Goal: Task Accomplishment & Management: Manage account settings

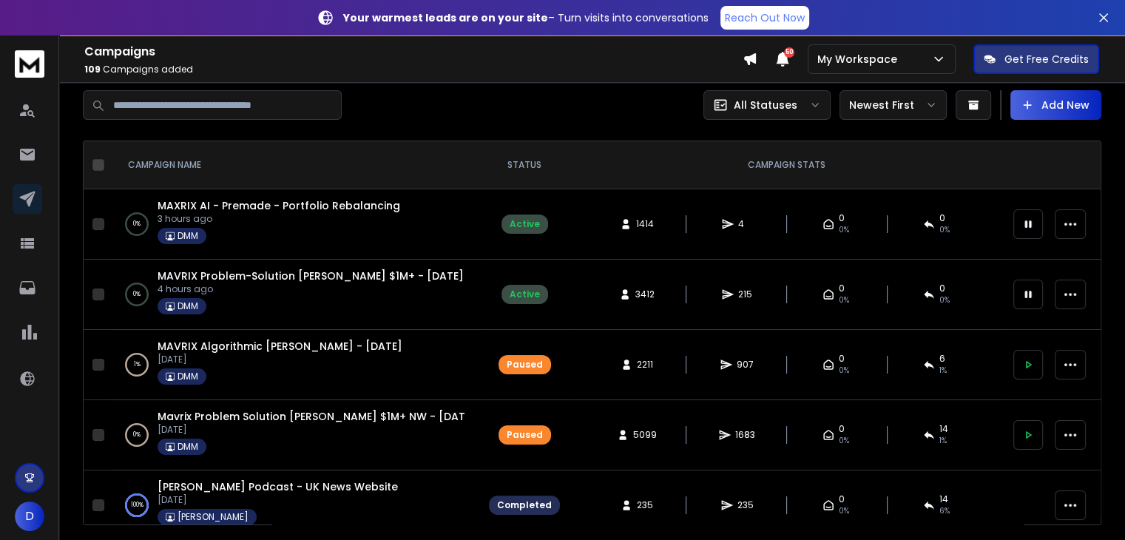
scroll to position [7, 0]
click at [36, 516] on span "D" at bounding box center [30, 517] width 30 height 30
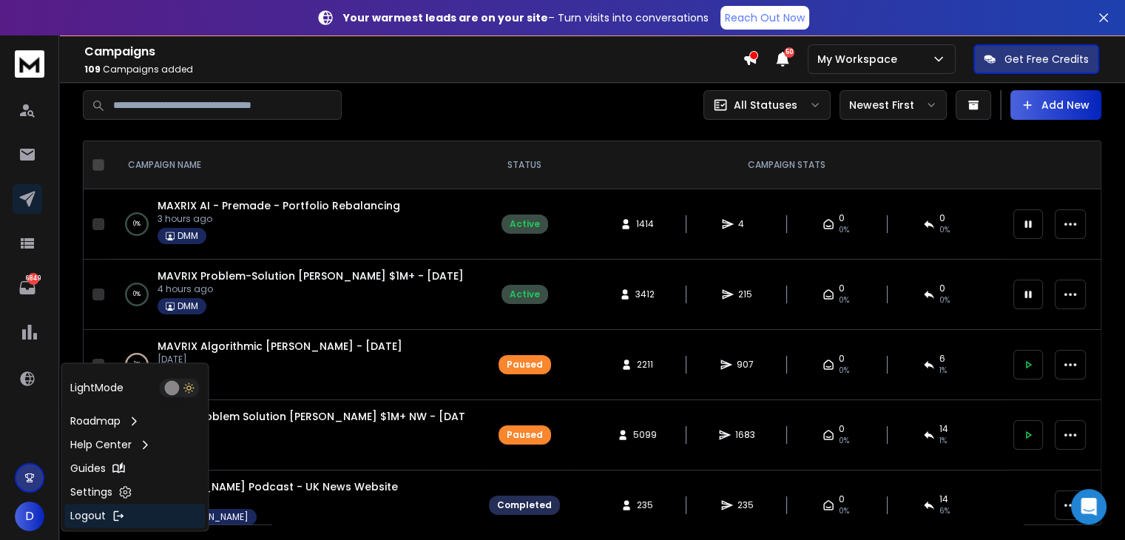
click at [109, 515] on div "Logout" at bounding box center [134, 516] width 141 height 24
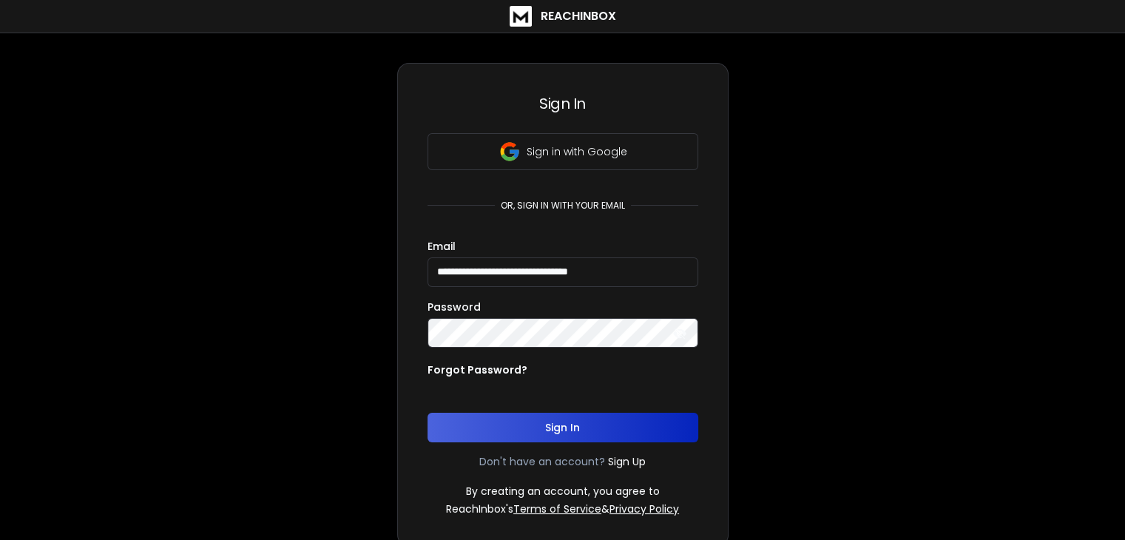
click at [561, 280] on input "**********" at bounding box center [563, 272] width 271 height 30
type input "**********"
click at [567, 424] on button "Sign In" at bounding box center [563, 428] width 271 height 30
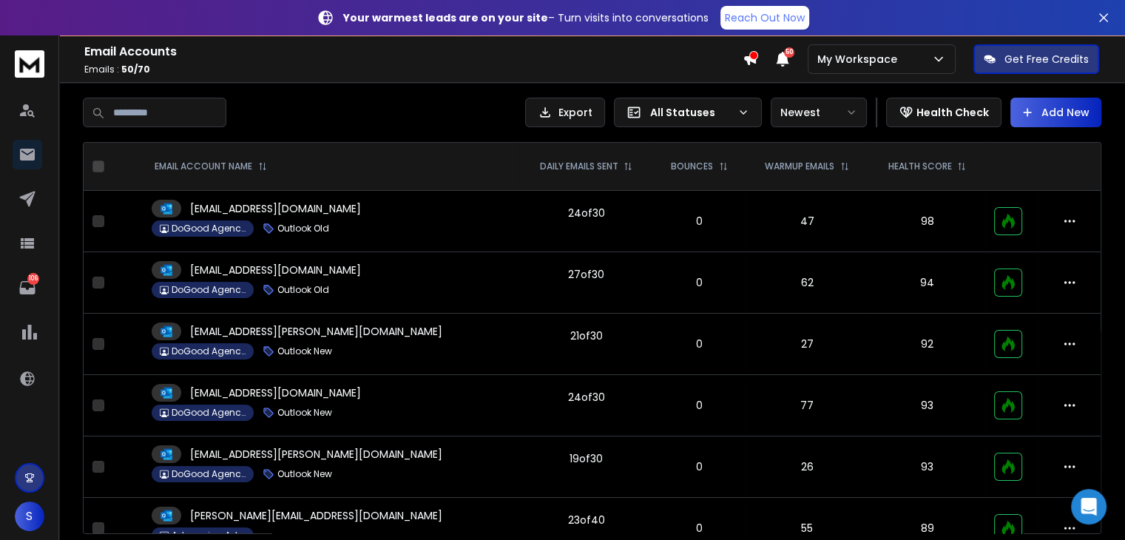
click at [1106, 18] on icon at bounding box center [1103, 17] width 13 height 13
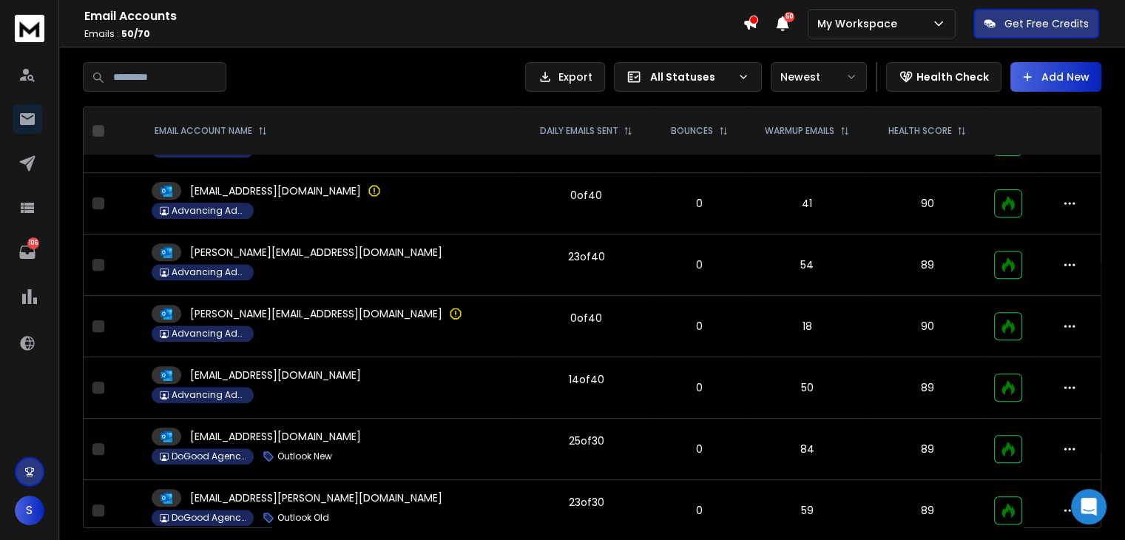
scroll to position [666, 0]
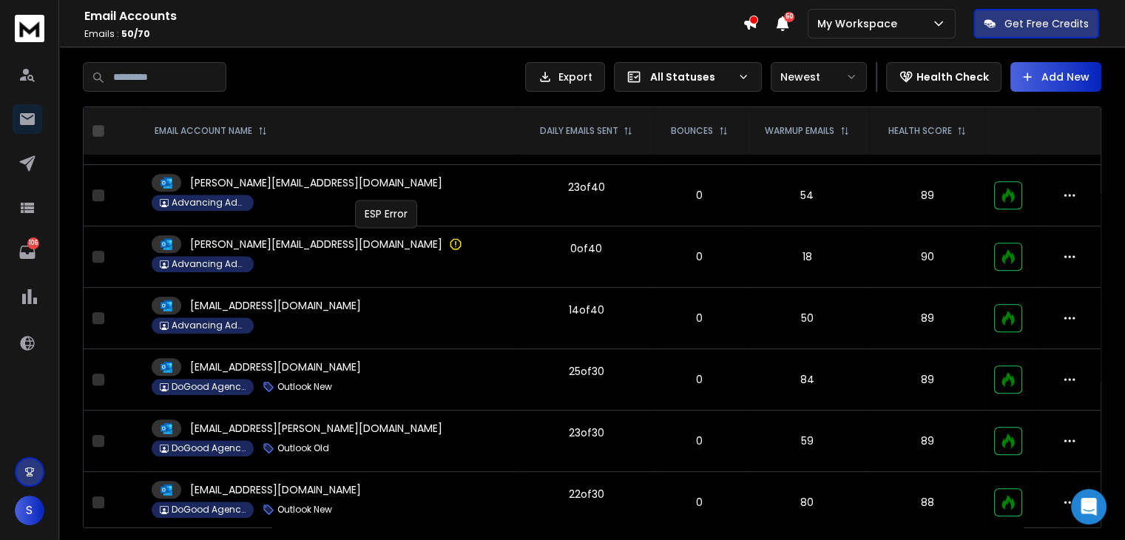
click at [377, 246] on div "[PERSON_NAME][EMAIL_ADDRESS][DOMAIN_NAME]" at bounding box center [331, 244] width 359 height 18
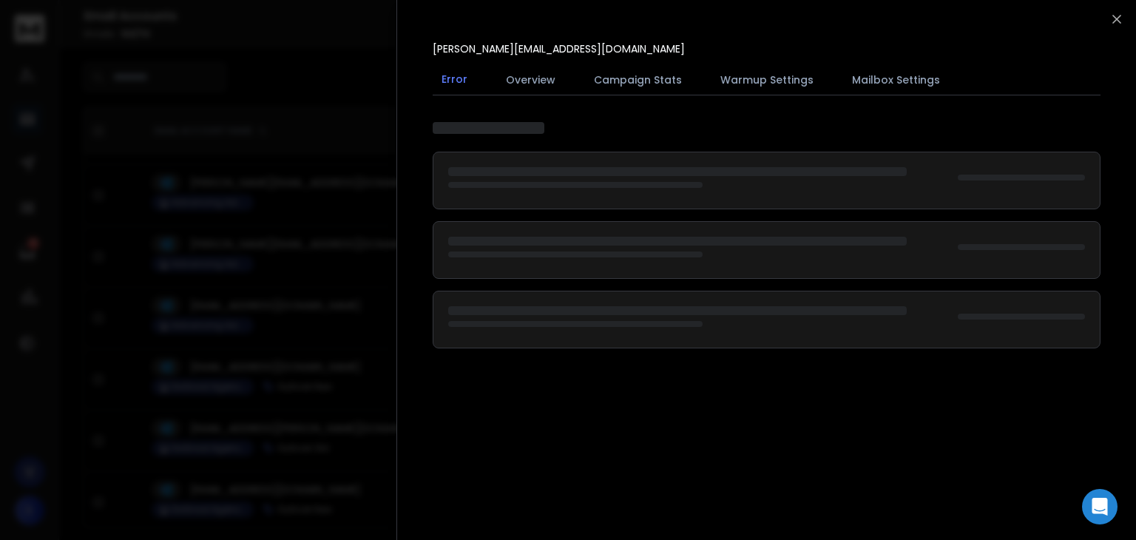
click at [488, 415] on div "Multi Select Table Sheet chris.b@heyadvancingadvisor.com Error Overview Campaig…" at bounding box center [767, 270] width 740 height 540
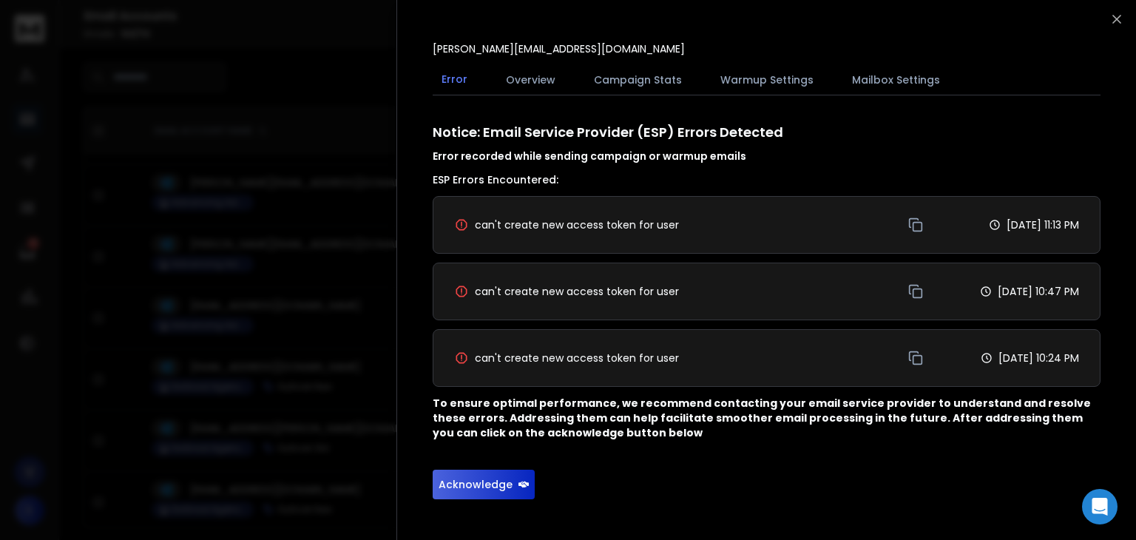
click at [465, 477] on button "Acknowledge" at bounding box center [484, 485] width 102 height 30
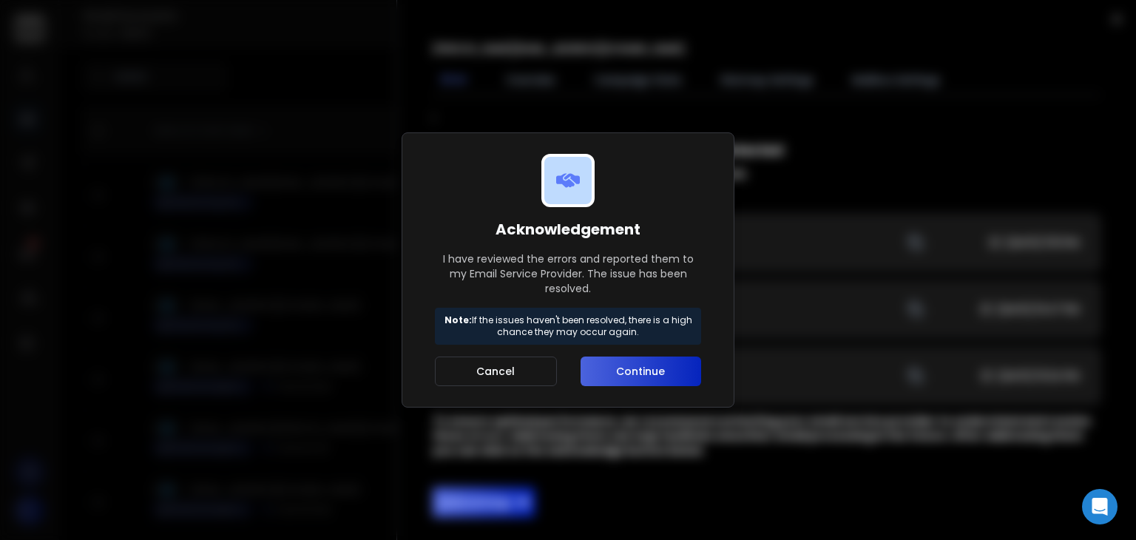
click at [647, 385] on button "Continue" at bounding box center [641, 372] width 121 height 30
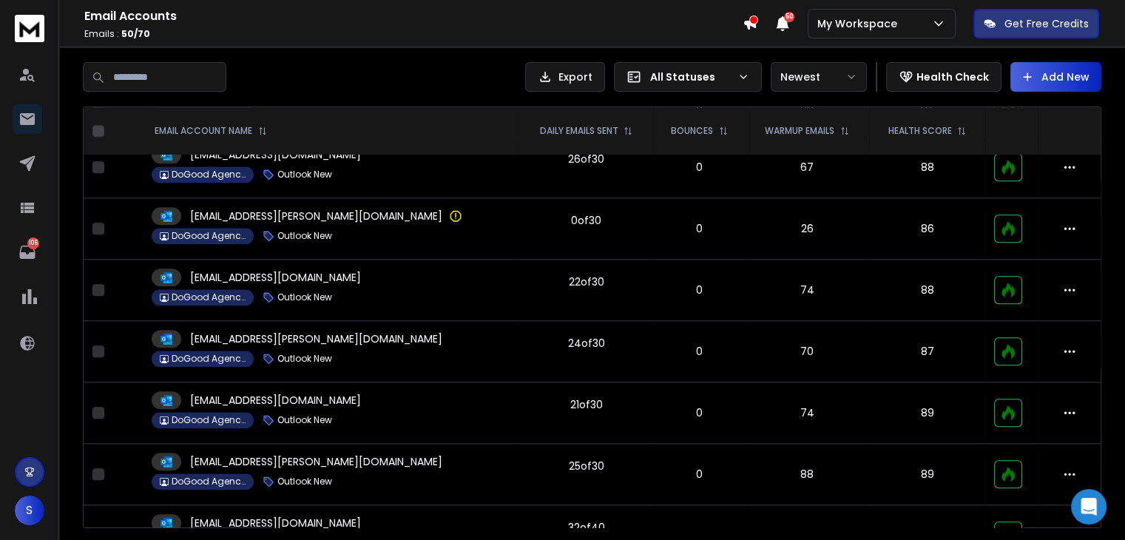
scroll to position [1406, 0]
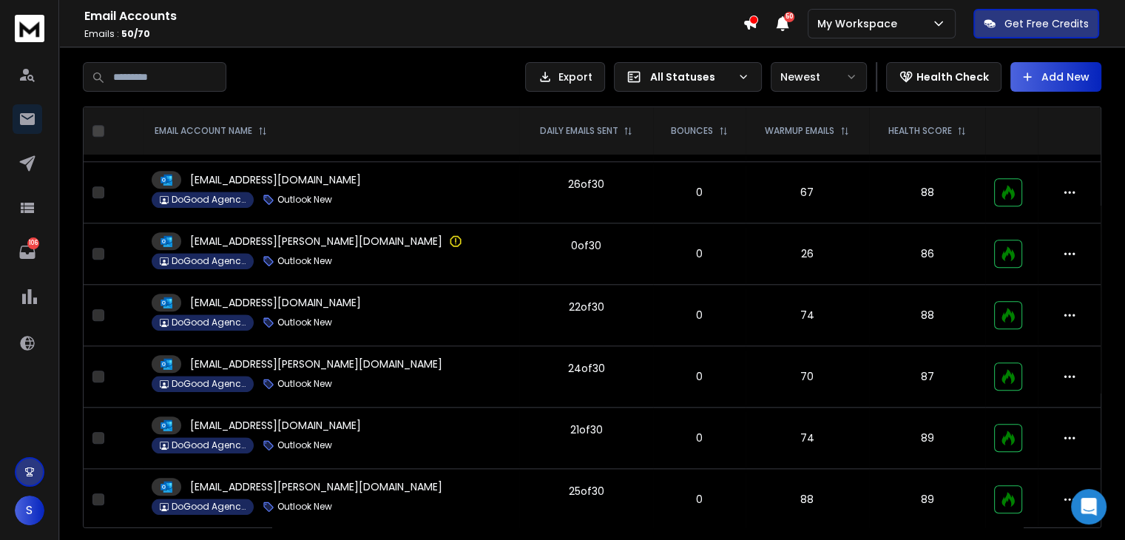
click at [402, 240] on td "seb.wichmann@dogoodstrategy.com DoGood Agency Outlook New" at bounding box center [331, 253] width 377 height 61
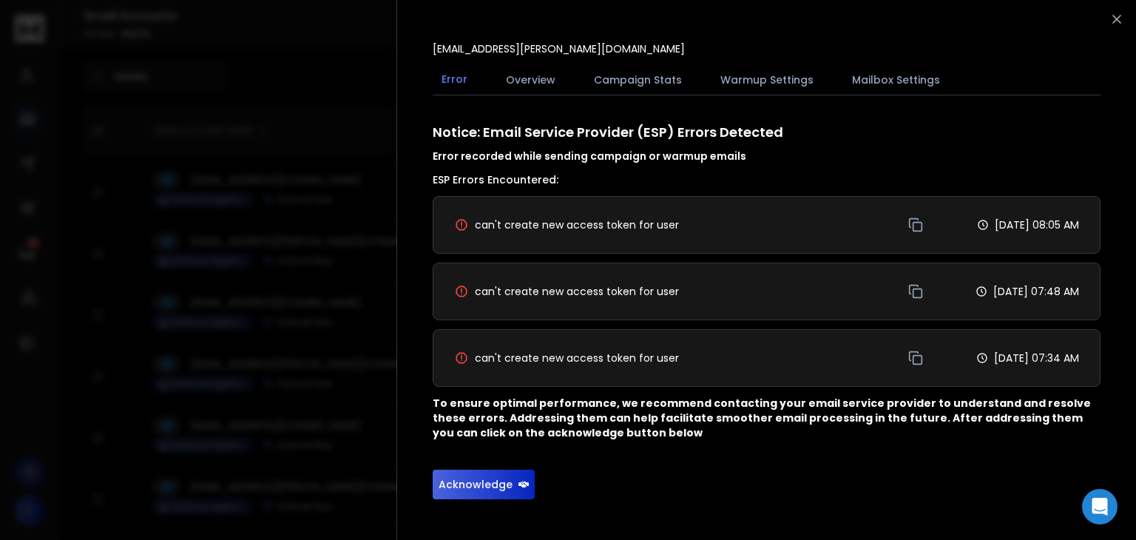
click at [494, 479] on button "Acknowledge" at bounding box center [484, 485] width 102 height 30
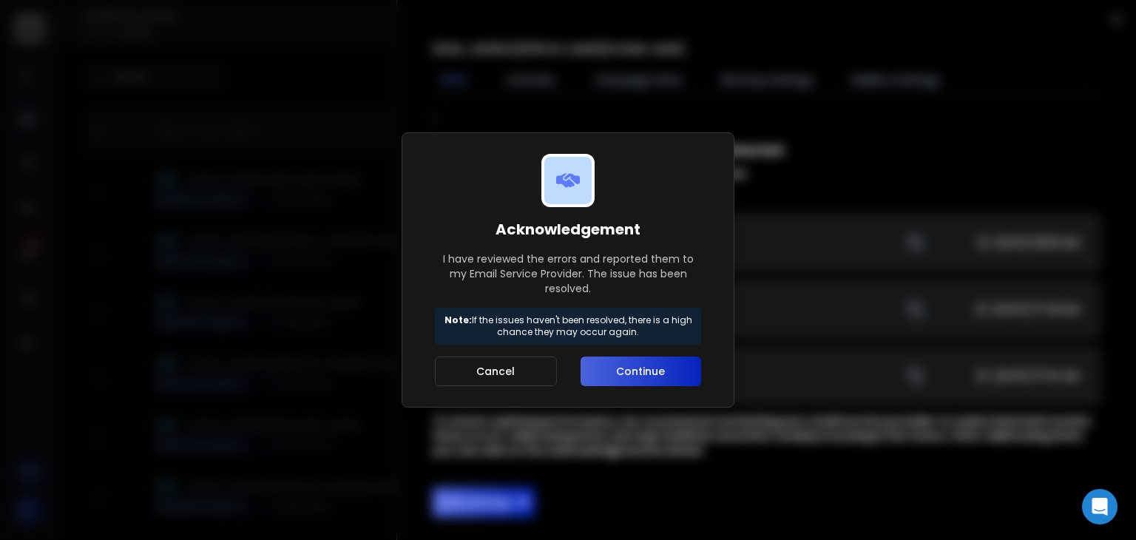
click at [618, 387] on div "Acknowledgement I have reviewed the errors and reported them to my Email Servic…" at bounding box center [568, 269] width 333 height 275
click at [647, 358] on button "Continue" at bounding box center [641, 372] width 121 height 30
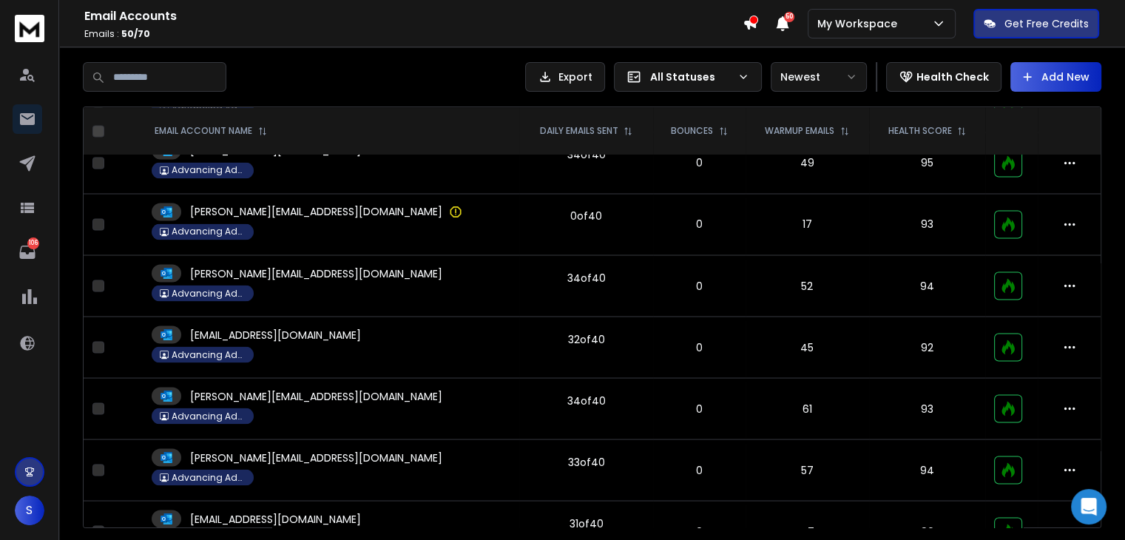
scroll to position [2293, 0]
click at [370, 232] on td "chris@youadvancingadvisor.com Advancing Advisors" at bounding box center [331, 225] width 377 height 61
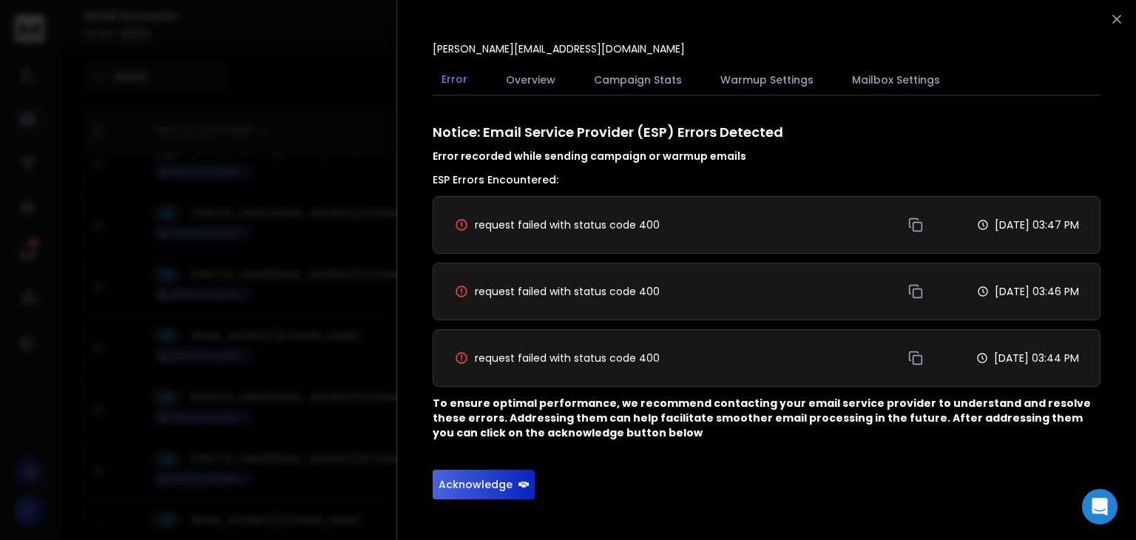
click at [485, 488] on button "Acknowledge" at bounding box center [484, 485] width 102 height 30
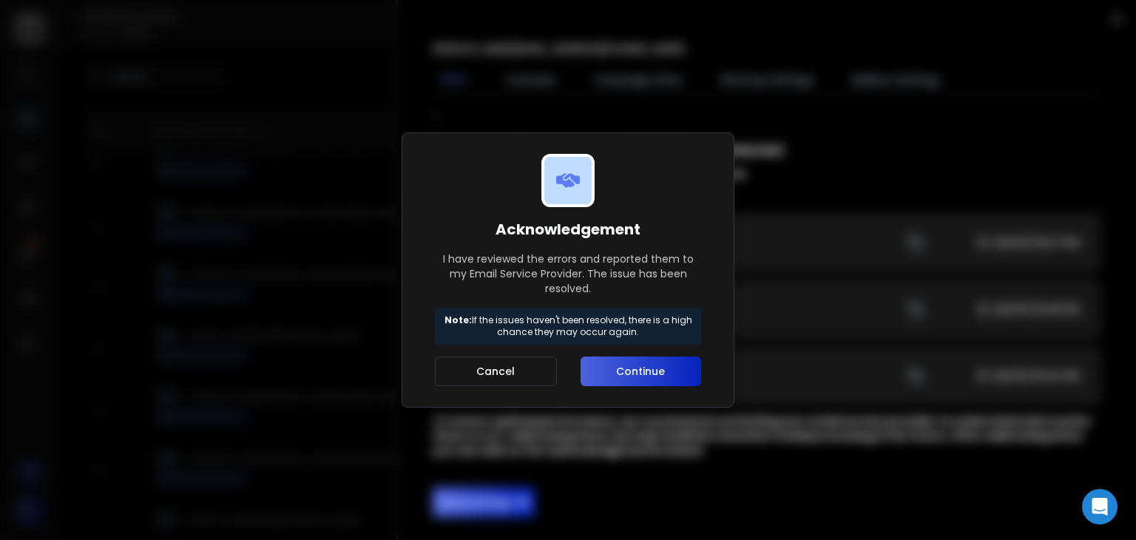
click at [634, 384] on button "Continue" at bounding box center [641, 372] width 121 height 30
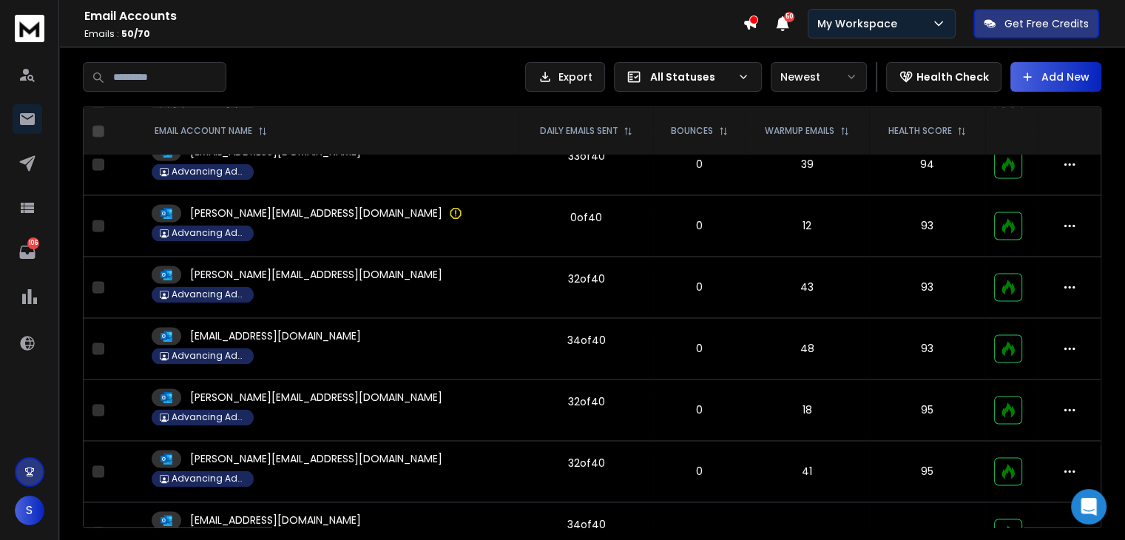
click at [862, 22] on p "My Workspace" at bounding box center [860, 23] width 86 height 15
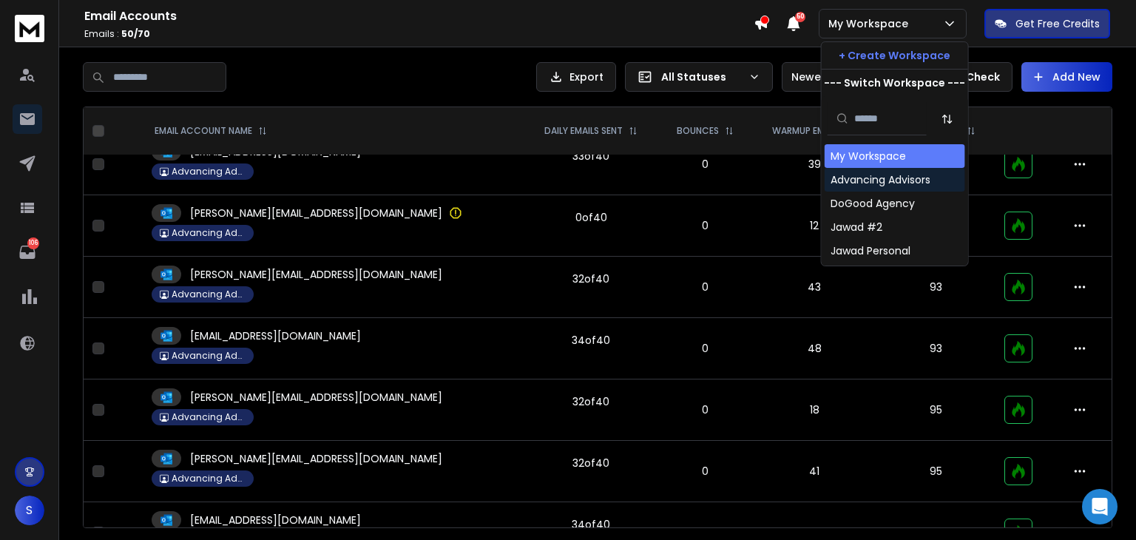
click at [880, 175] on div "Advancing Advisors" at bounding box center [881, 179] width 100 height 15
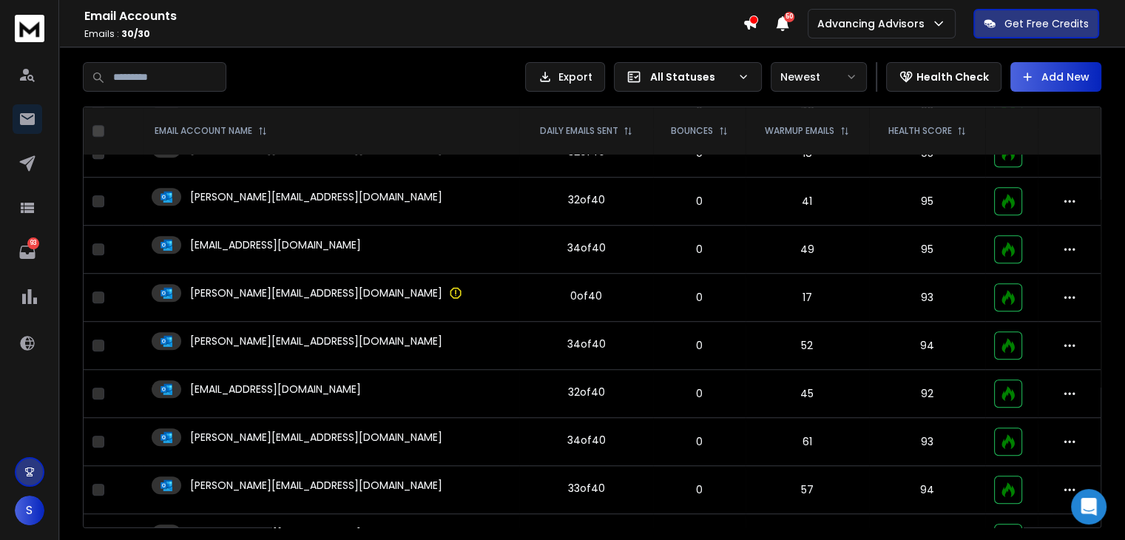
scroll to position [1077, 0]
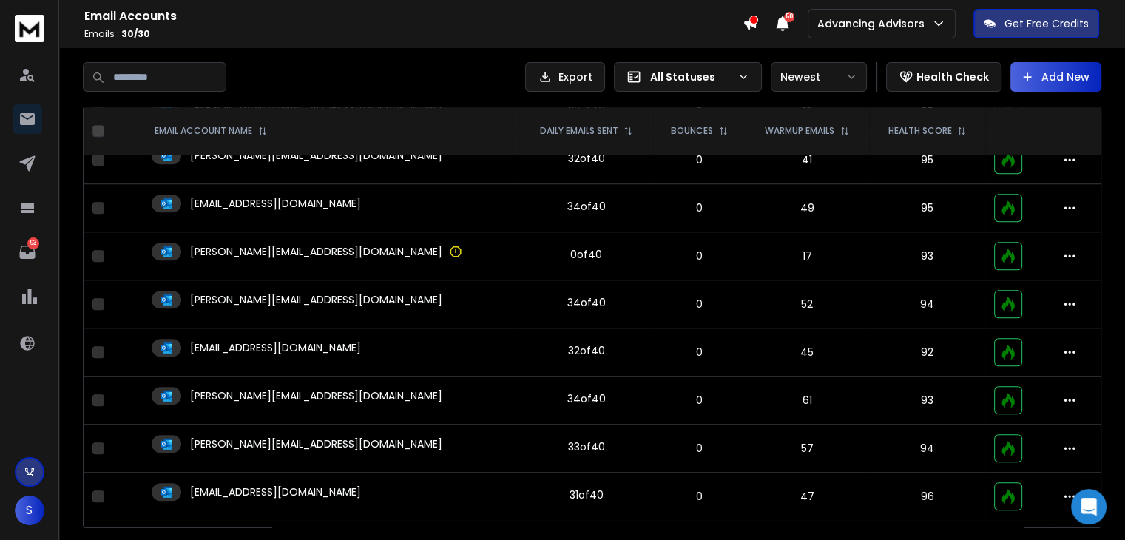
click at [428, 243] on div "chris@yoadvancingadvisor.com" at bounding box center [331, 252] width 359 height 18
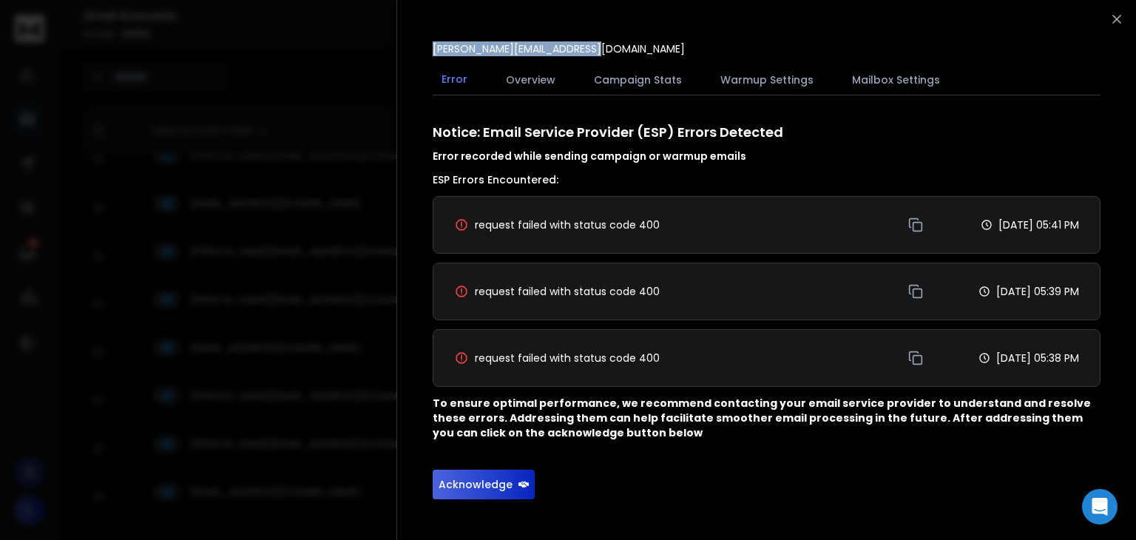
copy p "chris@yoadvancingadvisor.com"
drag, startPoint x: 610, startPoint y: 40, endPoint x: 421, endPoint y: 24, distance: 189.3
click at [421, 24] on div "chris@yoadvancingadvisor.com Error Overview Campaign Stats Warmup Settings Mail…" at bounding box center [767, 270] width 704 height 505
click at [243, 299] on div at bounding box center [568, 270] width 1136 height 540
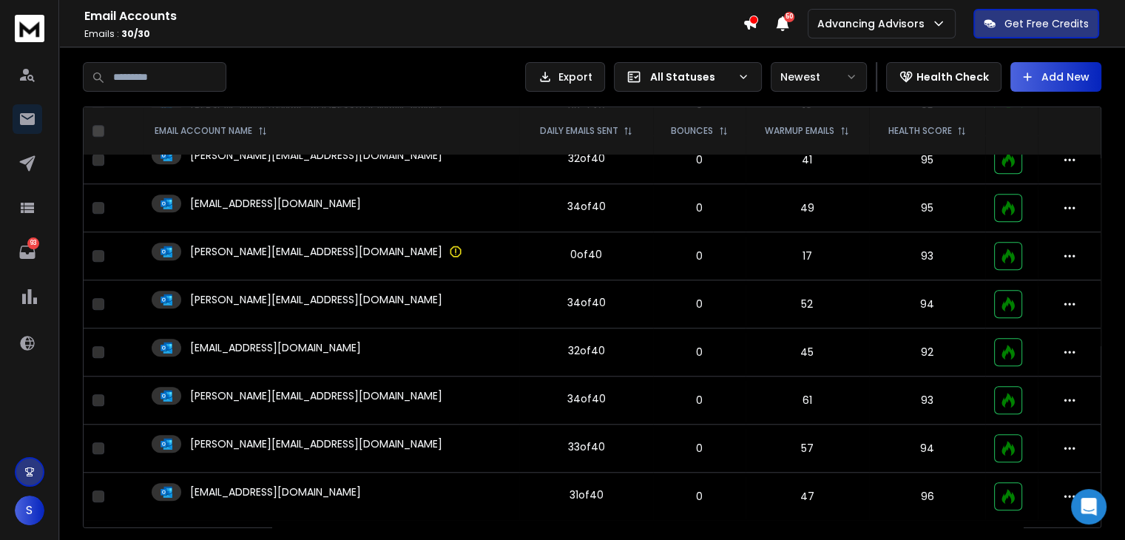
click at [392, 243] on div "[PERSON_NAME][EMAIL_ADDRESS][DOMAIN_NAME]" at bounding box center [331, 252] width 359 height 18
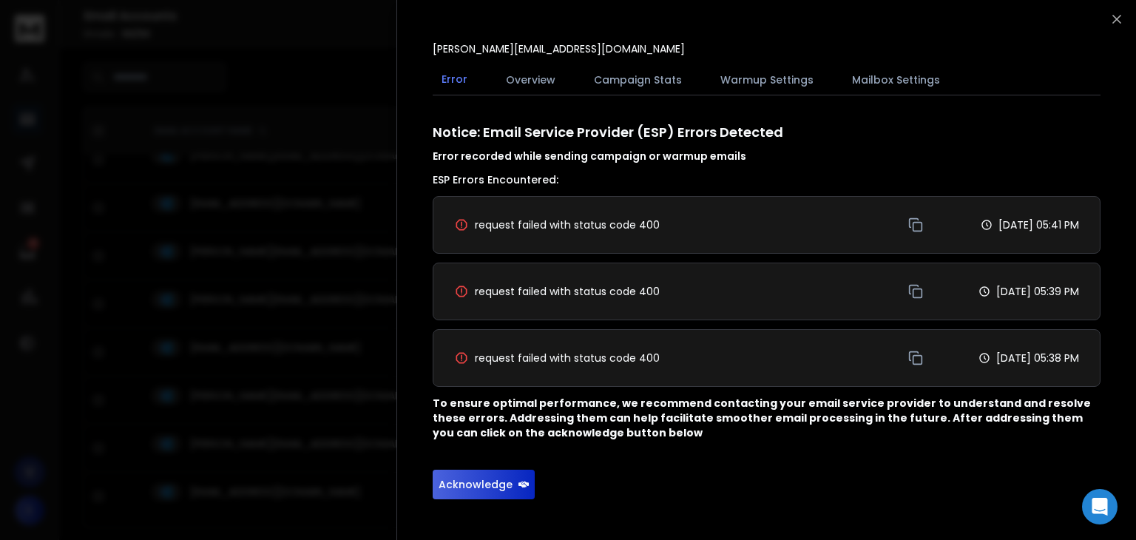
click at [519, 482] on icon at bounding box center [524, 485] width 10 height 6
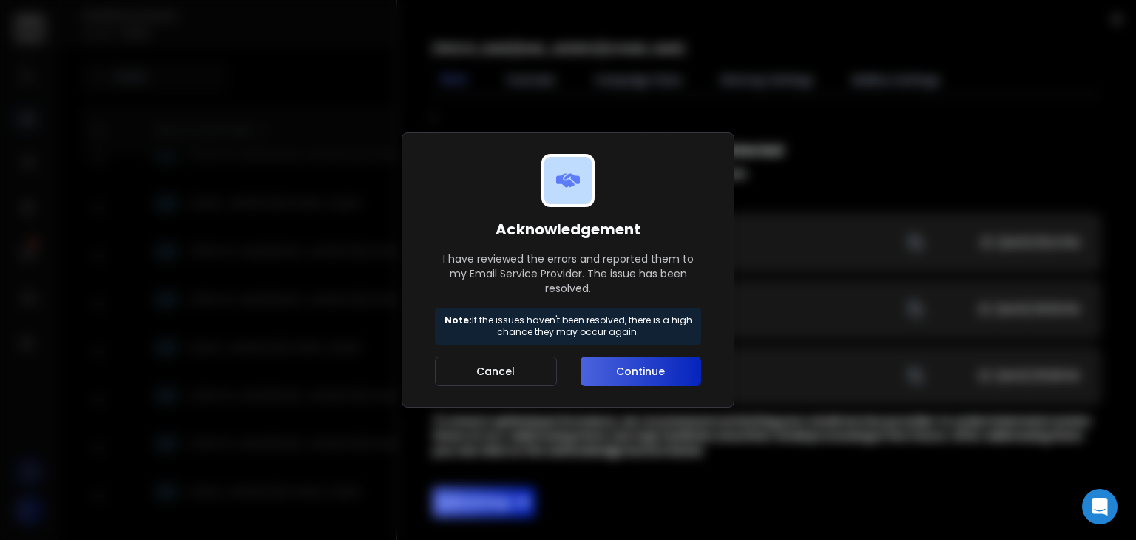
click at [635, 377] on button "Continue" at bounding box center [641, 372] width 121 height 30
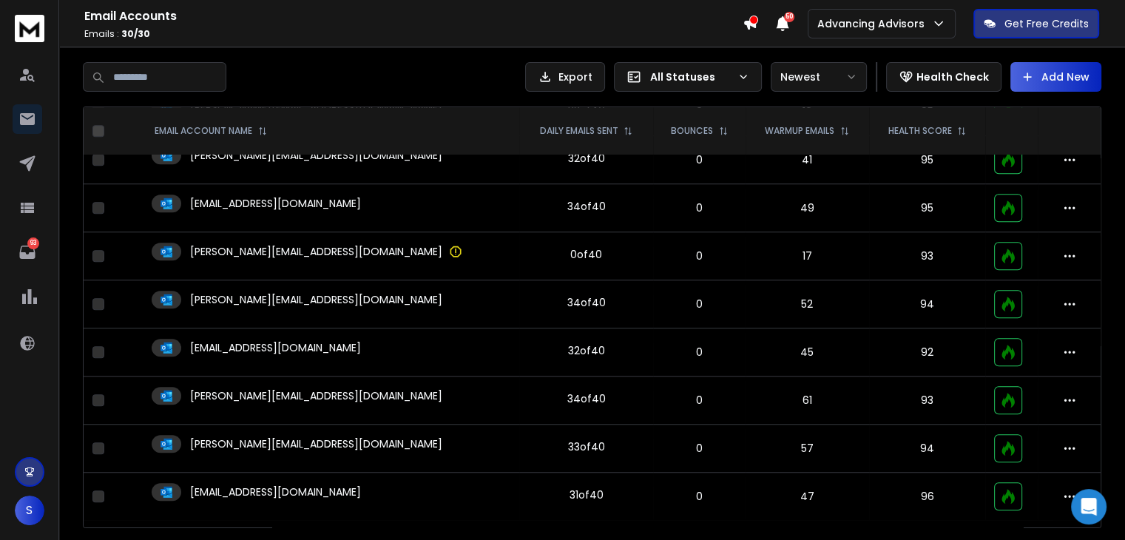
click at [1047, 90] on button "Add New" at bounding box center [1055, 77] width 91 height 30
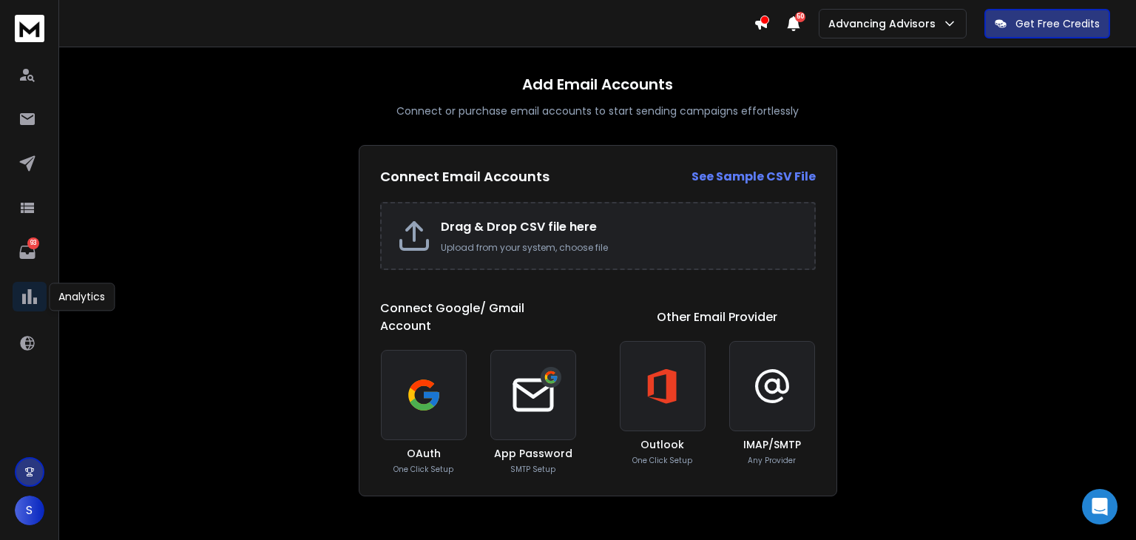
click at [25, 300] on icon at bounding box center [29, 297] width 22 height 22
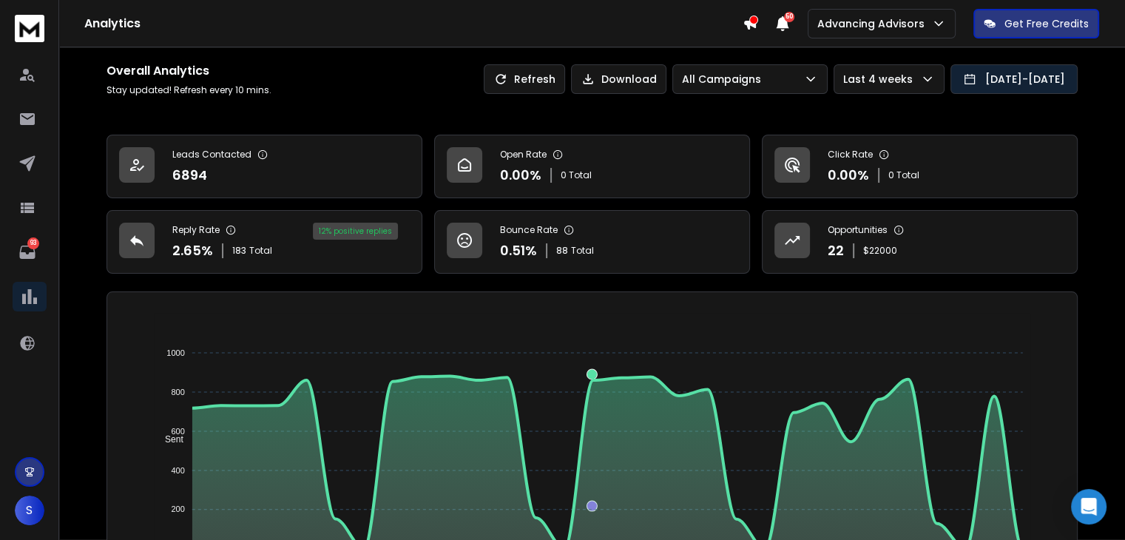
click at [951, 80] on button "14 Jul 2025 - 12 Aug 2025" at bounding box center [1014, 79] width 127 height 30
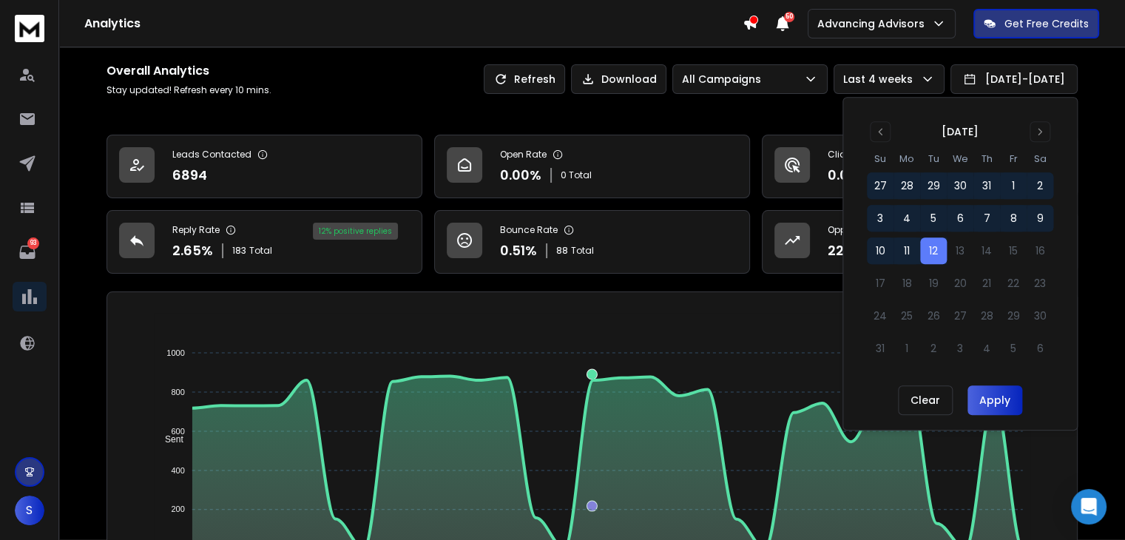
click at [899, 217] on button "4" at bounding box center [907, 218] width 27 height 27
click at [899, 215] on button "4" at bounding box center [907, 218] width 27 height 27
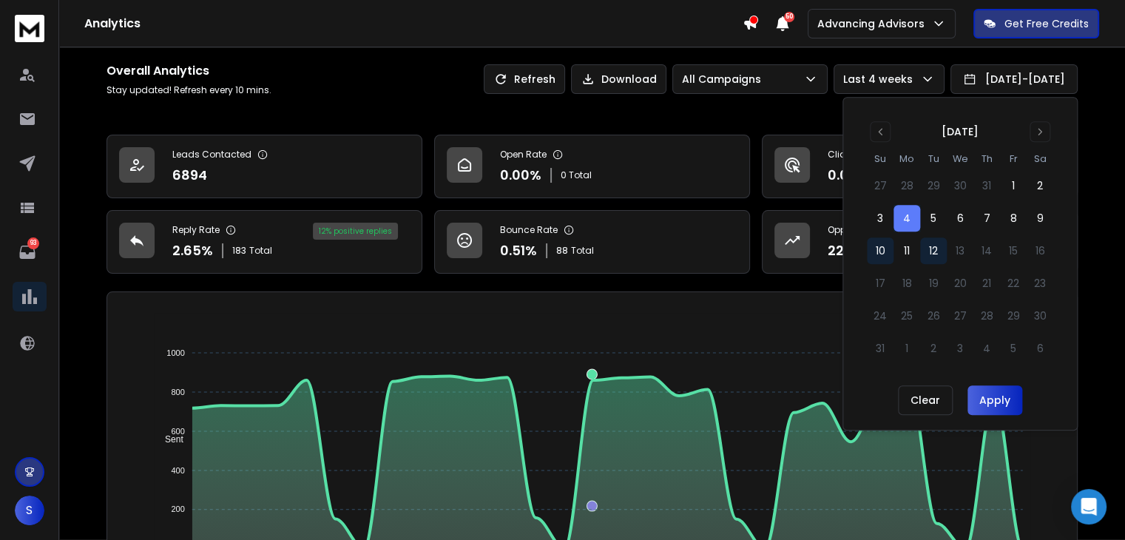
click at [879, 249] on button "10" at bounding box center [880, 250] width 27 height 27
click at [979, 399] on button "Apply" at bounding box center [995, 400] width 55 height 30
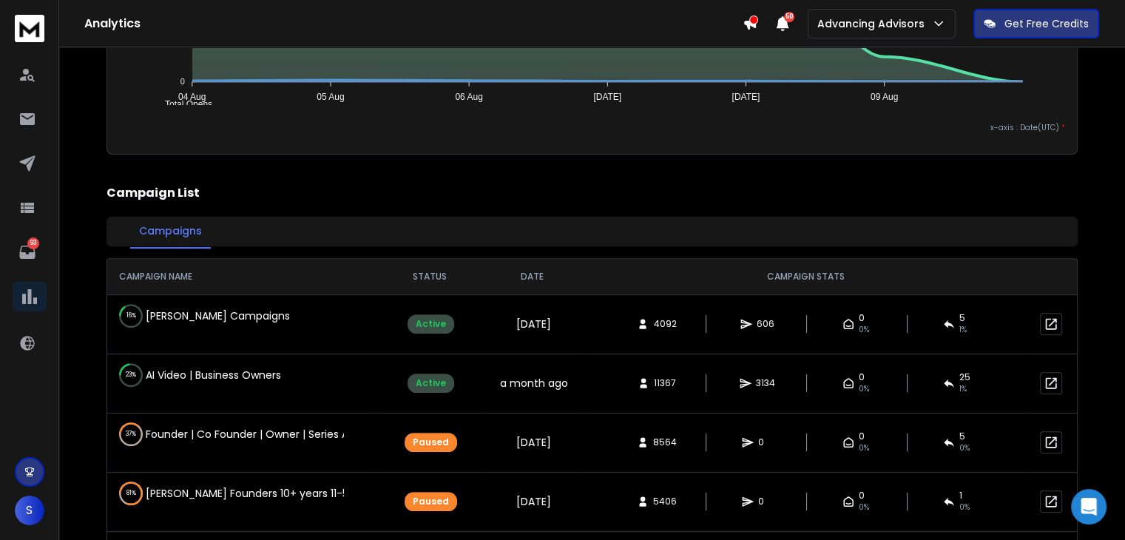
scroll to position [532, 0]
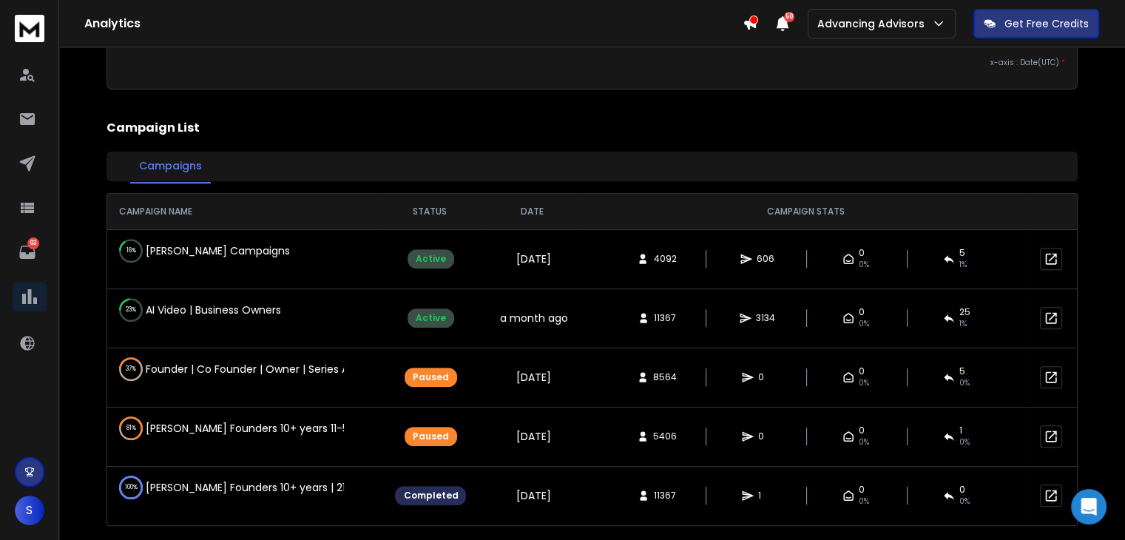
click at [1063, 314] on div at bounding box center [1054, 318] width 28 height 22
click at [1059, 316] on link at bounding box center [1051, 318] width 22 height 22
click at [1053, 256] on icon at bounding box center [1050, 259] width 11 height 11
click at [1042, 375] on link at bounding box center [1051, 377] width 22 height 22
click at [1051, 431] on icon at bounding box center [1051, 436] width 15 height 15
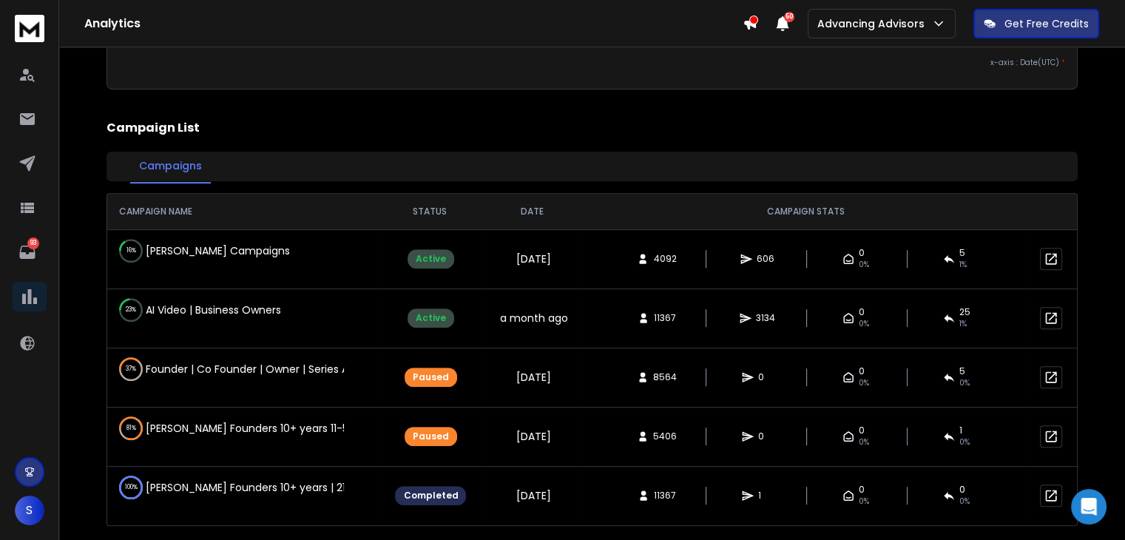
click at [1051, 497] on icon at bounding box center [1051, 495] width 15 height 15
click at [36, 125] on icon at bounding box center [27, 119] width 18 height 18
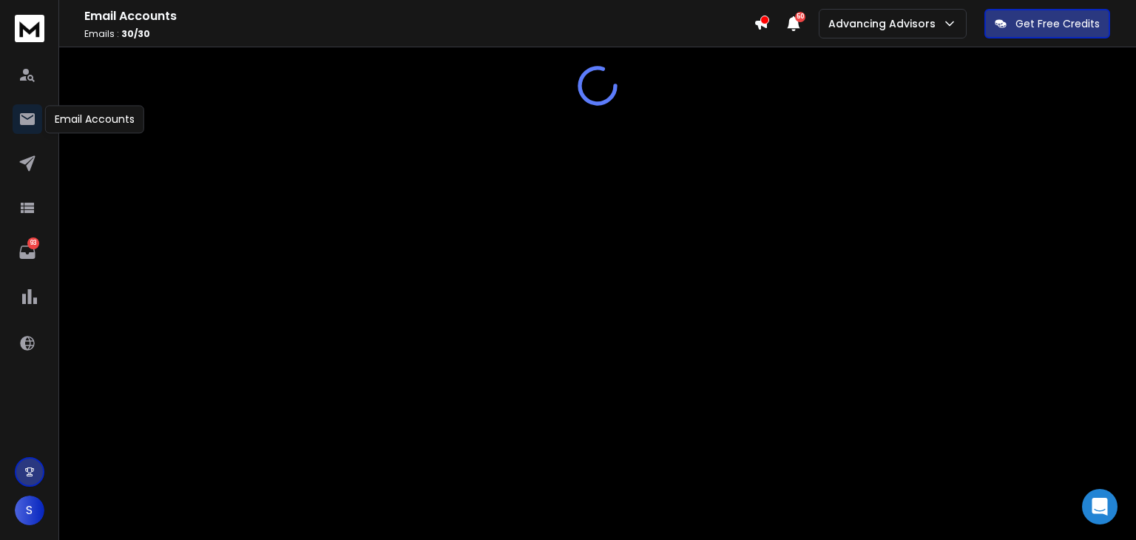
click at [30, 124] on icon at bounding box center [27, 119] width 15 height 12
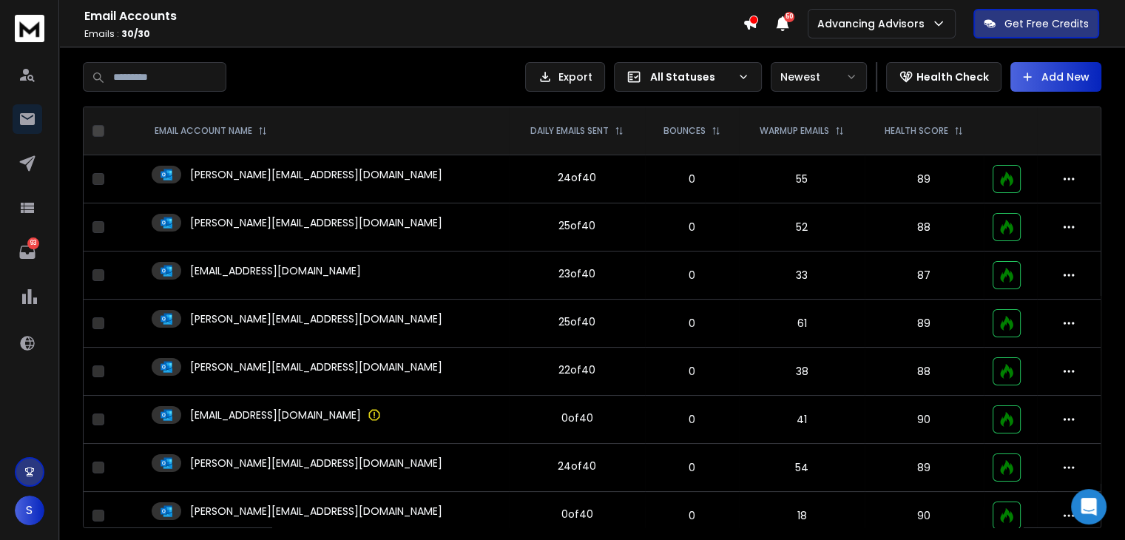
click at [290, 410] on p "cb@hiadvancingadvisor.com" at bounding box center [275, 415] width 171 height 15
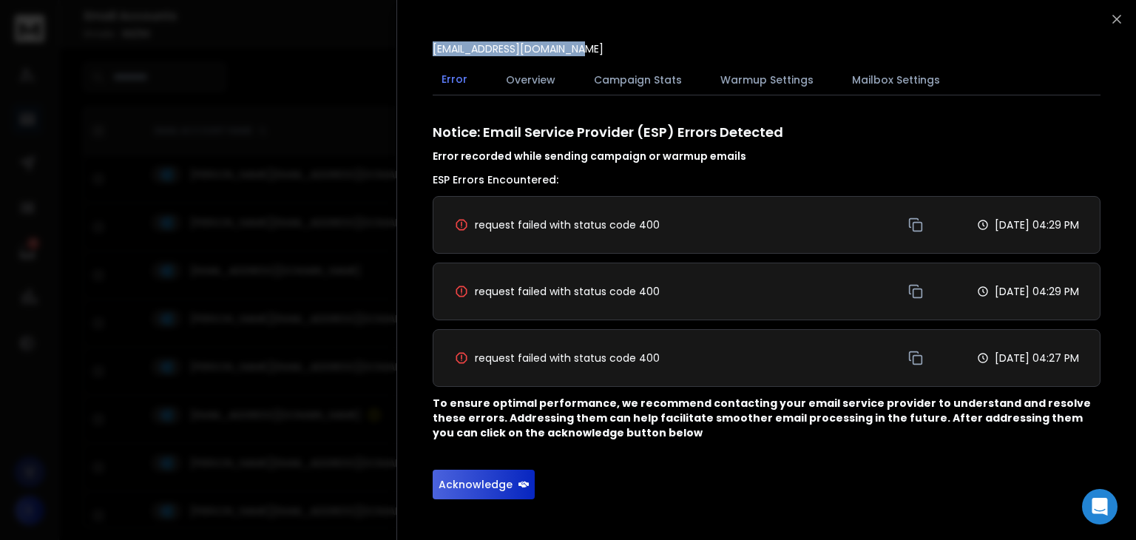
copy p "cb@hiadvancingadvisor.com"
drag, startPoint x: 593, startPoint y: 44, endPoint x: 422, endPoint y: 47, distance: 170.9
click at [420, 48] on div "cb@hiadvancingadvisor.com Error Overview Campaign Stats Warmup Settings Mailbox…" at bounding box center [767, 270] width 704 height 505
click at [288, 146] on div at bounding box center [568, 270] width 1136 height 540
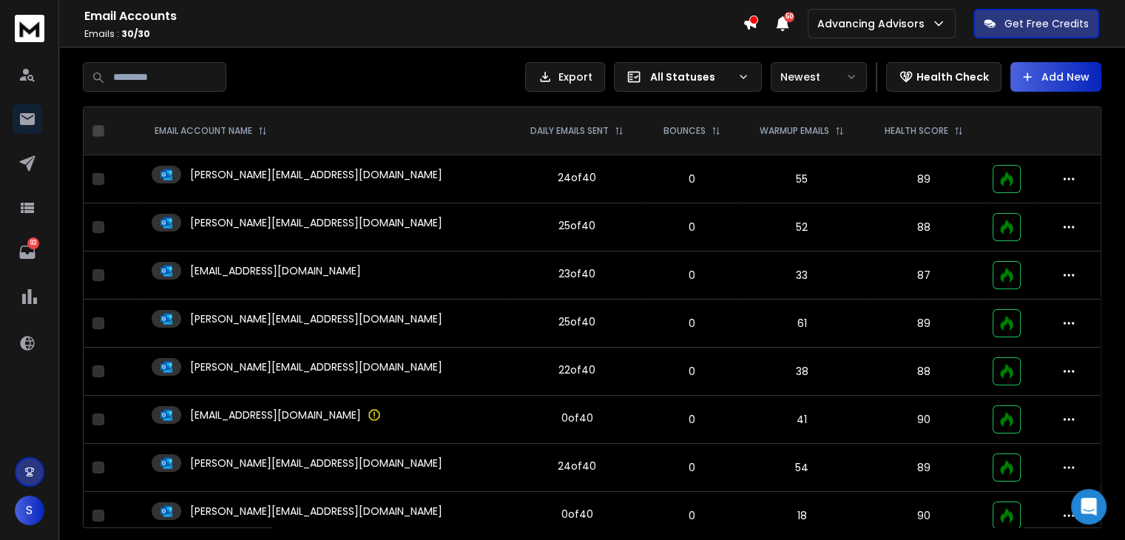
click at [377, 411] on div "cb@hiadvancingadvisor.com" at bounding box center [326, 415] width 348 height 18
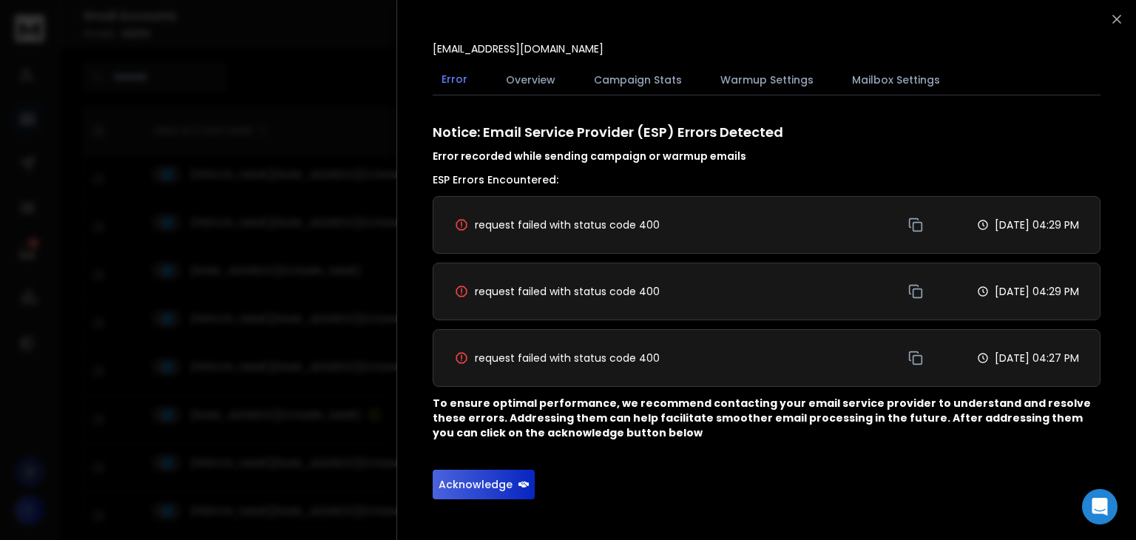
click at [490, 474] on button "Acknowledge" at bounding box center [484, 485] width 102 height 30
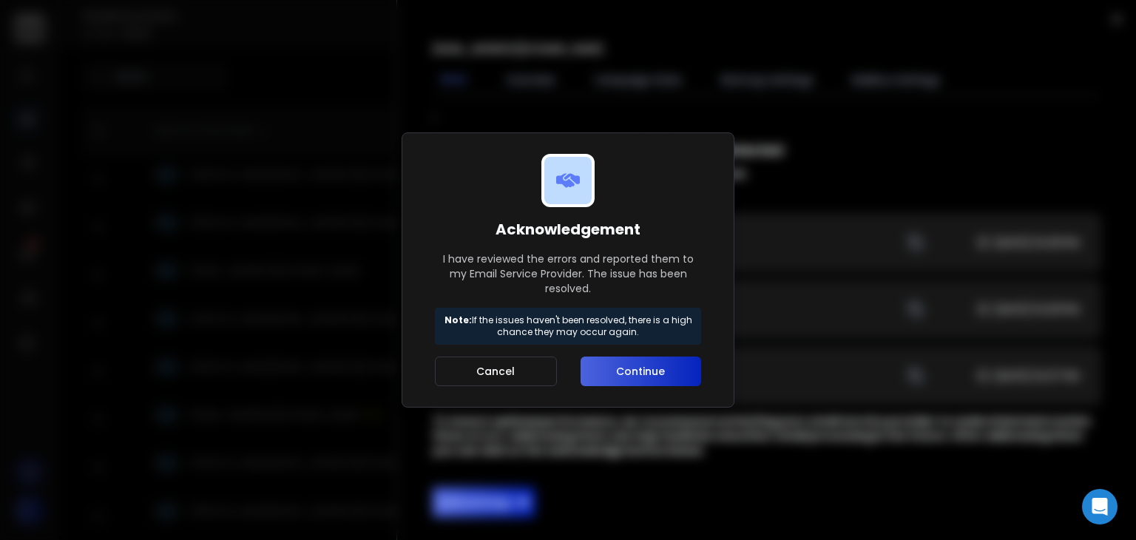
click at [657, 391] on div "Acknowledgement I have reviewed the errors and reported them to my Email Servic…" at bounding box center [568, 269] width 333 height 275
click at [655, 377] on button "Continue" at bounding box center [641, 372] width 121 height 30
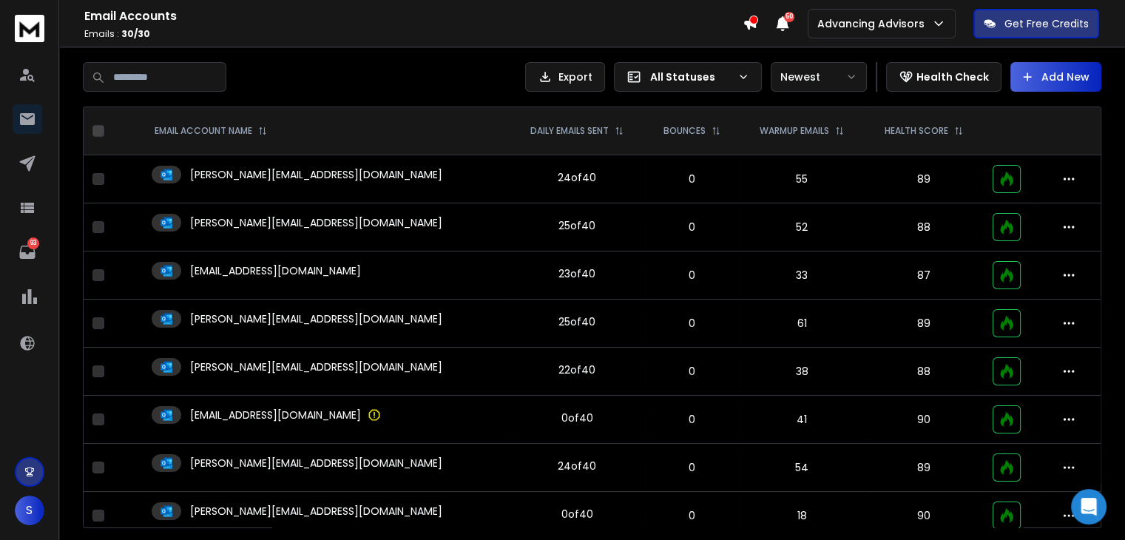
click at [1036, 96] on div "Export All Statuses Newest Health Check Add New EMAIL ACCOUNT NAME DAILY EMAILS…" at bounding box center [592, 295] width 1019 height 466
click at [1047, 76] on button "Add New" at bounding box center [1055, 77] width 91 height 30
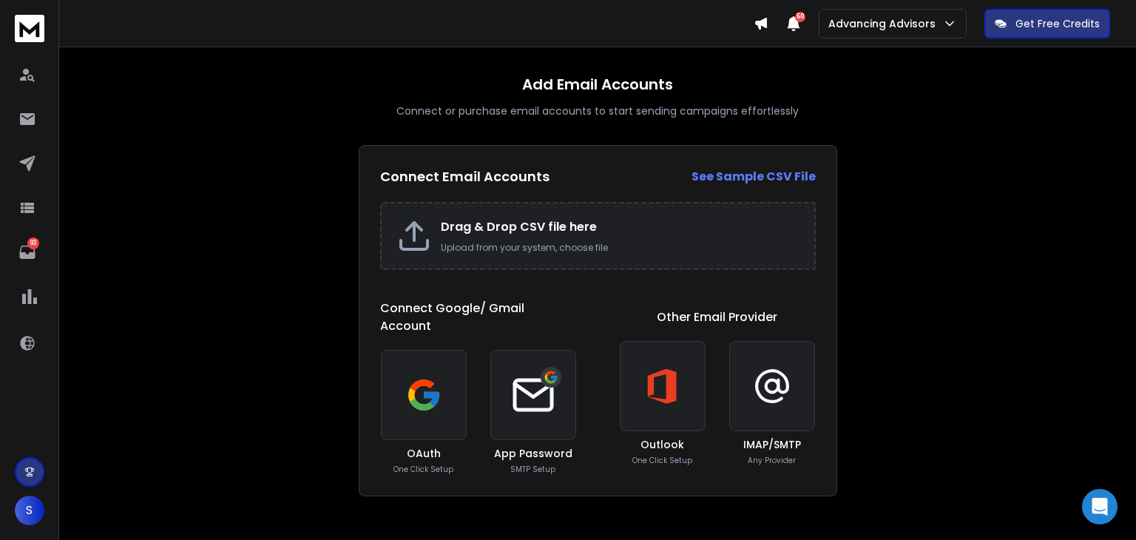
click at [666, 365] on div at bounding box center [662, 385] width 37 height 41
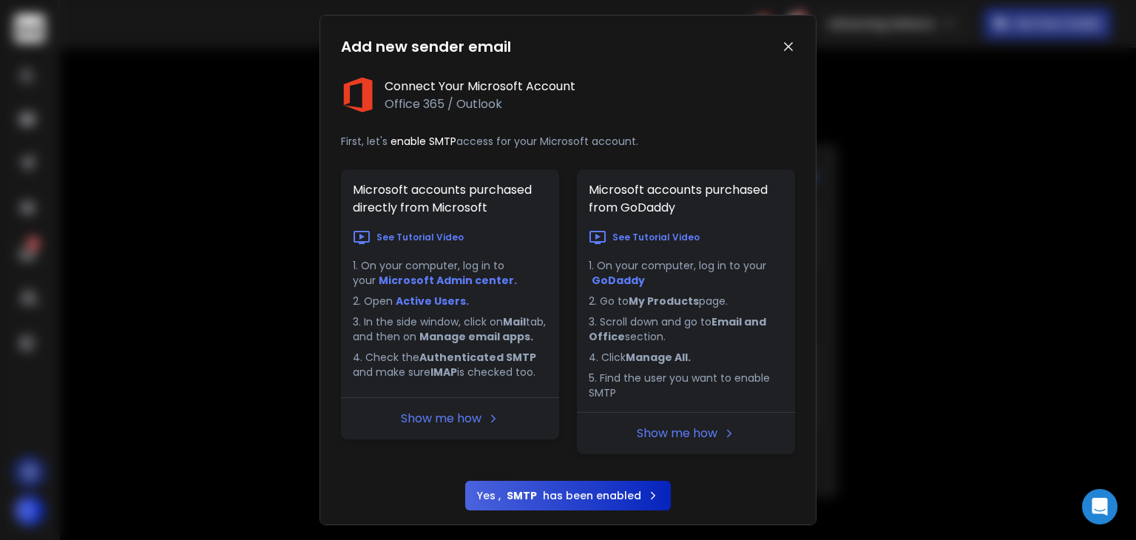
click at [634, 495] on button "Yes , SMTP has been enabled" at bounding box center [568, 496] width 206 height 30
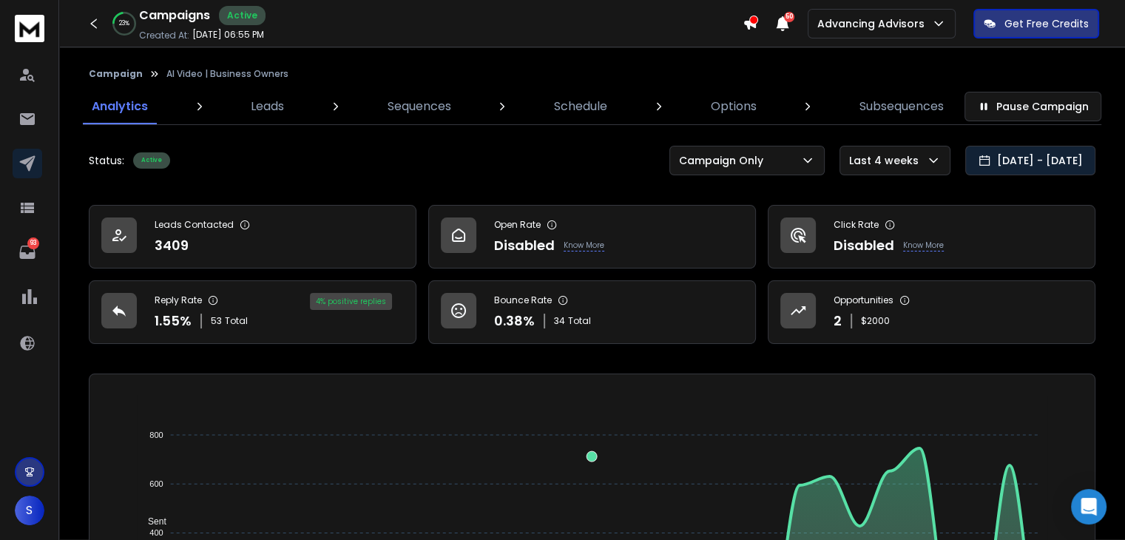
click at [997, 172] on button "[DATE] - [DATE]" at bounding box center [1030, 161] width 130 height 30
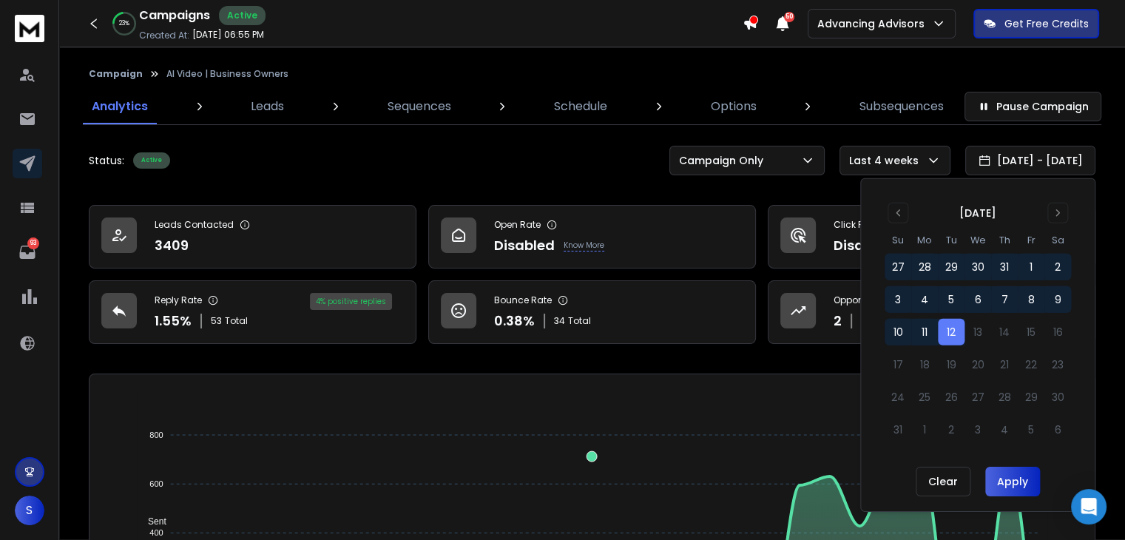
click at [932, 297] on button "4" at bounding box center [924, 299] width 27 height 27
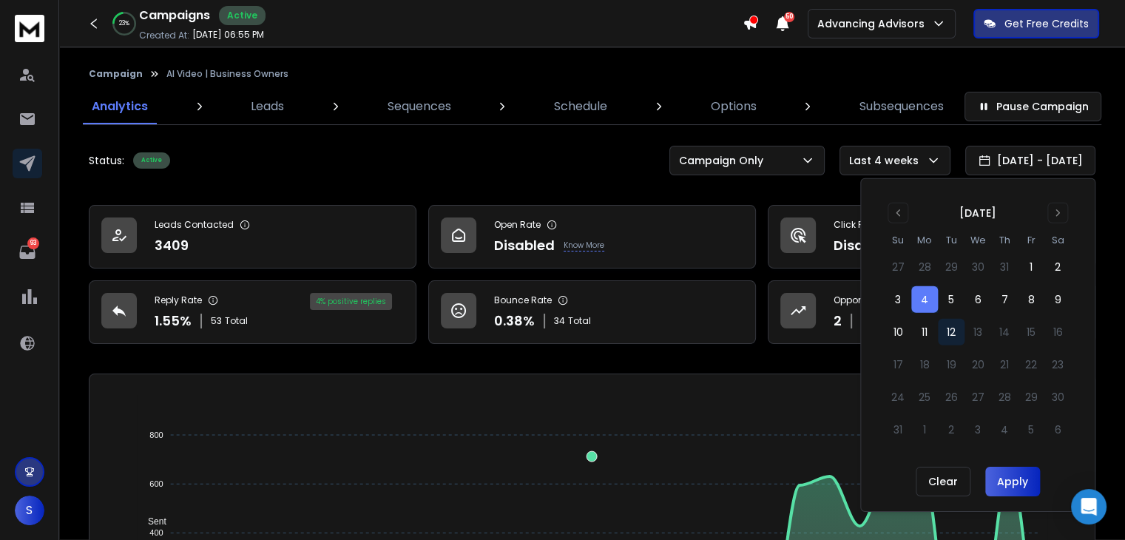
drag, startPoint x: 894, startPoint y: 338, endPoint x: 905, endPoint y: 345, distance: 13.3
click at [894, 338] on button "10" at bounding box center [898, 332] width 27 height 27
click at [1011, 490] on button "Apply" at bounding box center [1012, 482] width 55 height 30
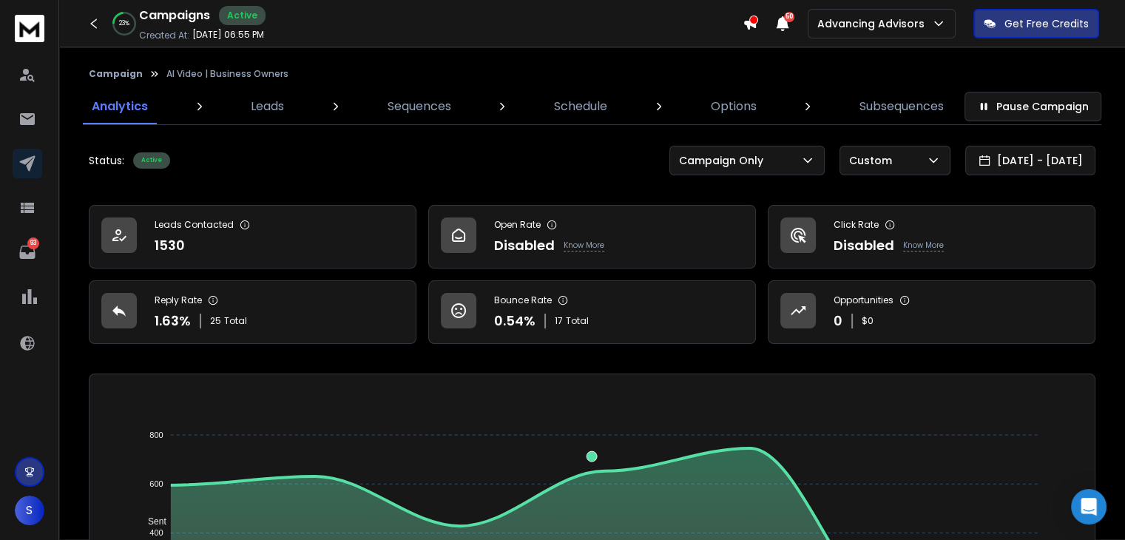
click at [775, 106] on div "Analytics Leads Sequences Schedule Options Subsequences" at bounding box center [518, 107] width 870 height 36
click at [760, 107] on link "Options" at bounding box center [734, 107] width 64 height 36
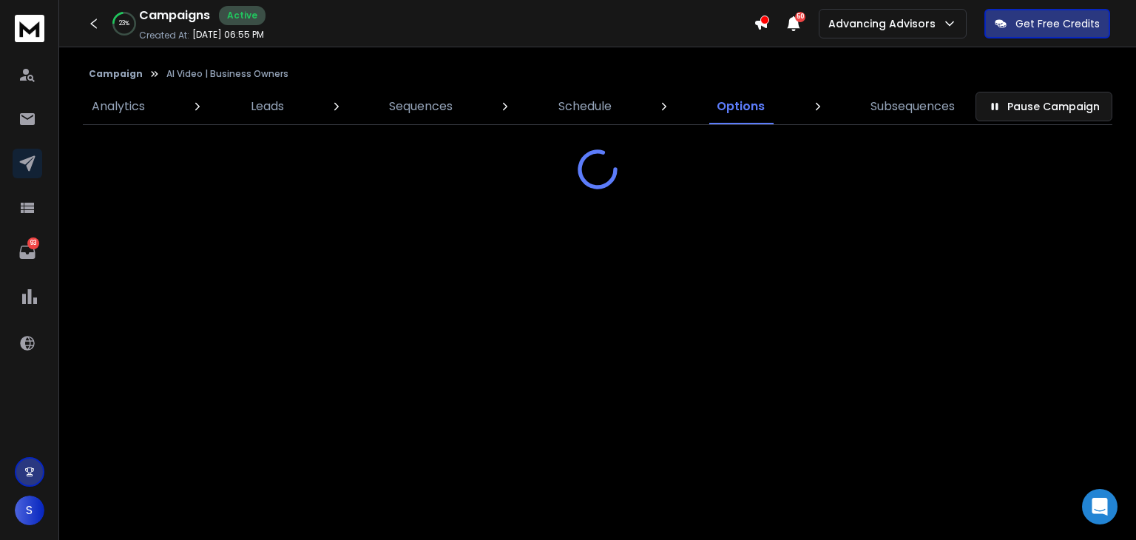
select select "**********"
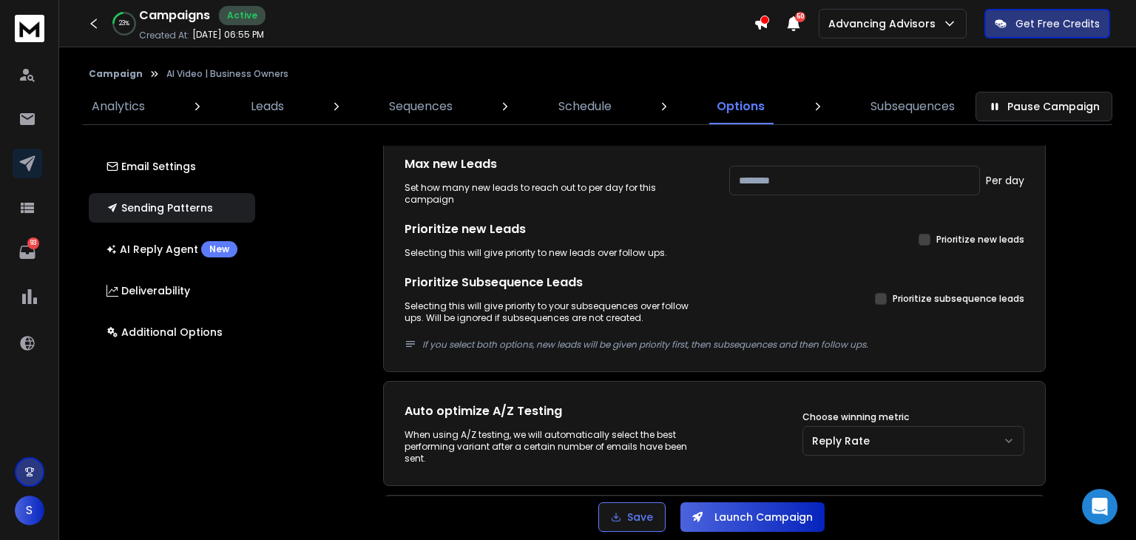
scroll to position [972, 0]
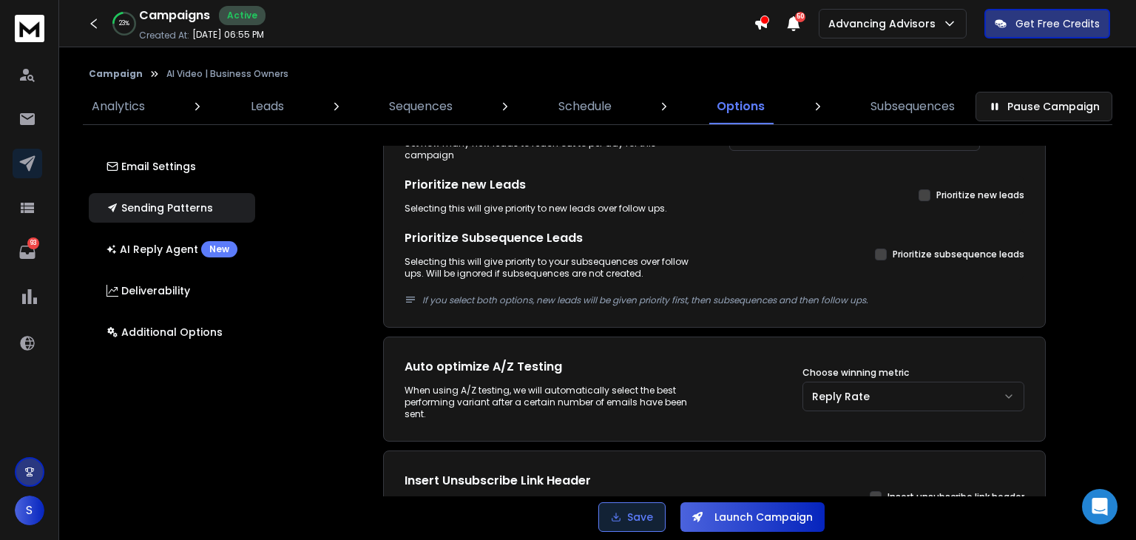
click at [644, 524] on button "Save" at bounding box center [631, 517] width 67 height 30
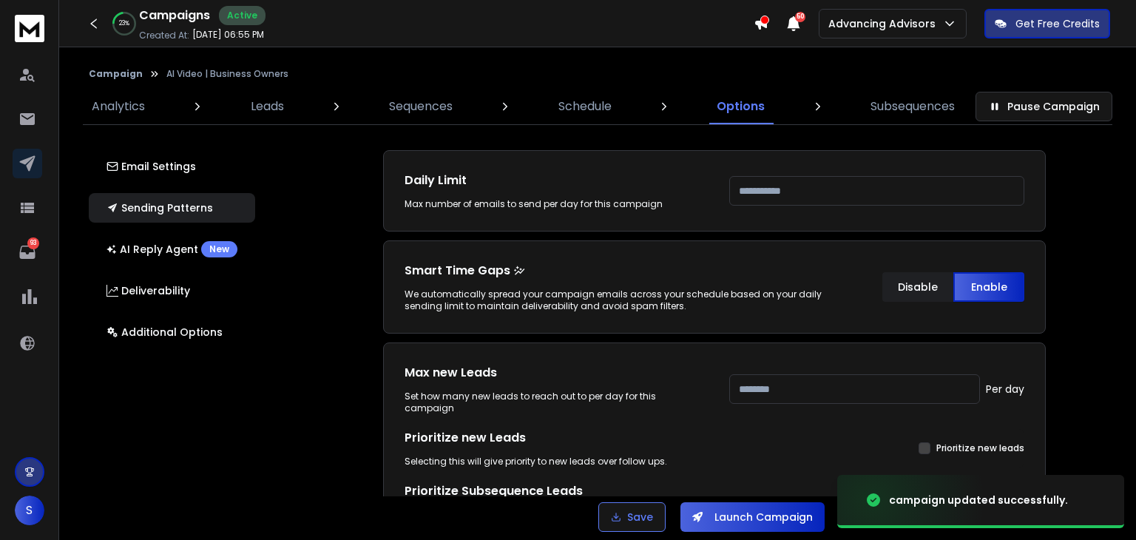
scroll to position [750, 0]
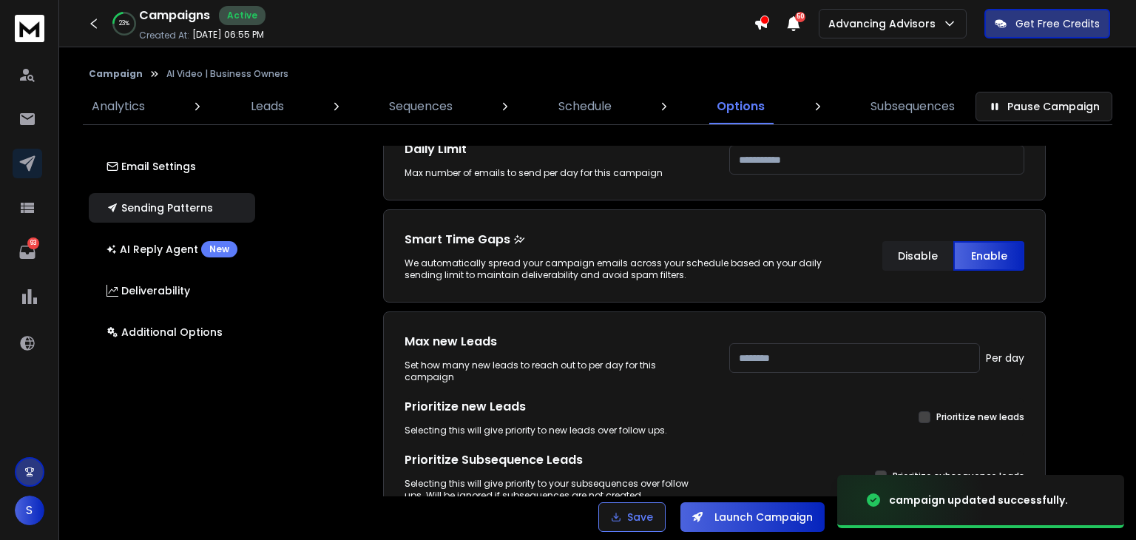
click at [772, 356] on input "***" at bounding box center [854, 358] width 251 height 30
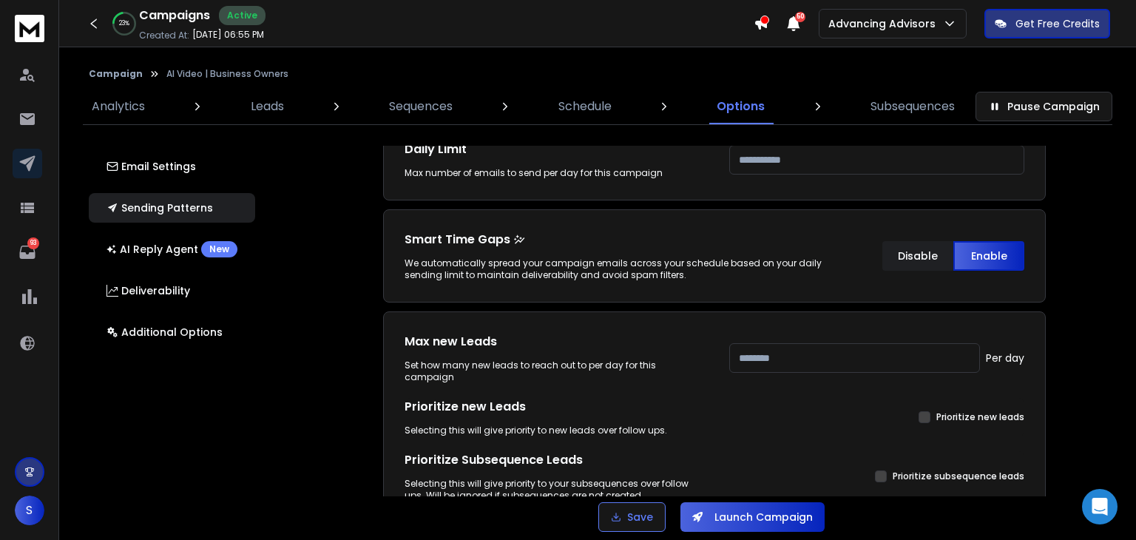
type input "*"
type input "***"
click at [642, 510] on button "Save" at bounding box center [631, 517] width 67 height 30
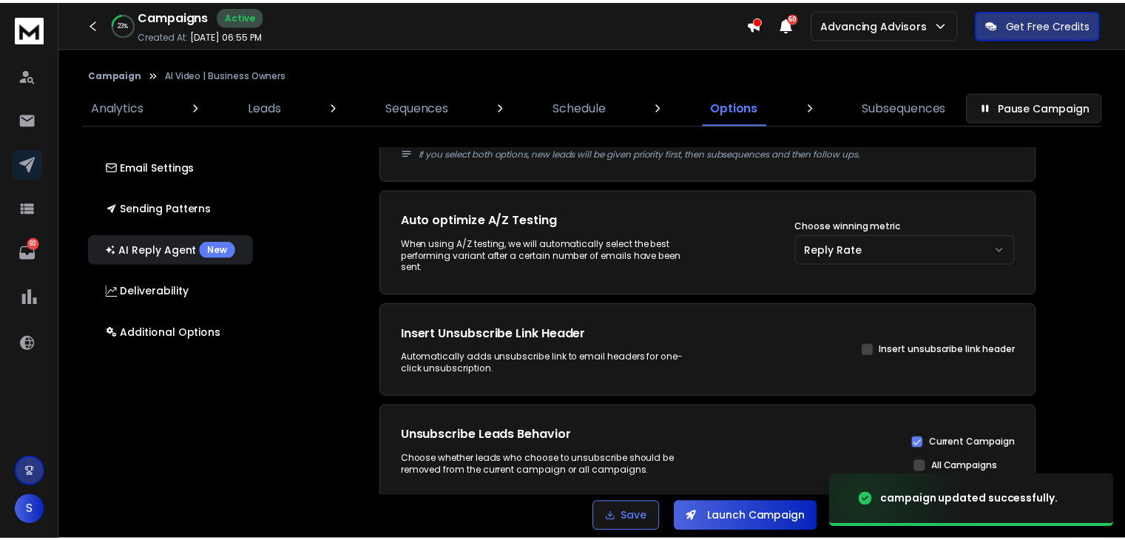
scroll to position [1268, 0]
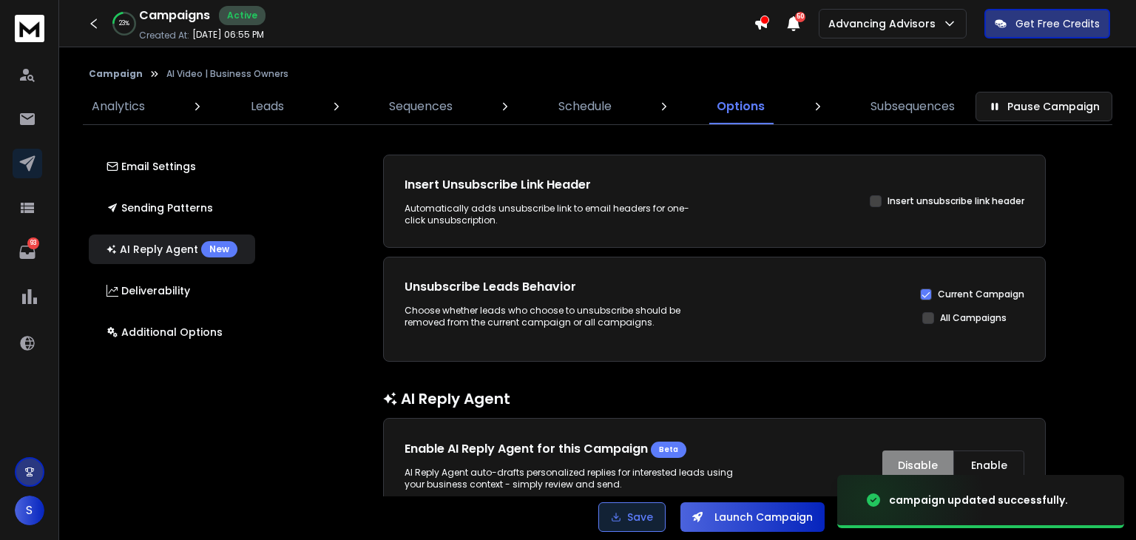
click at [613, 528] on button "Save" at bounding box center [631, 517] width 67 height 30
click at [141, 110] on p "Analytics" at bounding box center [118, 107] width 53 height 18
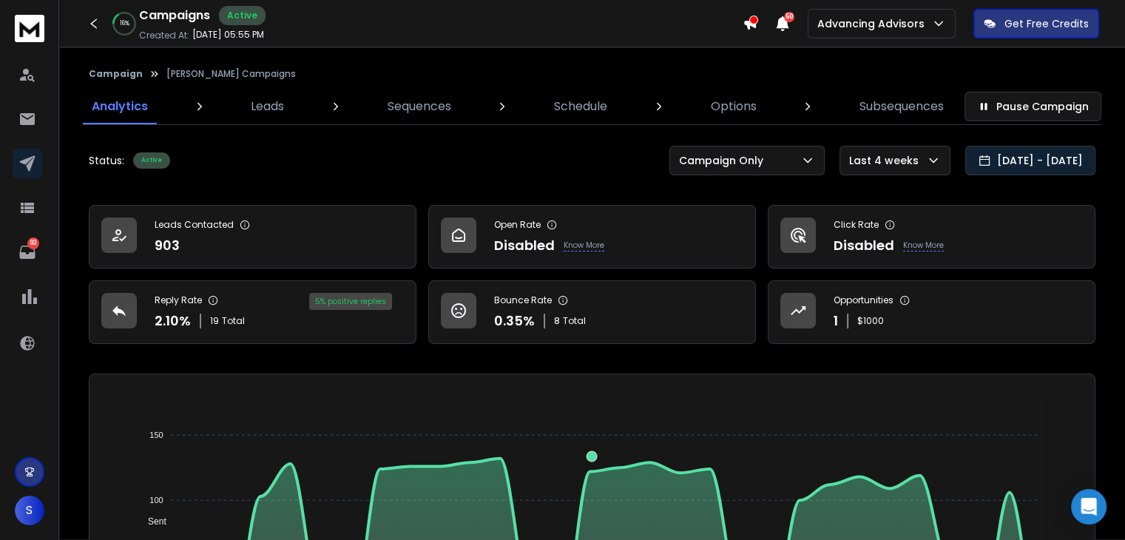
click at [1025, 170] on button "[DATE] - [DATE]" at bounding box center [1030, 161] width 130 height 30
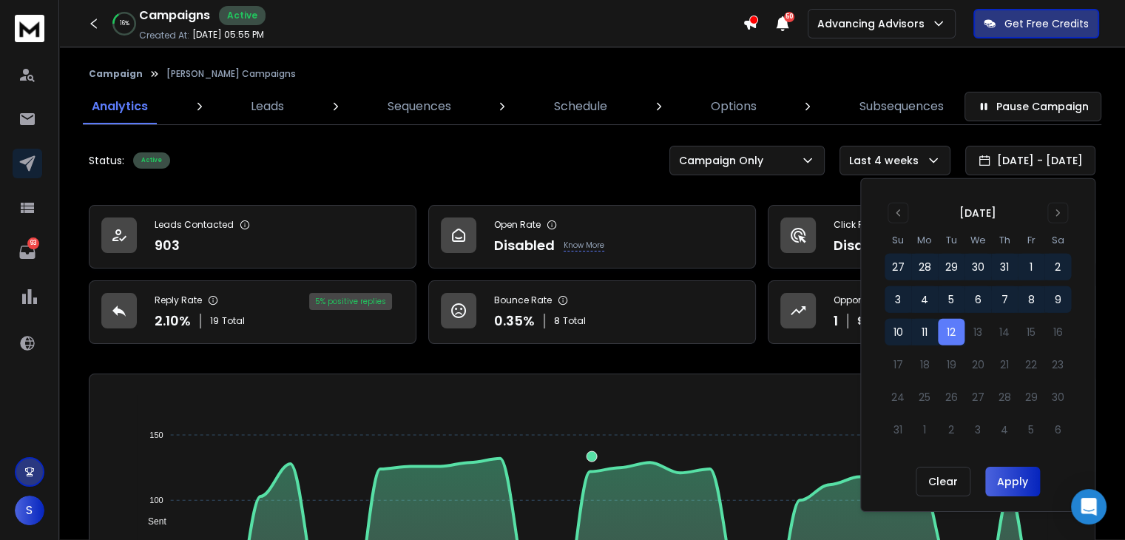
click at [922, 307] on button "4" at bounding box center [924, 299] width 27 height 27
click at [923, 306] on button "4" at bounding box center [924, 299] width 27 height 27
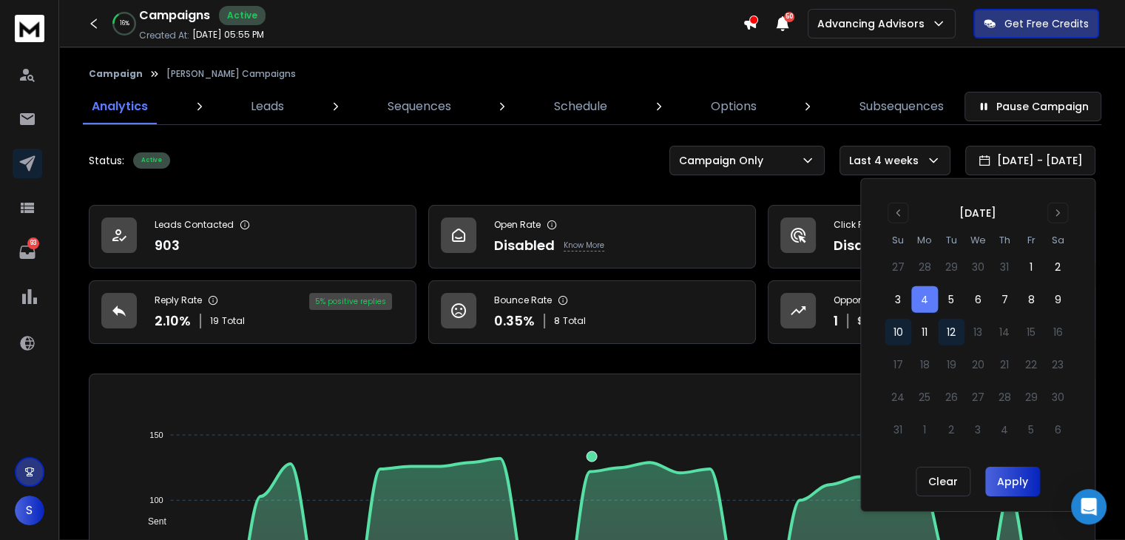
click at [895, 333] on button "10" at bounding box center [898, 332] width 27 height 27
click at [1008, 476] on button "Apply" at bounding box center [1012, 482] width 55 height 30
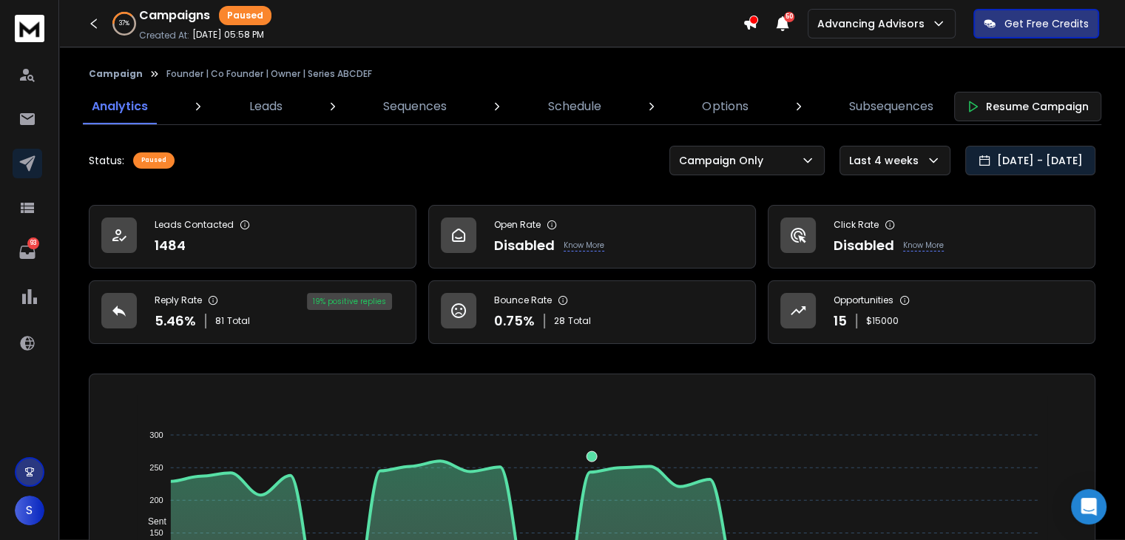
click at [977, 169] on button "[DATE] - [DATE]" at bounding box center [1030, 161] width 130 height 30
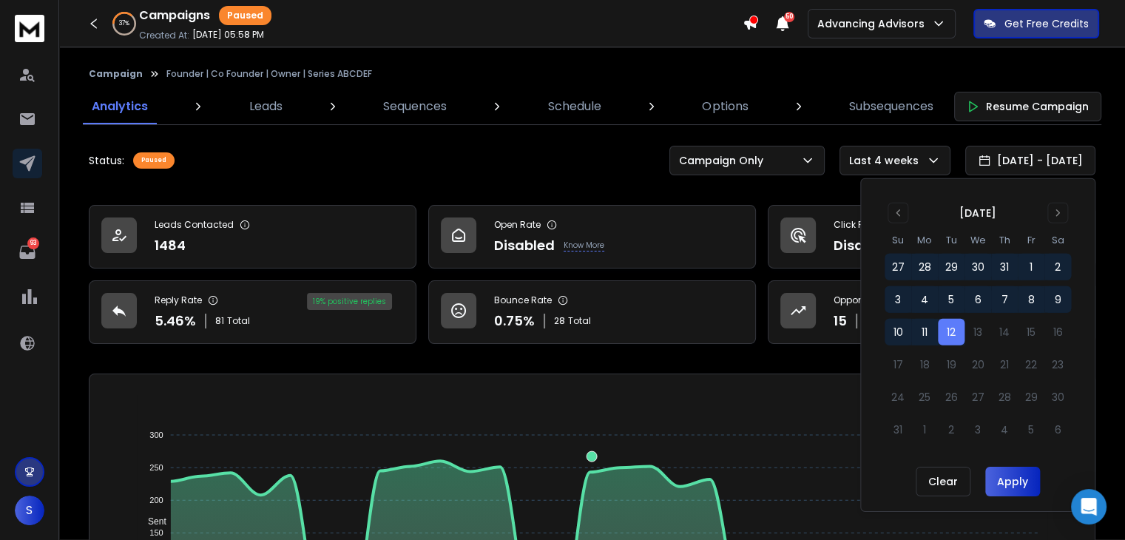
click at [928, 303] on button "4" at bounding box center [924, 299] width 27 height 27
click at [931, 303] on button "4" at bounding box center [924, 299] width 27 height 27
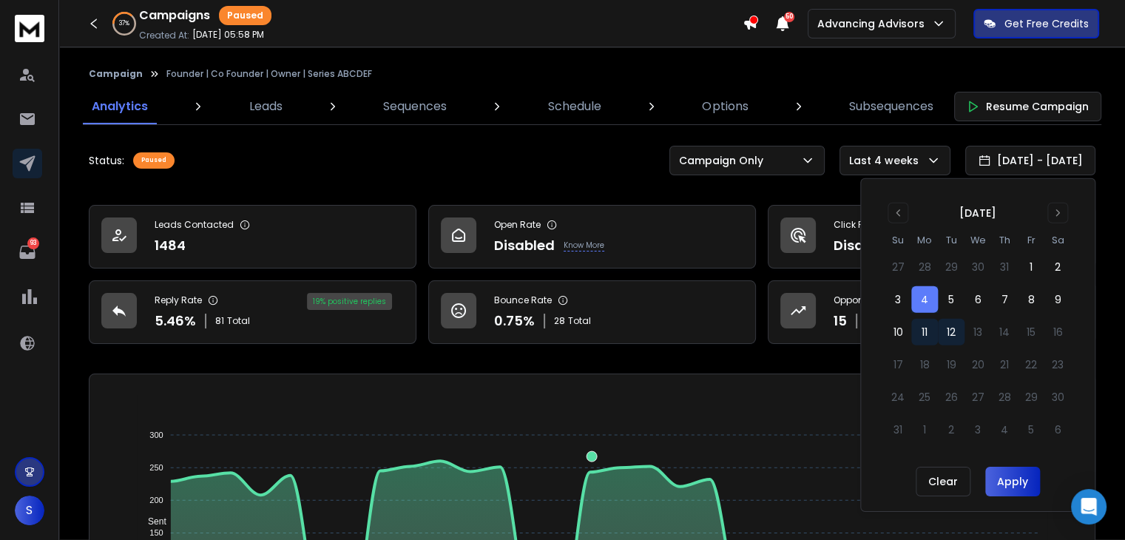
click at [911, 329] on button "11" at bounding box center [924, 332] width 27 height 27
click at [898, 338] on button "10" at bounding box center [898, 332] width 27 height 27
click at [897, 339] on button "10" at bounding box center [898, 332] width 27 height 27
click at [926, 306] on button "4" at bounding box center [924, 299] width 27 height 27
drag, startPoint x: 926, startPoint y: 306, endPoint x: 915, endPoint y: 315, distance: 14.7
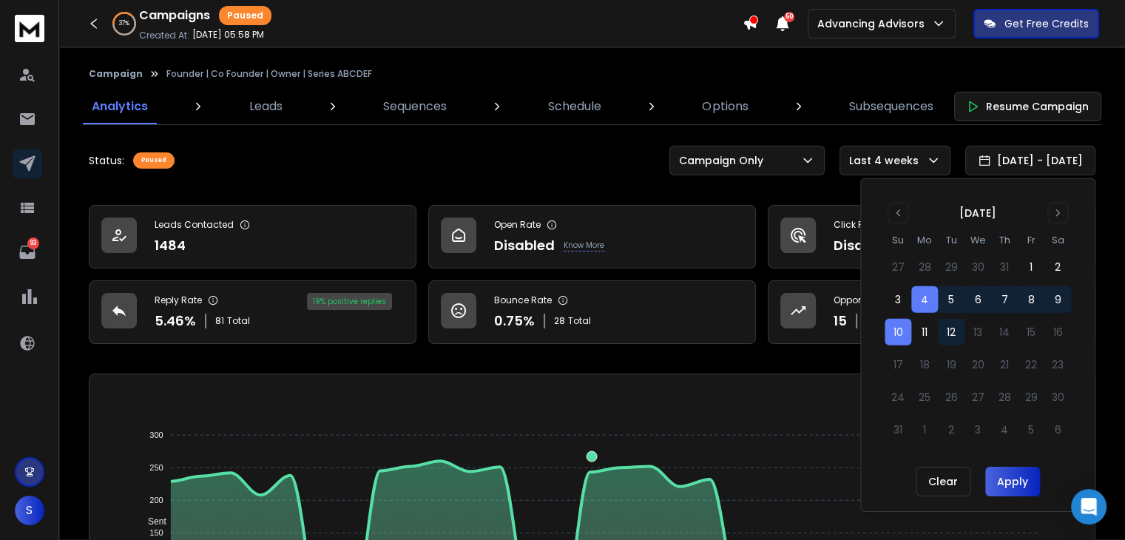
click at [926, 305] on button "4" at bounding box center [924, 299] width 27 height 27
click at [902, 317] on tbody "27 28 29 30 31 1 2 3 4 5 6 7 8 9 10 11 12 13 14 15 16 17 18 19 20 21 22 23 24 2…" at bounding box center [978, 345] width 186 height 195
click at [921, 304] on button "4" at bounding box center [924, 299] width 27 height 27
click at [921, 303] on button "4" at bounding box center [924, 299] width 27 height 27
click at [911, 326] on button "11" at bounding box center [924, 332] width 27 height 27
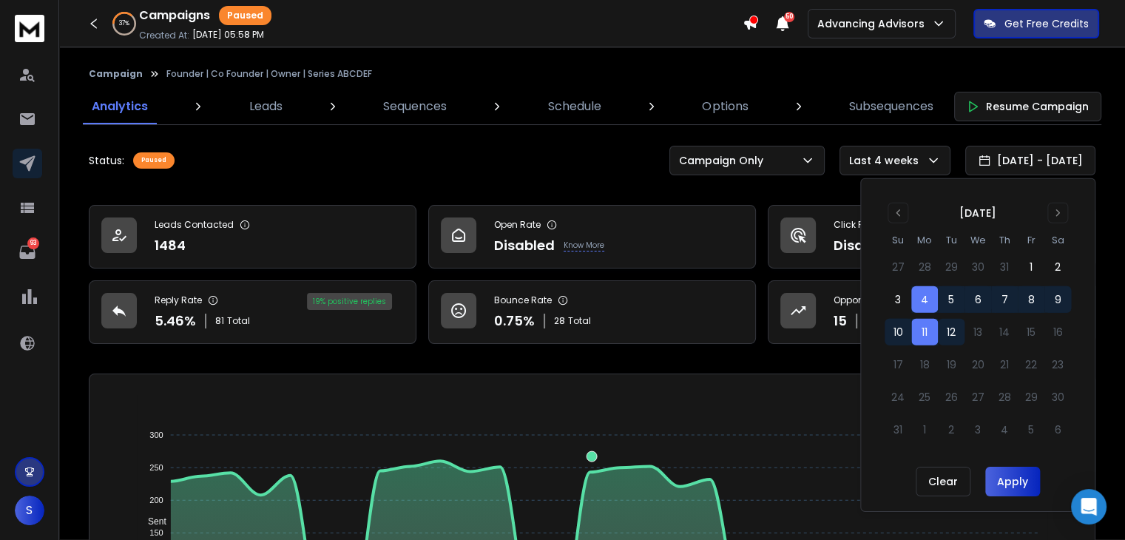
click at [902, 333] on button "10" at bounding box center [898, 332] width 27 height 27
click at [1016, 487] on button "Apply" at bounding box center [1012, 482] width 55 height 30
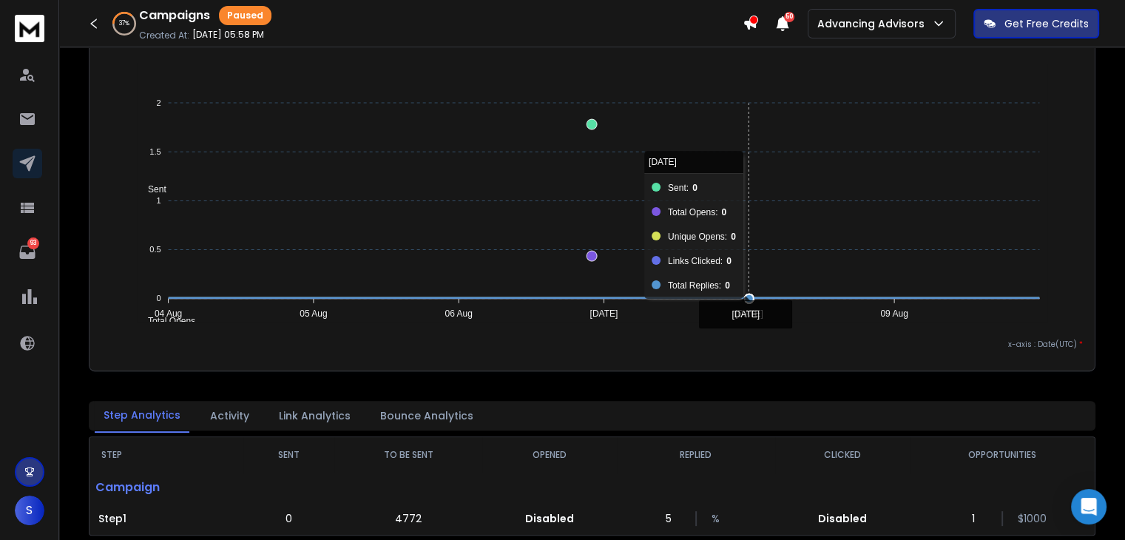
scroll to position [353, 0]
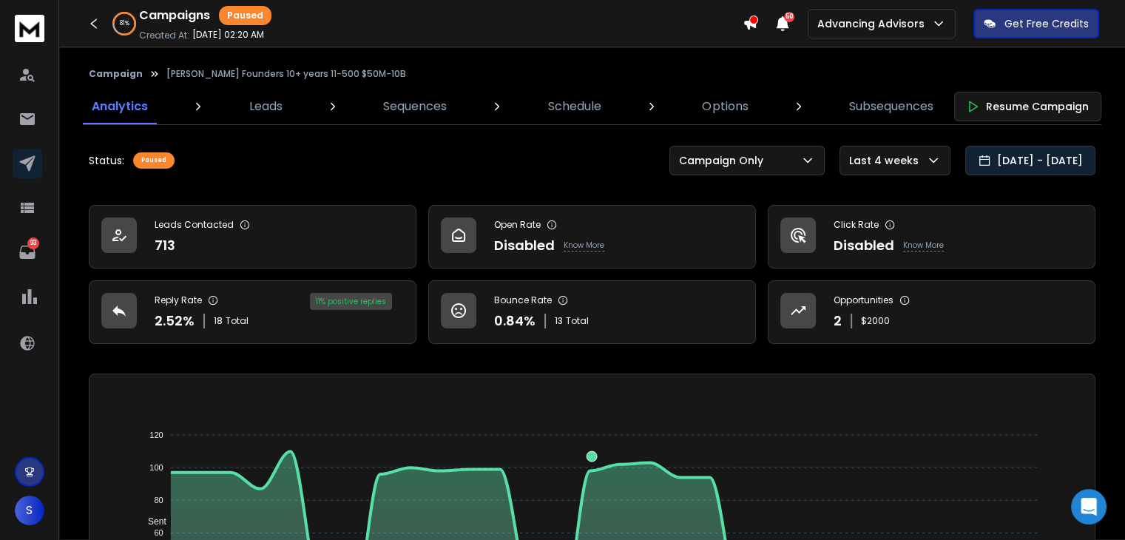
click at [1019, 164] on button "[DATE] - [DATE]" at bounding box center [1030, 161] width 130 height 30
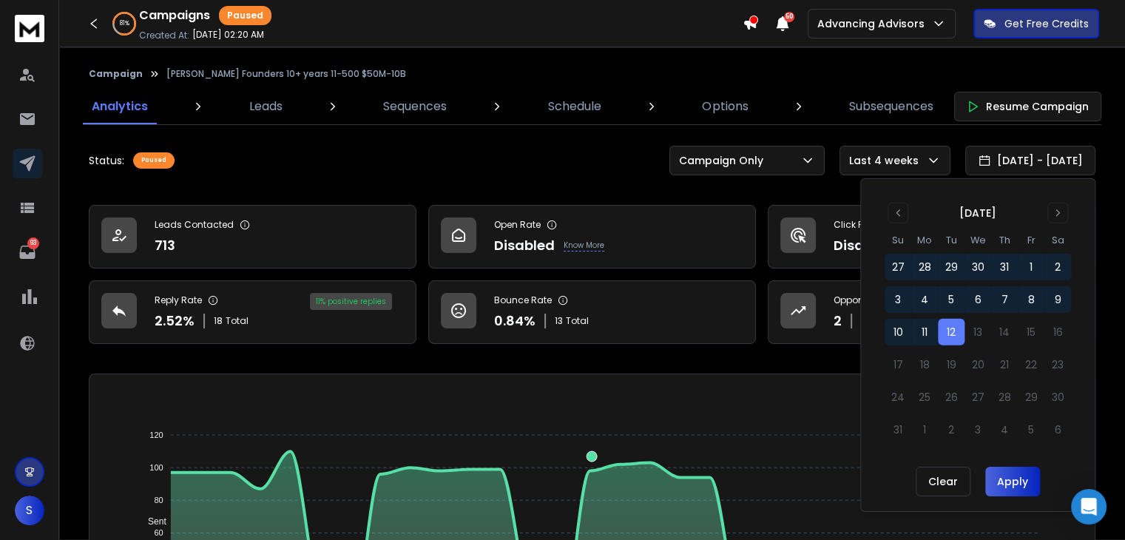
click at [930, 304] on button "4" at bounding box center [924, 299] width 27 height 27
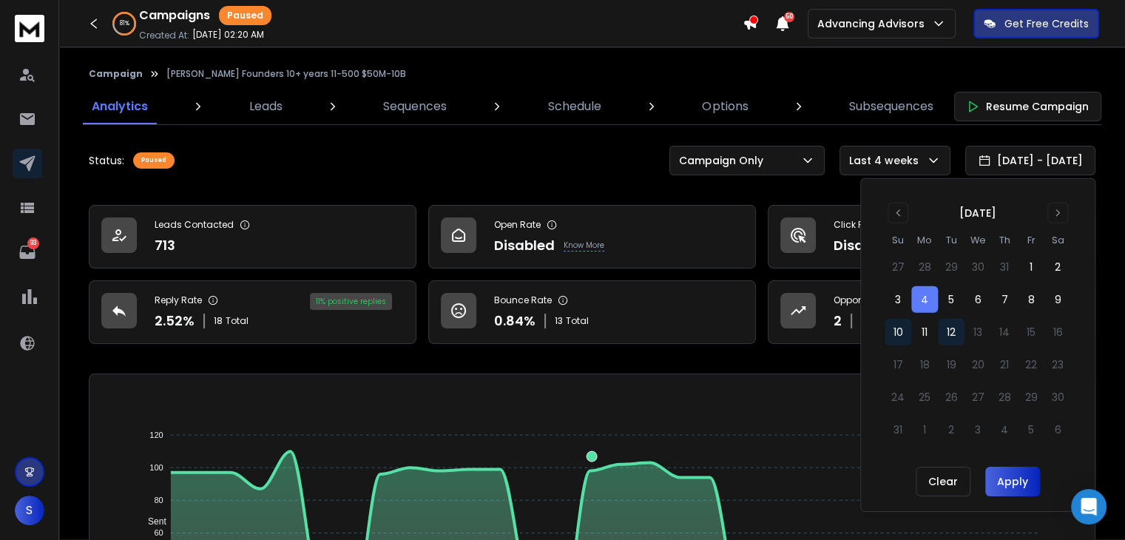
click at [906, 329] on button "10" at bounding box center [898, 332] width 27 height 27
click at [1015, 489] on button "Apply" at bounding box center [1012, 482] width 55 height 30
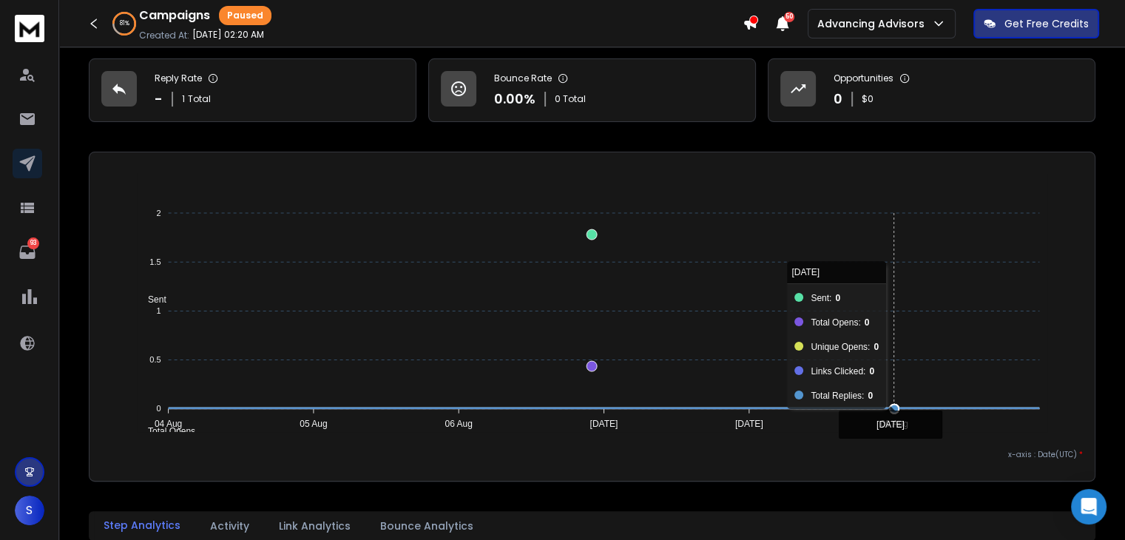
scroll to position [353, 0]
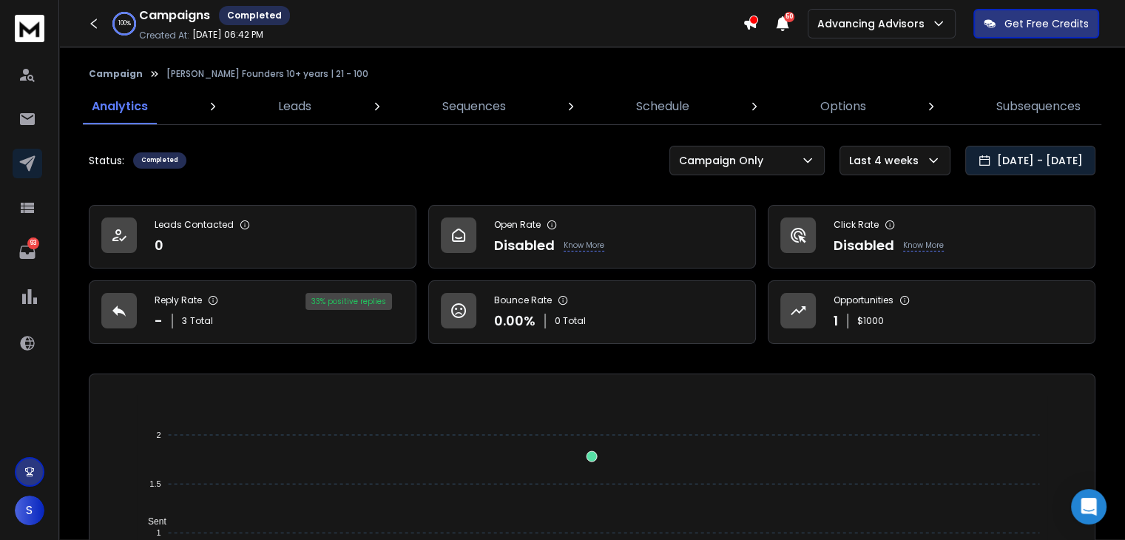
click at [965, 161] on button "14 Jul 2025 - 12 Aug 2025" at bounding box center [1030, 161] width 130 height 30
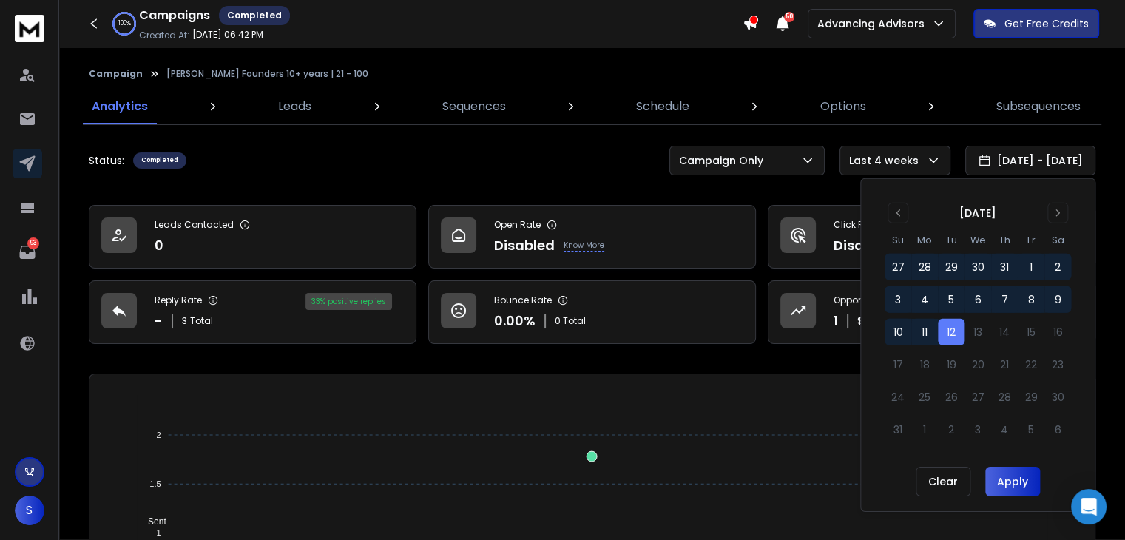
click at [917, 298] on button "4" at bounding box center [924, 299] width 27 height 27
click at [917, 297] on button "4" at bounding box center [924, 299] width 27 height 27
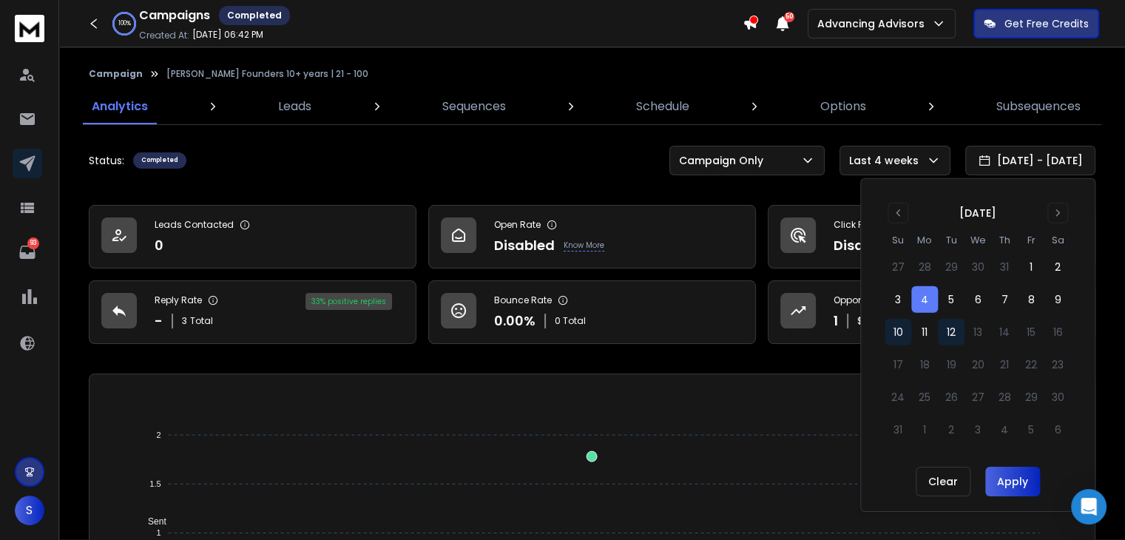
click at [906, 324] on button "10" at bounding box center [898, 332] width 27 height 27
click at [1019, 479] on button "Apply" at bounding box center [1012, 482] width 55 height 30
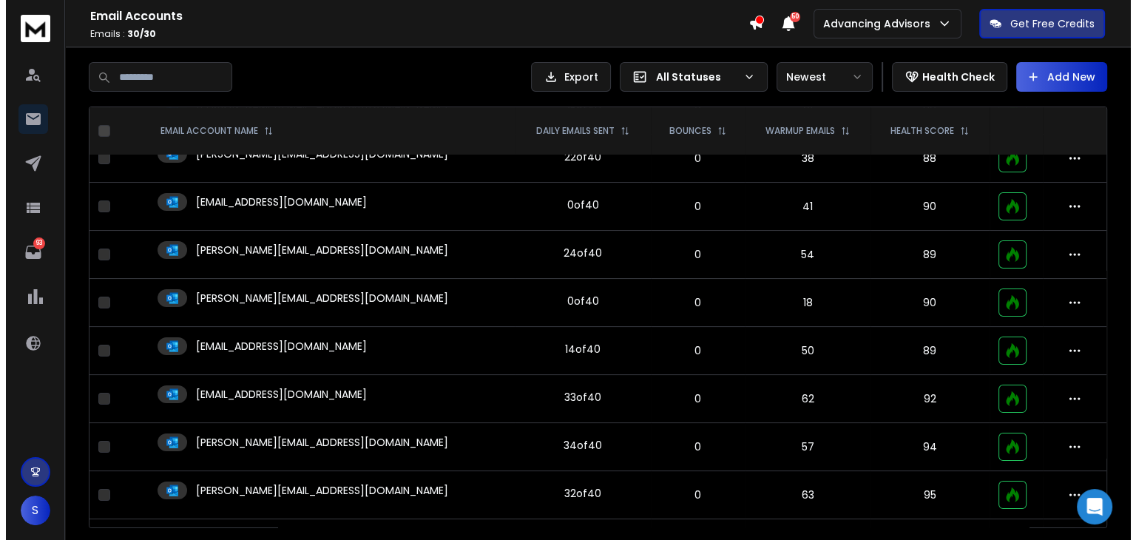
scroll to position [222, 0]
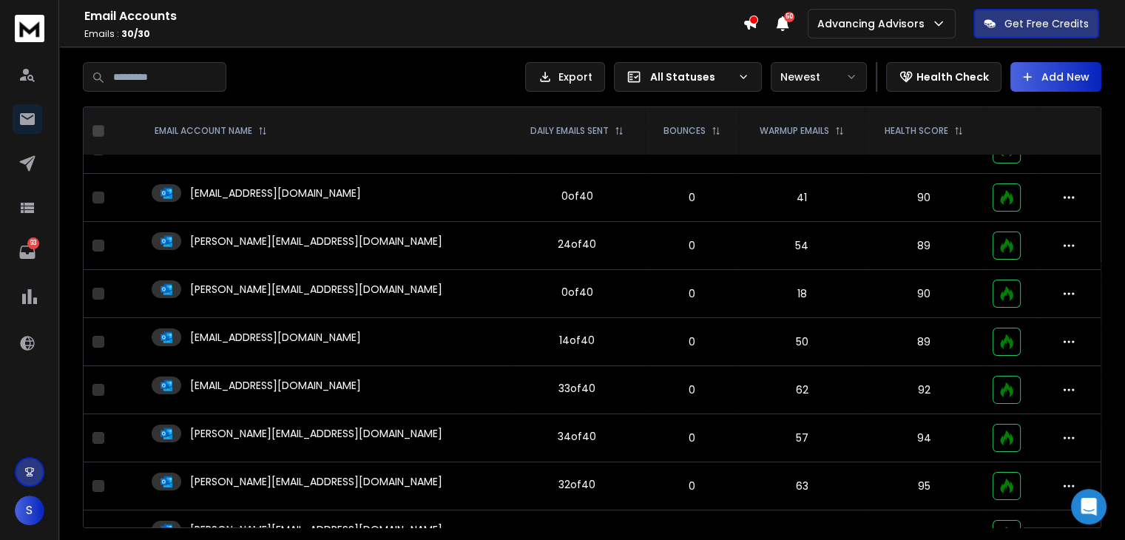
click at [402, 292] on div "[PERSON_NAME][EMAIL_ADDRESS][DOMAIN_NAME]" at bounding box center [326, 289] width 348 height 18
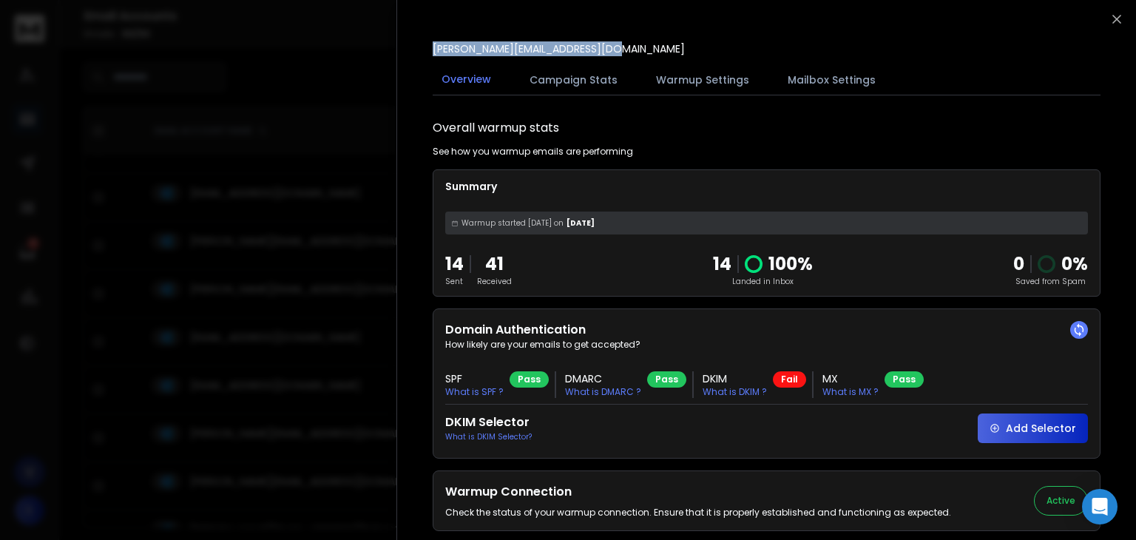
copy body "Multi Select Table Sheet [PERSON_NAME][EMAIL_ADDRESS][DOMAIN_NAME]"
drag, startPoint x: 649, startPoint y: 54, endPoint x: 365, endPoint y: 57, distance: 284.1
click at [365, 57] on body "Your warmest leads are on your site – Turn visits into conversations Reach Out …" at bounding box center [562, 270] width 1125 height 540
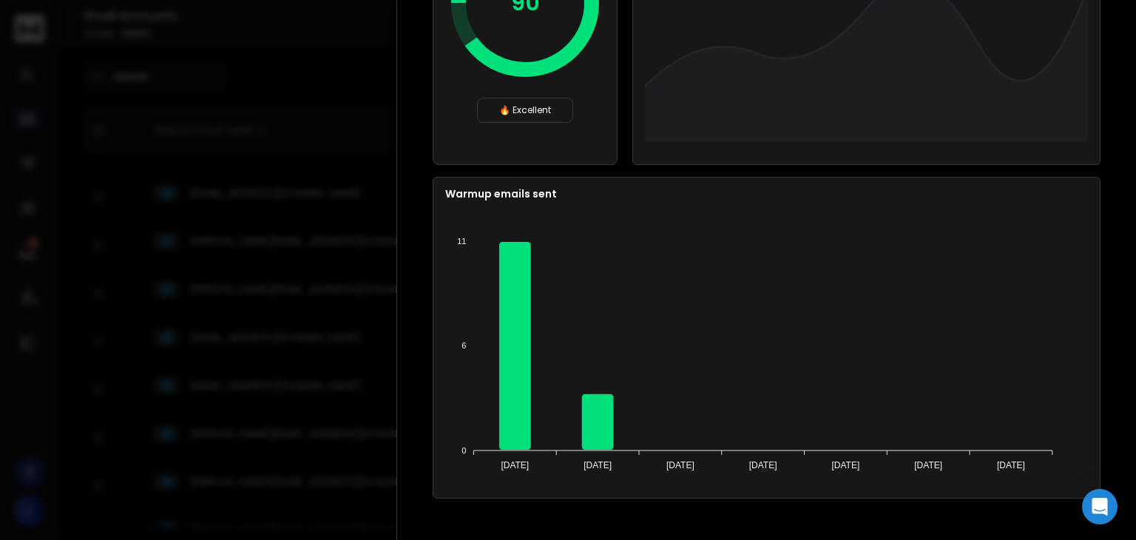
scroll to position [624, 0]
click at [183, 366] on div at bounding box center [568, 270] width 1136 height 540
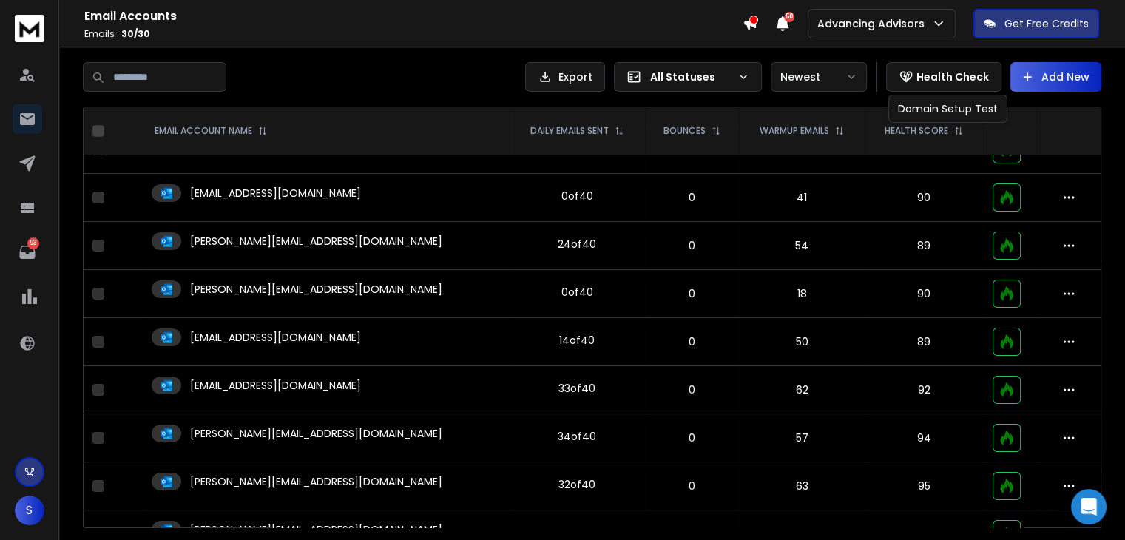
click at [1016, 77] on button "Add New" at bounding box center [1055, 77] width 91 height 30
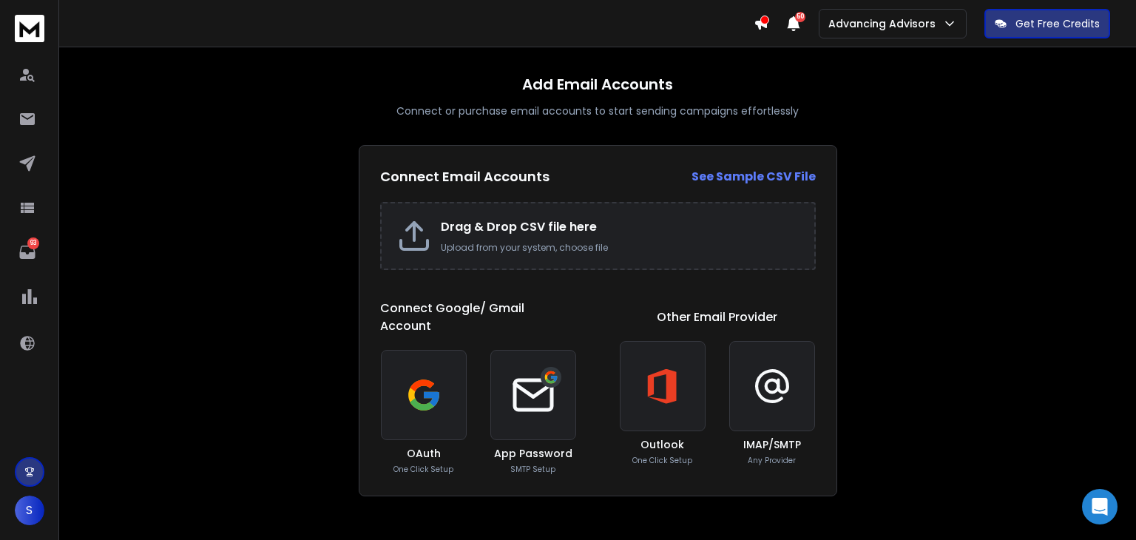
click at [663, 395] on div at bounding box center [662, 385] width 37 height 41
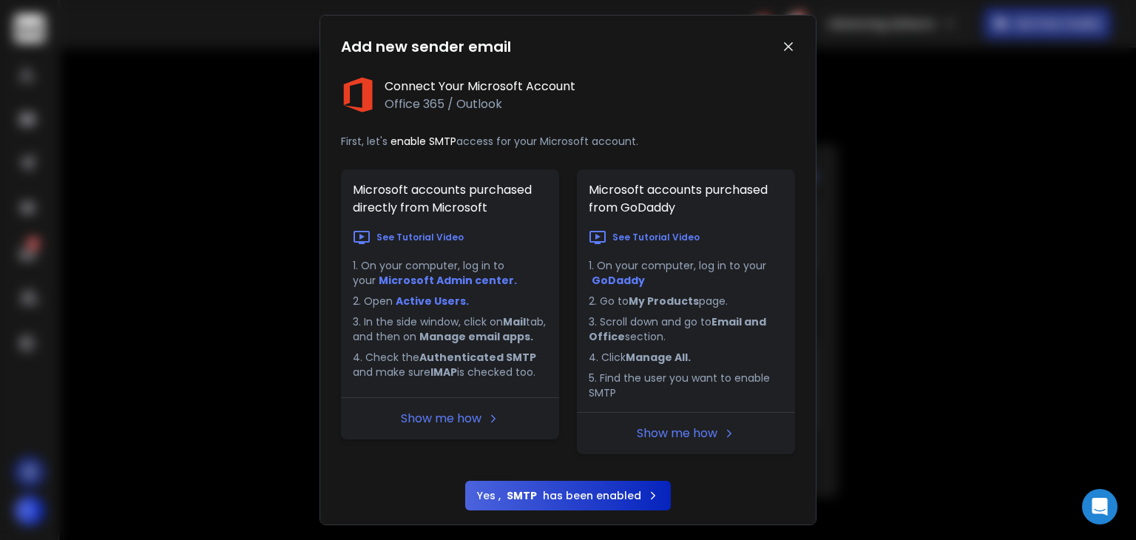
click at [649, 494] on icon at bounding box center [653, 496] width 12 height 12
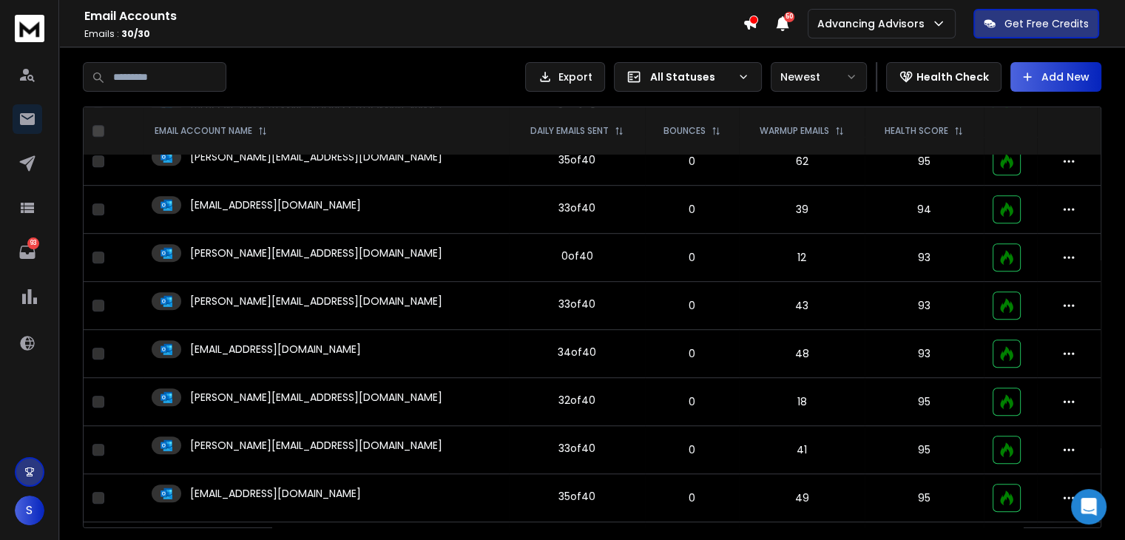
scroll to position [814, 0]
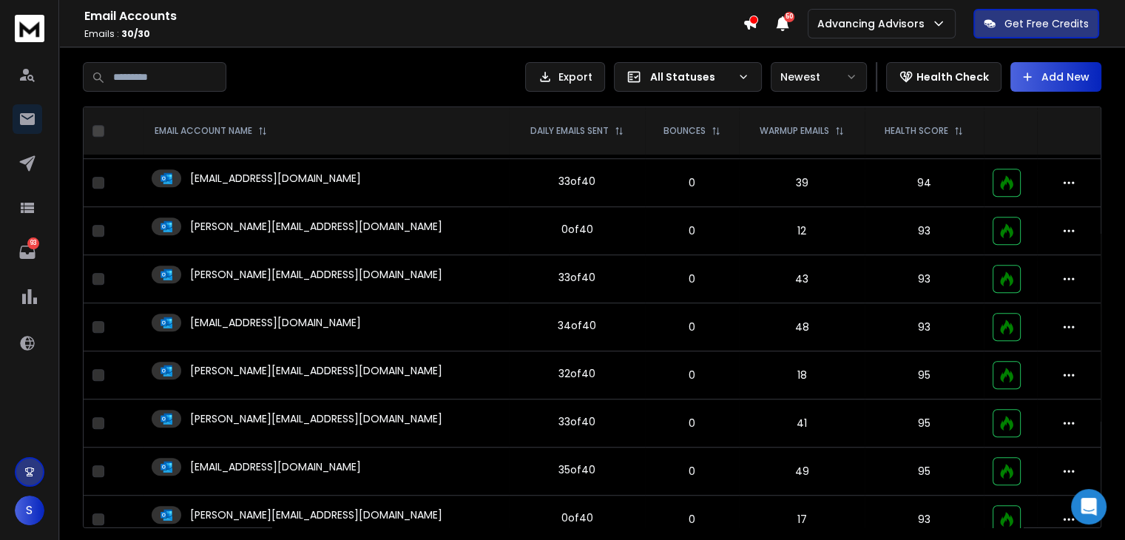
click at [409, 225] on div "chris@youadvancingadvisor.com" at bounding box center [326, 226] width 348 height 18
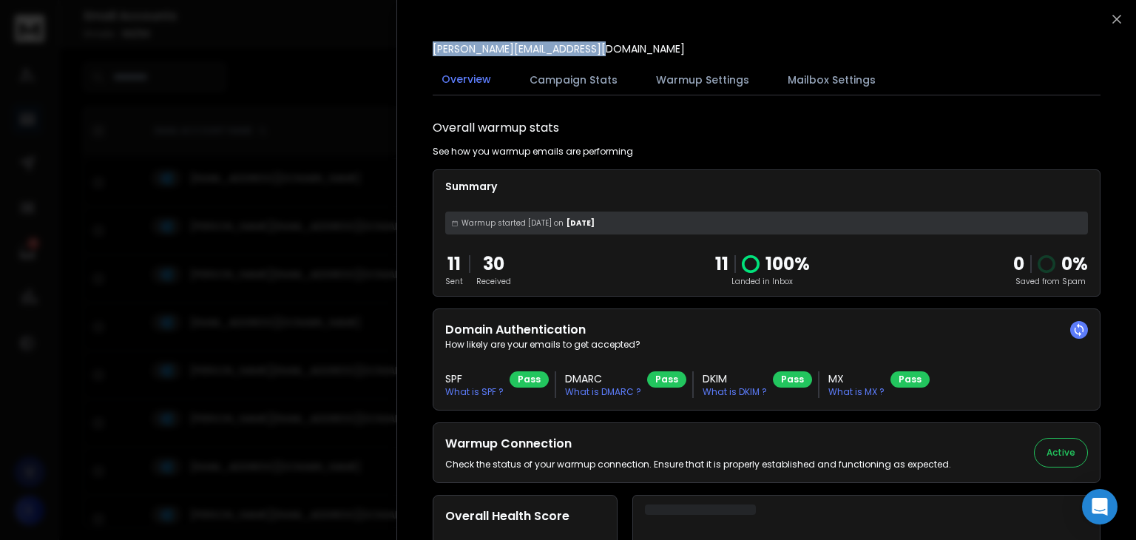
copy p "chris@youadvancingadvisor.com"
drag, startPoint x: 613, startPoint y: 51, endPoint x: 421, endPoint y: 46, distance: 192.4
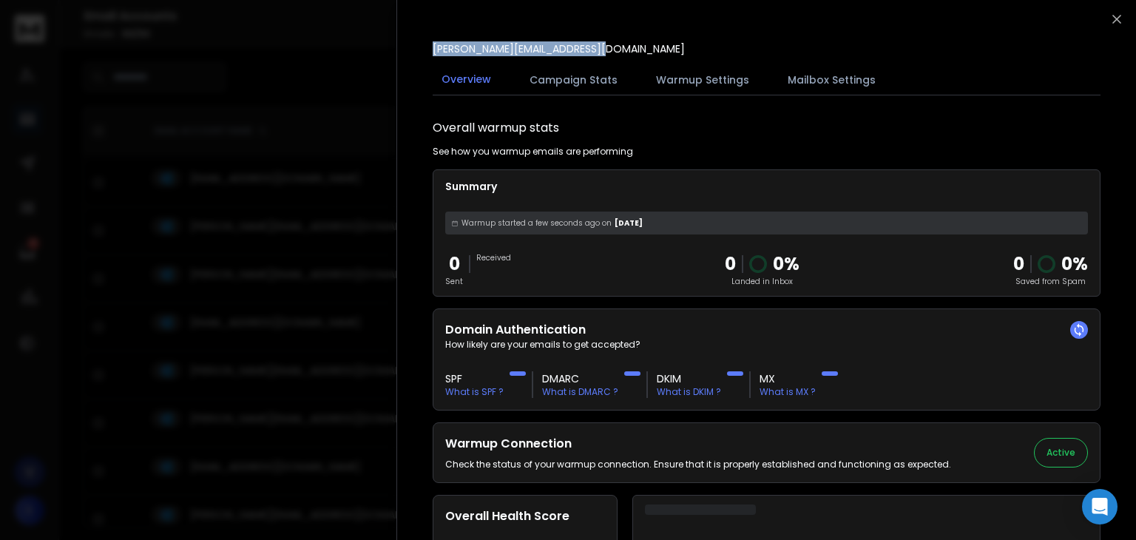
click at [303, 235] on div at bounding box center [568, 270] width 1136 height 540
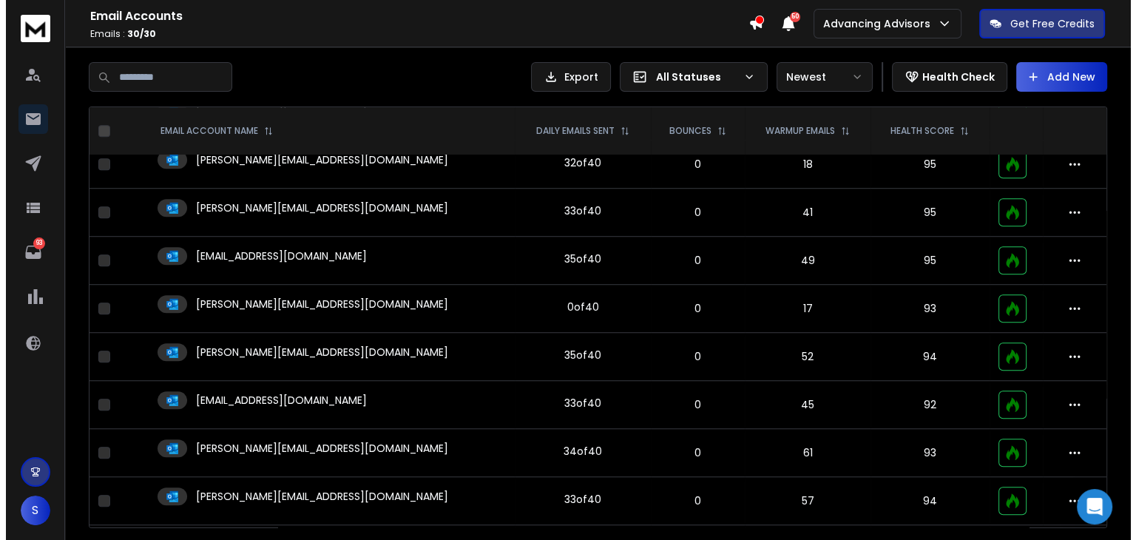
scroll to position [1077, 0]
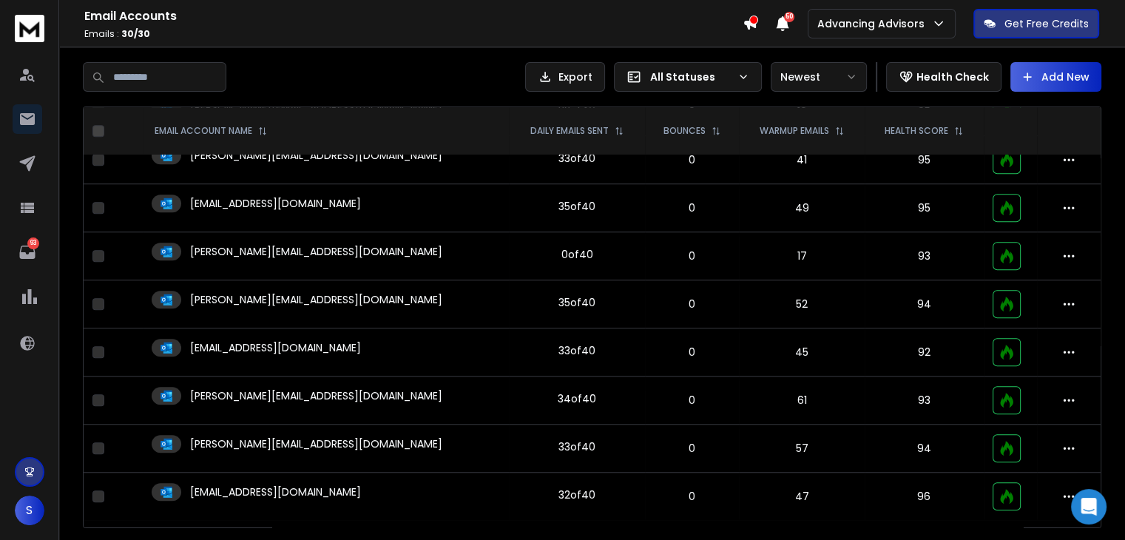
click at [1093, 66] on button "Add New" at bounding box center [1055, 77] width 91 height 30
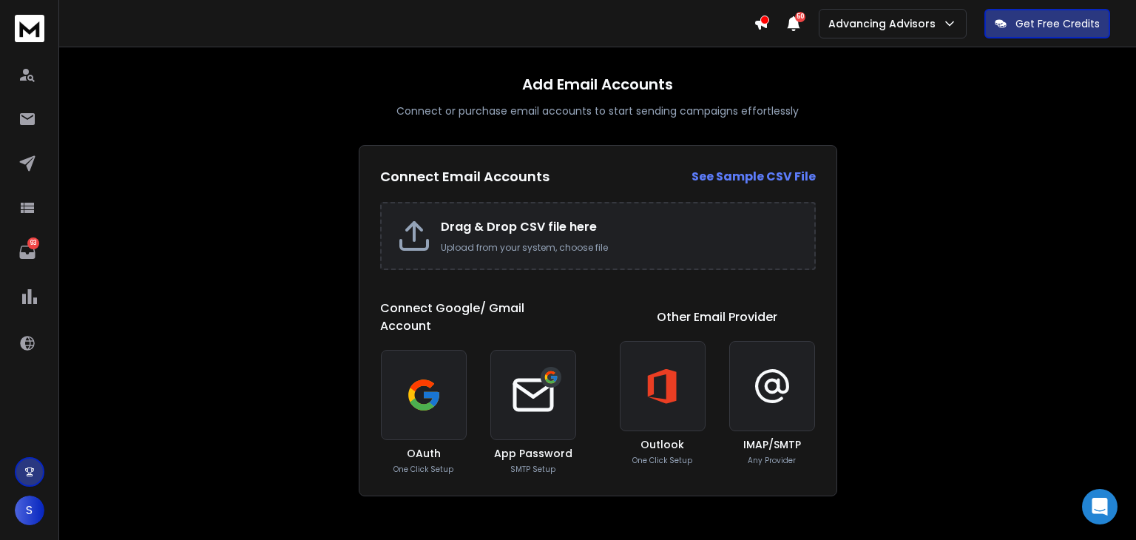
click at [648, 383] on icon at bounding box center [661, 385] width 29 height 35
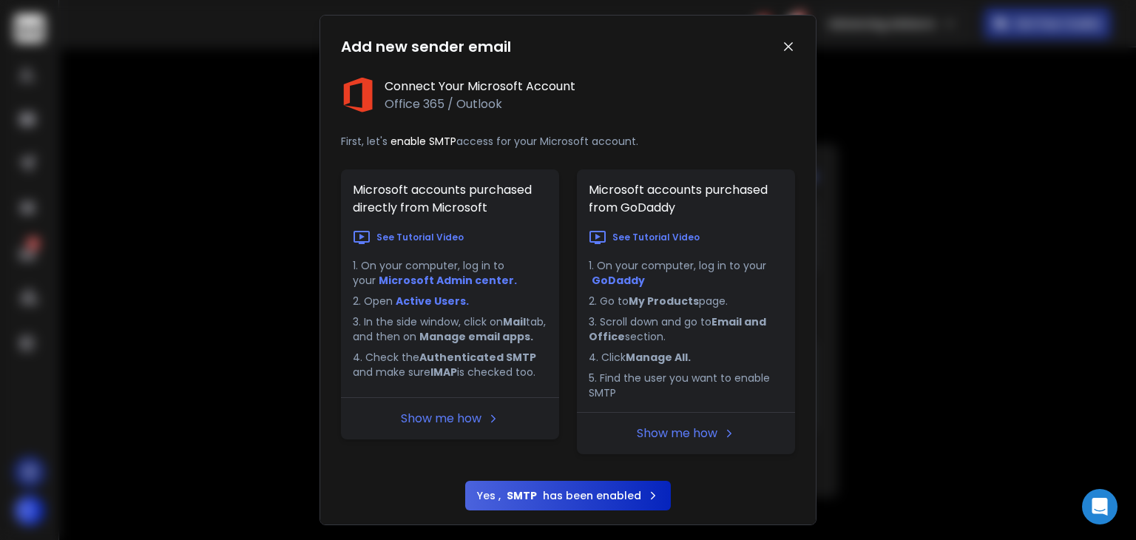
click at [624, 495] on button "Yes , SMTP has been enabled" at bounding box center [568, 496] width 206 height 30
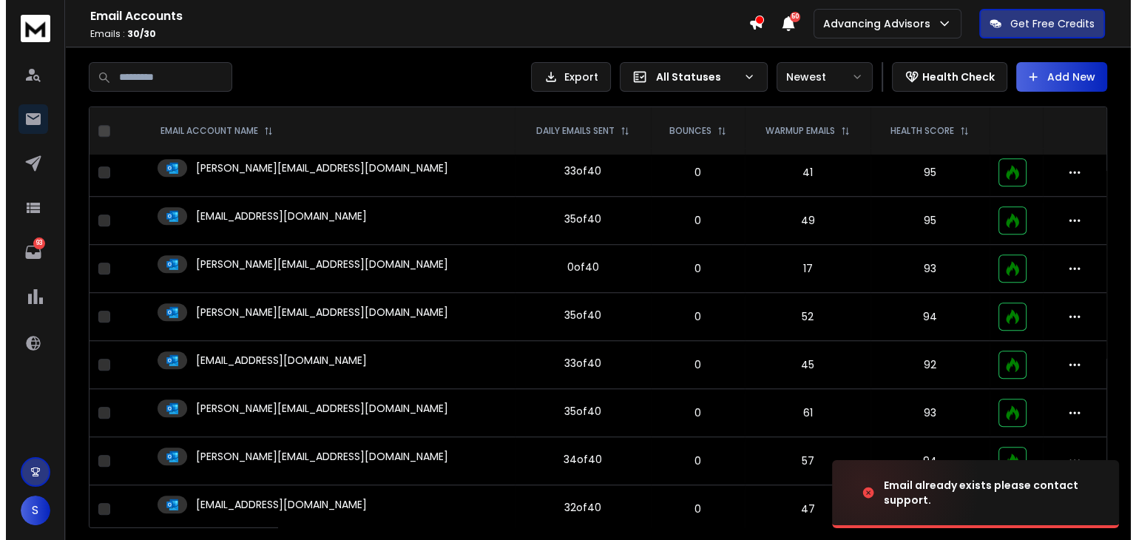
scroll to position [1077, 0]
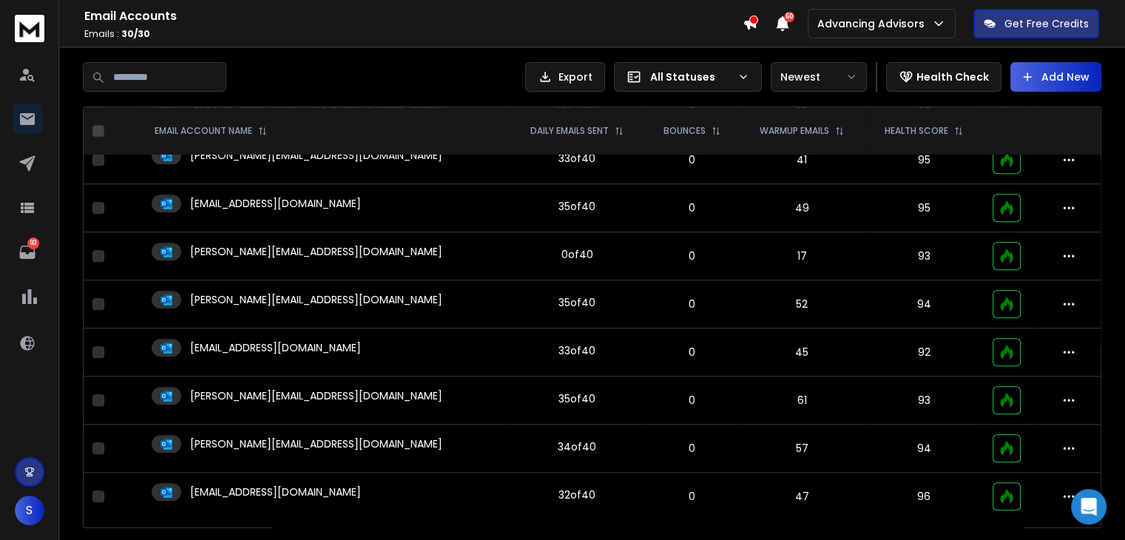
click at [411, 243] on div "[PERSON_NAME][EMAIL_ADDRESS][DOMAIN_NAME]" at bounding box center [326, 252] width 348 height 18
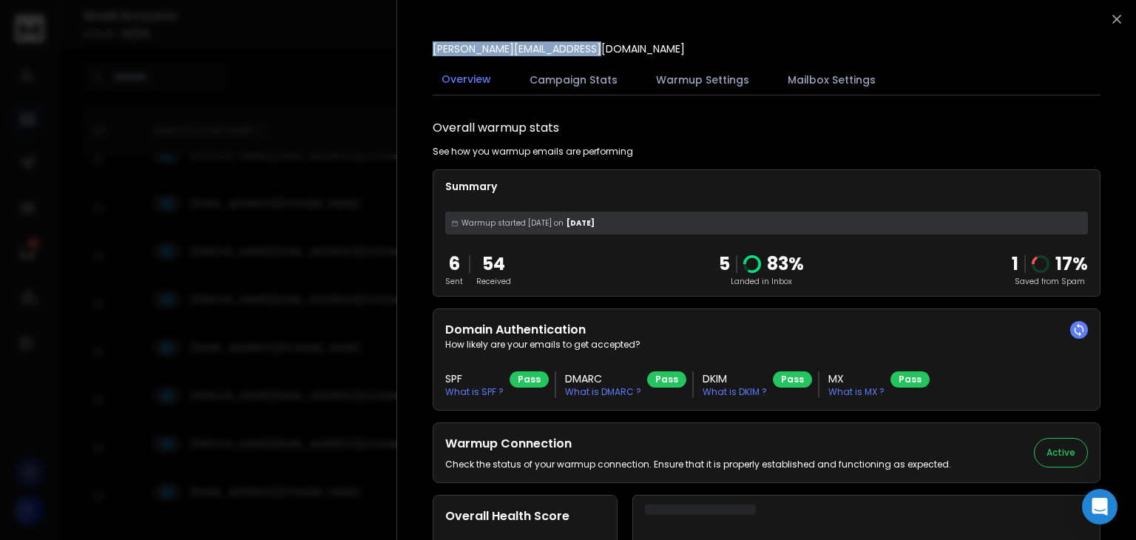
copy p "[PERSON_NAME][EMAIL_ADDRESS][DOMAIN_NAME]"
drag, startPoint x: 608, startPoint y: 40, endPoint x: 433, endPoint y: 33, distance: 175.4
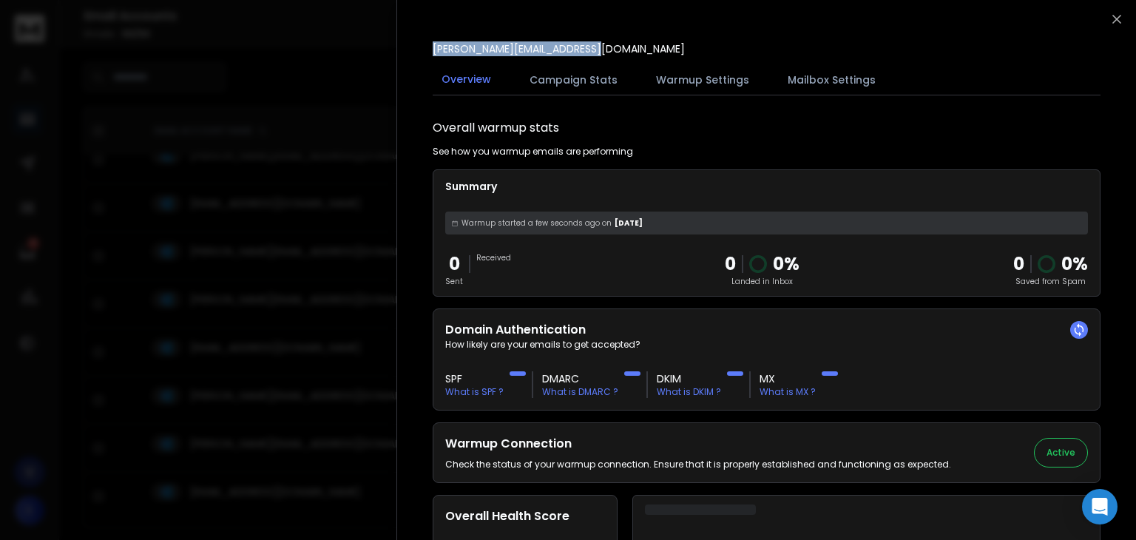
click at [191, 121] on div at bounding box center [568, 270] width 1136 height 540
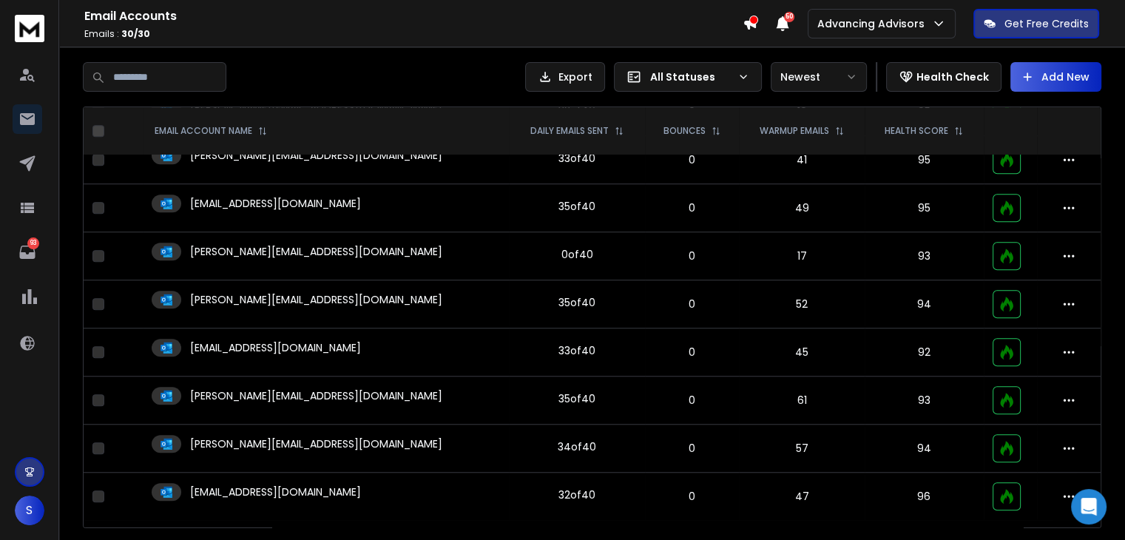
click at [1024, 92] on div "Export All Statuses Newest Health Check Add New EMAIL ACCOUNT NAME DAILY EMAILS…" at bounding box center [592, 295] width 1019 height 466
click at [1025, 91] on button "Add New" at bounding box center [1055, 77] width 91 height 30
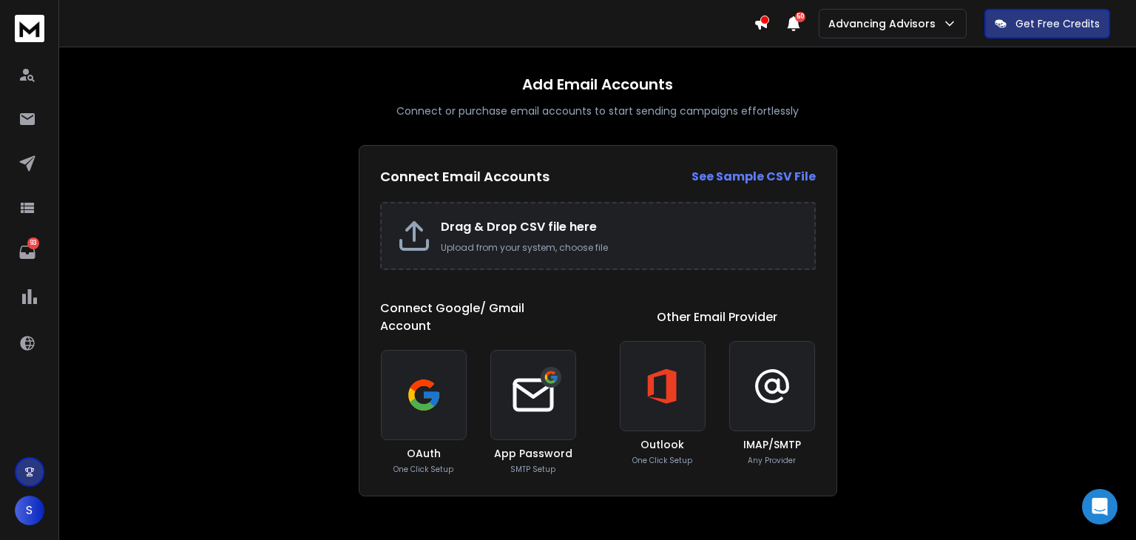
click at [633, 385] on div at bounding box center [663, 386] width 86 height 90
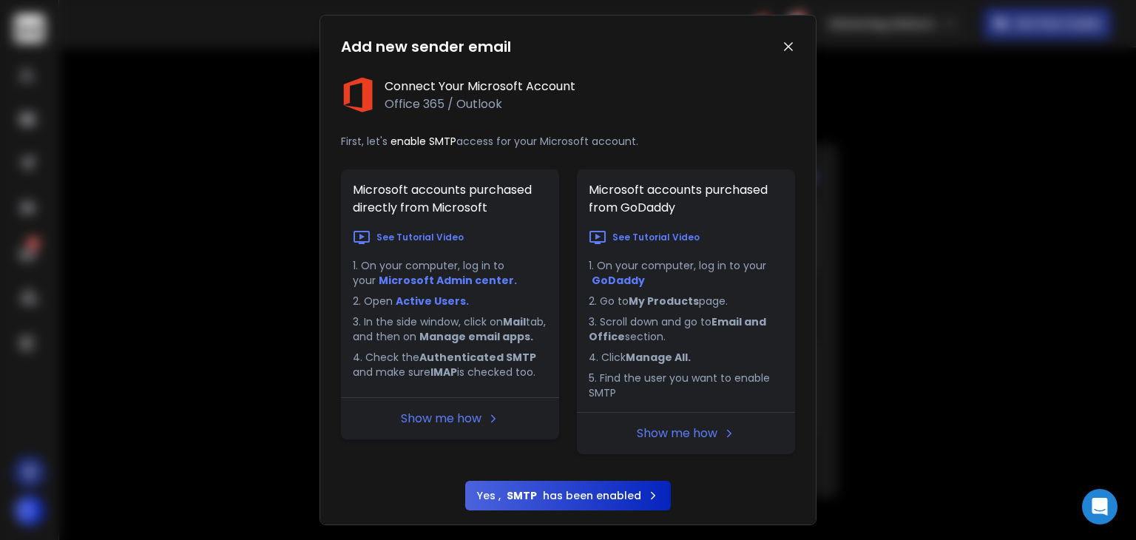
click at [631, 491] on button "Yes , SMTP has been enabled" at bounding box center [568, 496] width 206 height 30
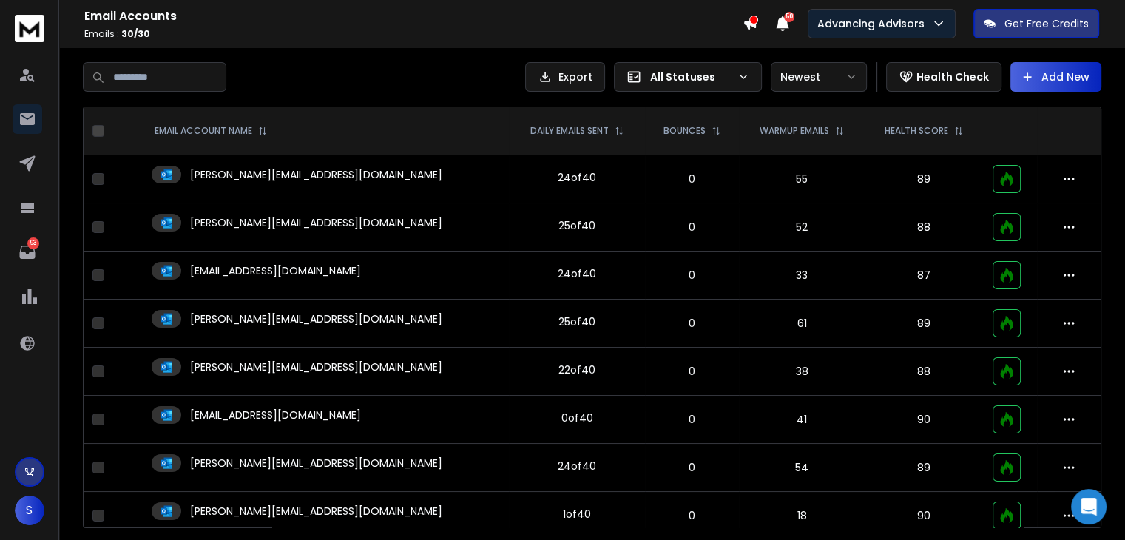
click at [848, 16] on p "Advancing Advisors" at bounding box center [873, 23] width 113 height 15
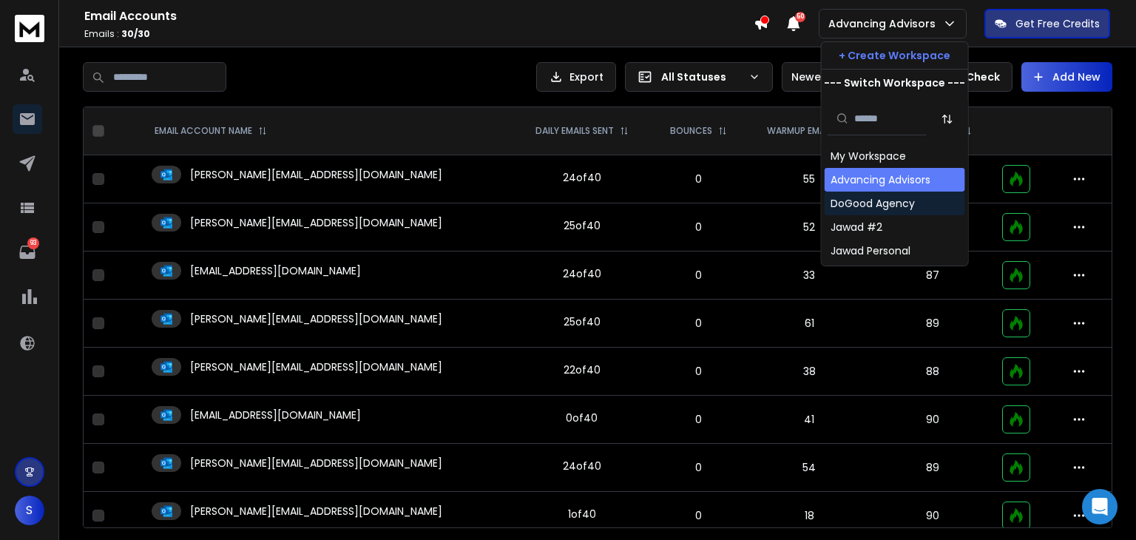
click at [883, 208] on div "DoGood Agency" at bounding box center [873, 203] width 84 height 15
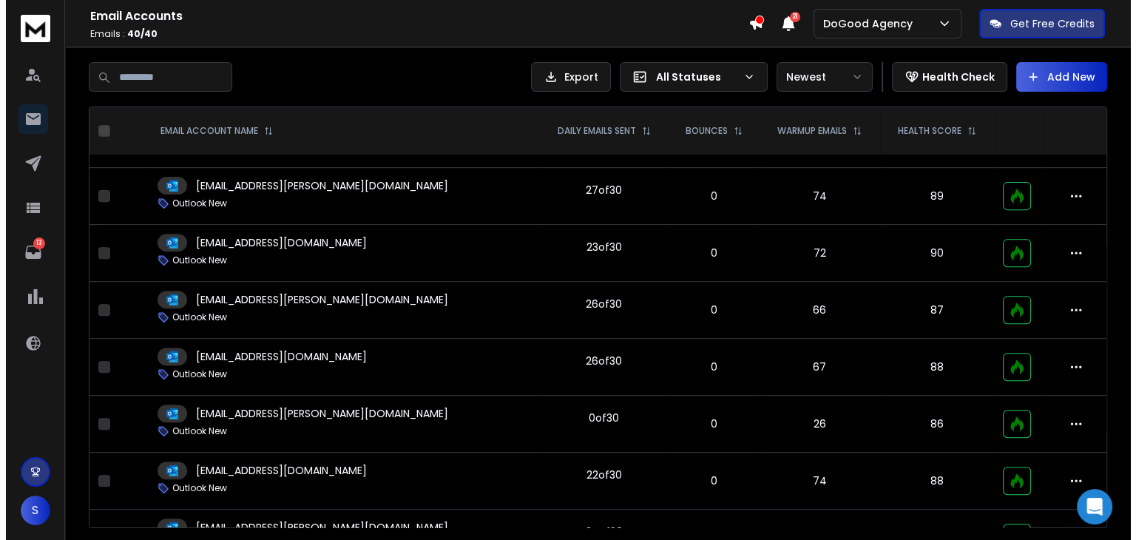
scroll to position [580, 0]
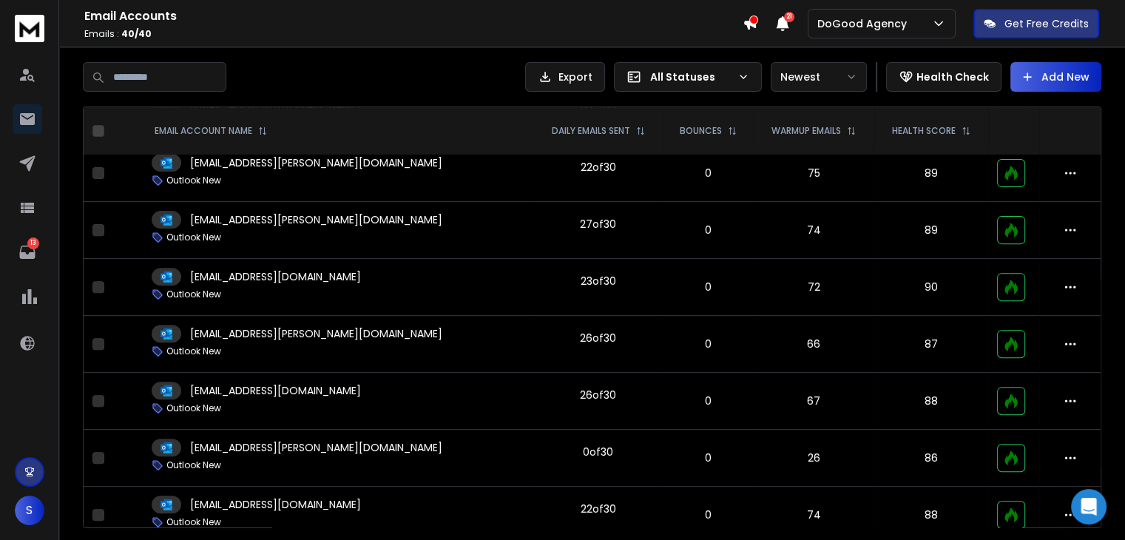
click at [407, 442] on div "[EMAIL_ADDRESS][PERSON_NAME][DOMAIN_NAME]" at bounding box center [338, 448] width 372 height 18
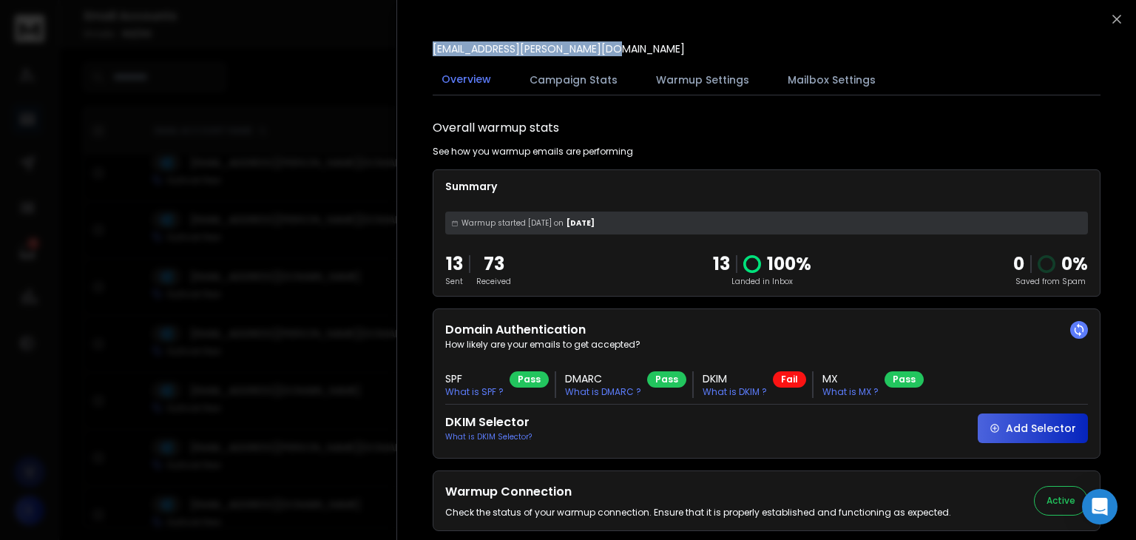
copy p "[EMAIL_ADDRESS][PERSON_NAME][DOMAIN_NAME]"
drag, startPoint x: 648, startPoint y: 55, endPoint x: 426, endPoint y: 47, distance: 222.0
click at [346, 70] on div at bounding box center [568, 270] width 1136 height 540
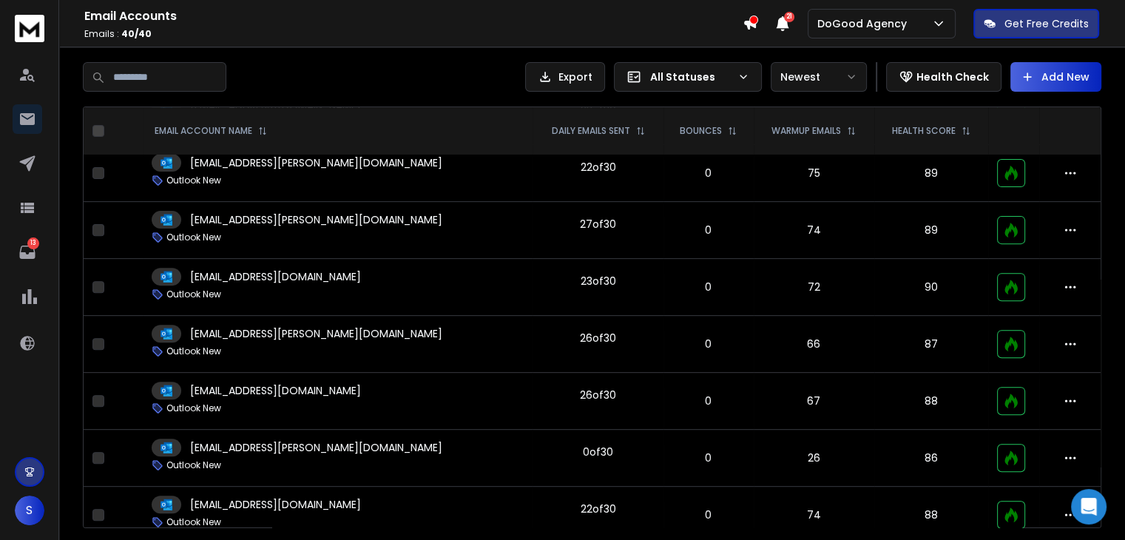
click at [1054, 72] on button "Add New" at bounding box center [1055, 77] width 91 height 30
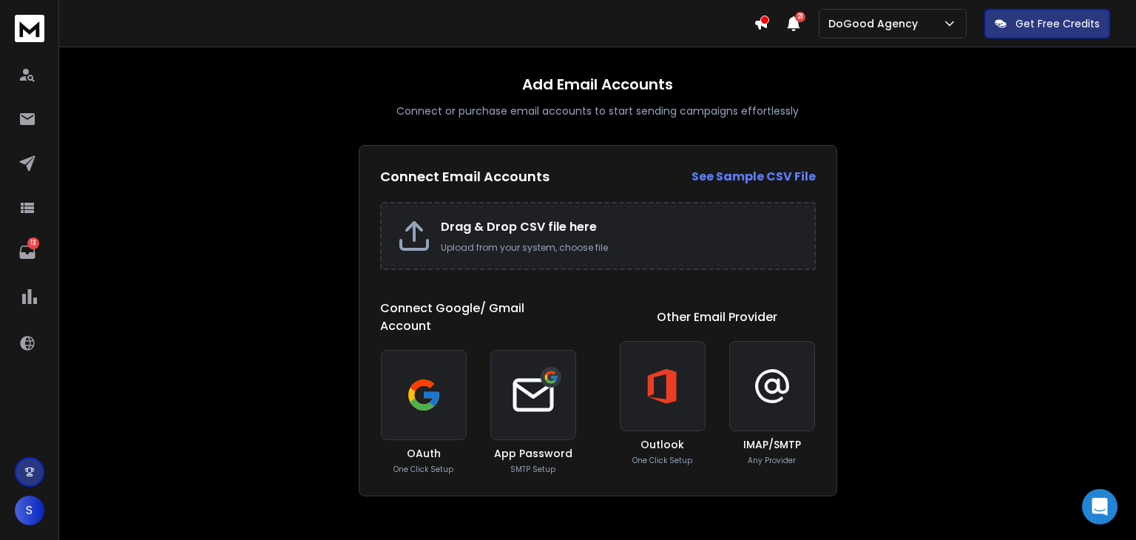
click at [632, 382] on div at bounding box center [663, 386] width 86 height 90
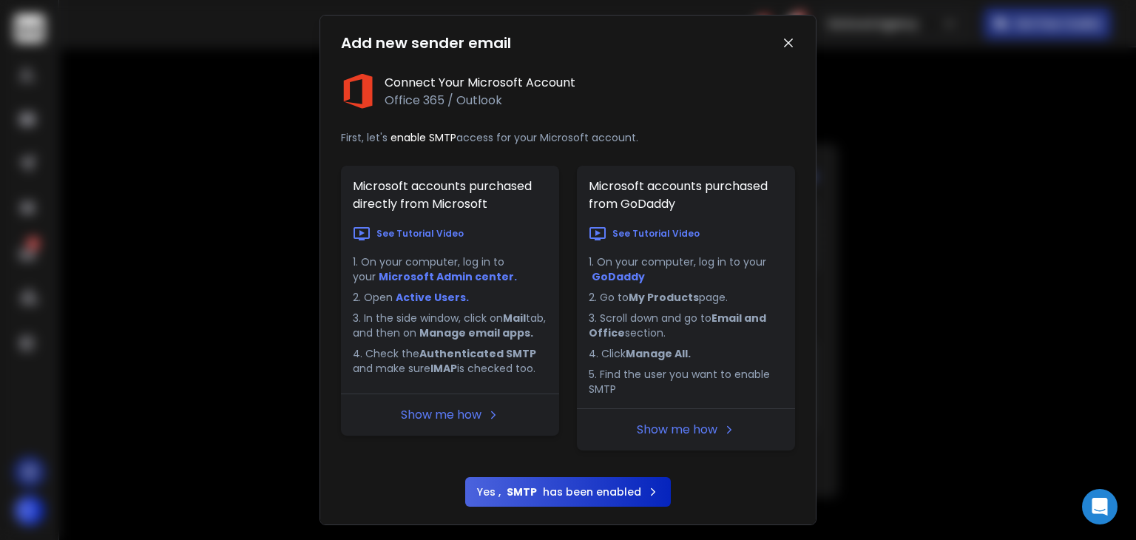
scroll to position [6, 0]
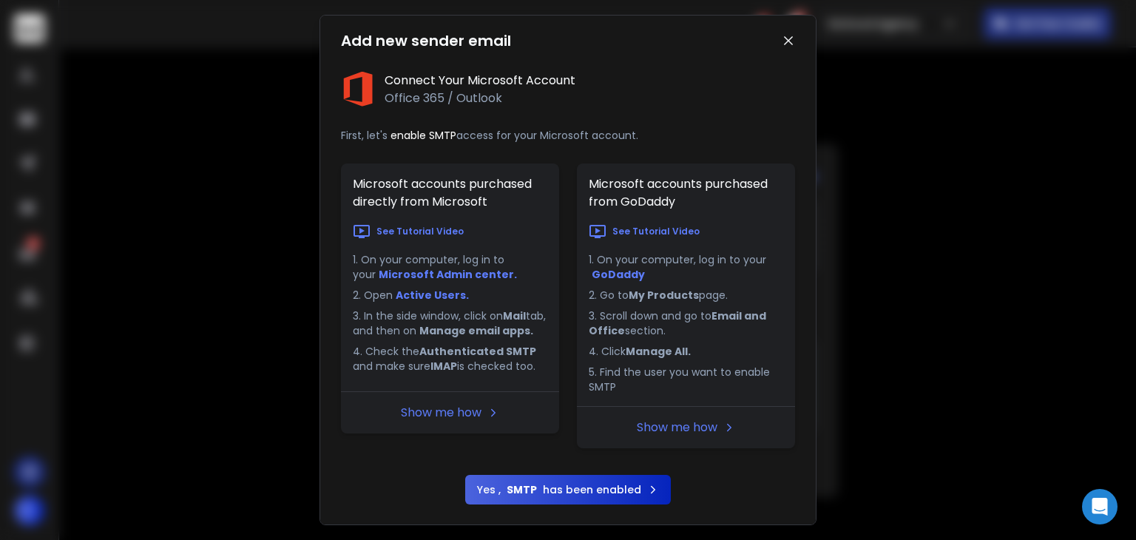
click at [610, 482] on button "Yes , SMTP has been enabled" at bounding box center [568, 490] width 206 height 30
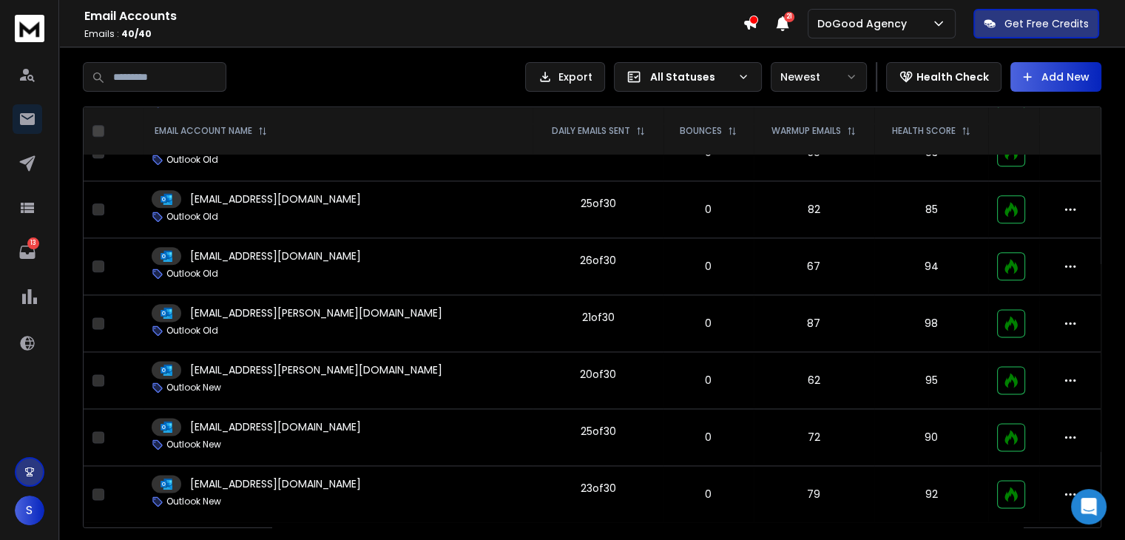
scroll to position [1912, 0]
click at [914, 20] on div "DoGood Agency" at bounding box center [881, 23] width 129 height 15
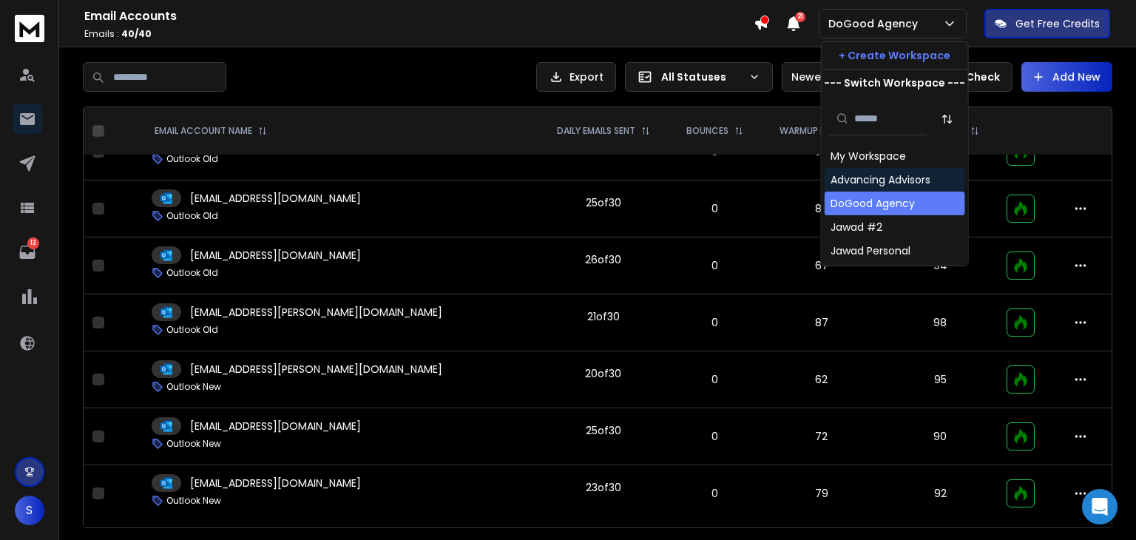
click at [873, 182] on div "Advancing Advisors" at bounding box center [881, 179] width 100 height 15
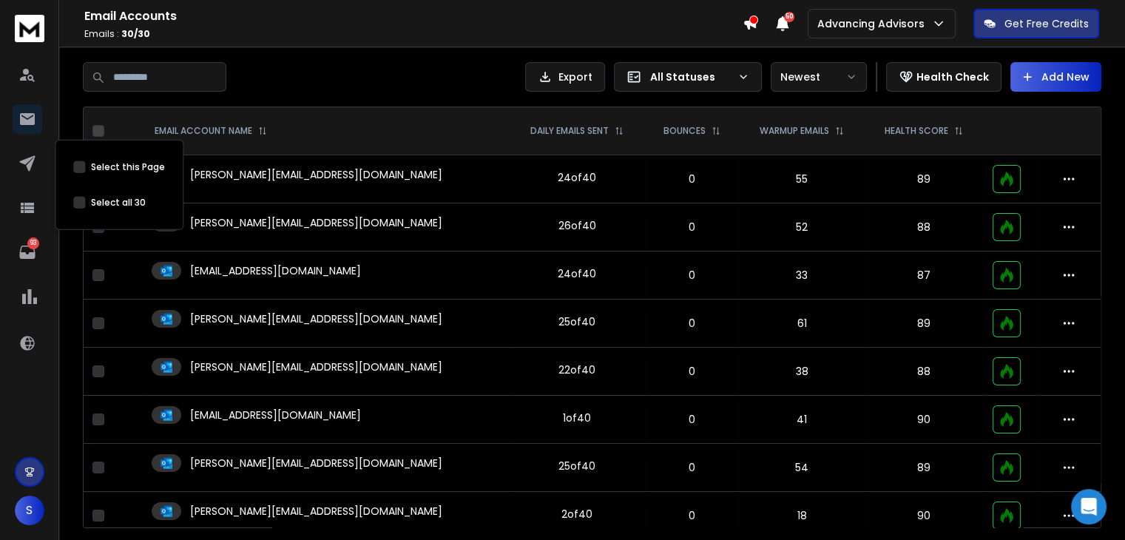
click at [76, 205] on button "Select this Page" at bounding box center [79, 203] width 12 height 12
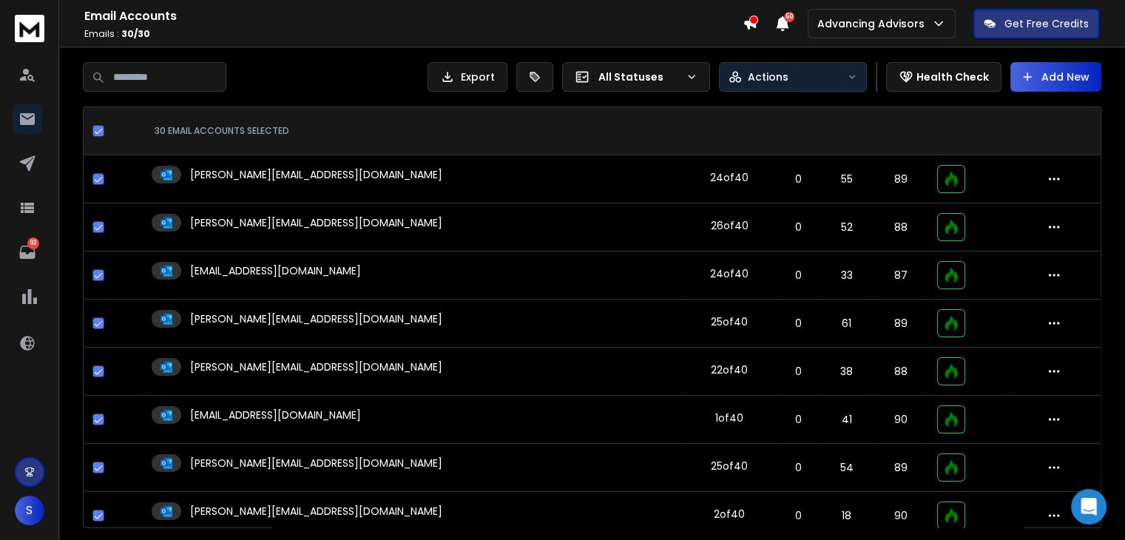
click at [755, 72] on p "Actions" at bounding box center [768, 77] width 41 height 15
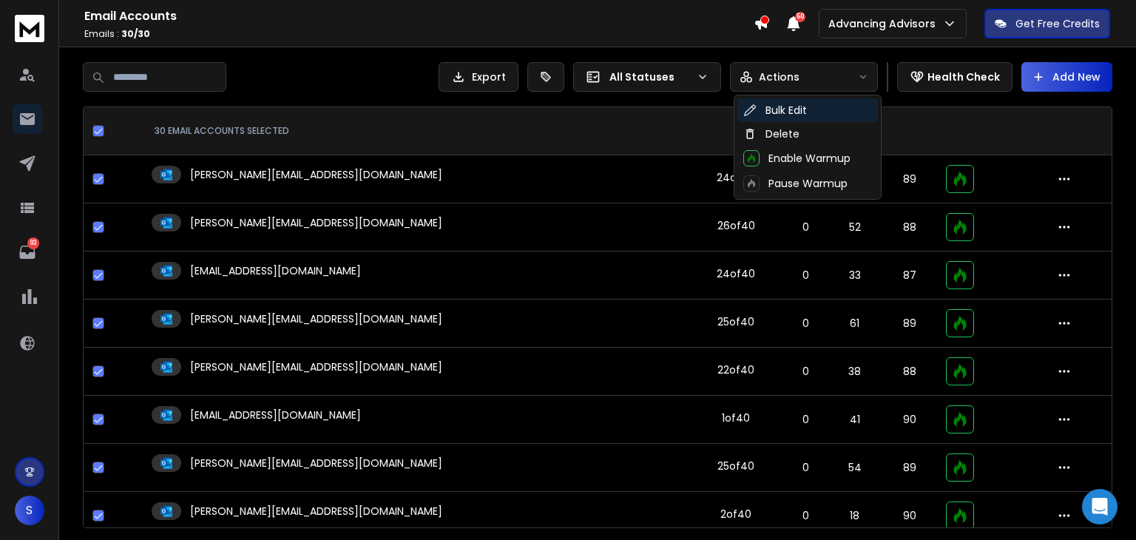
click at [777, 115] on div "Bulk Edit" at bounding box center [775, 110] width 64 height 15
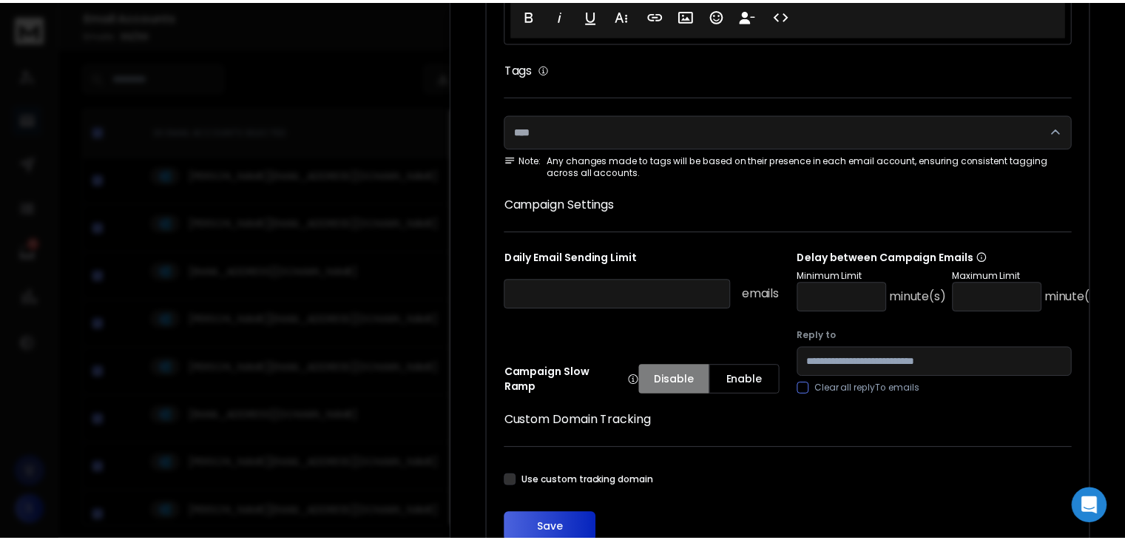
scroll to position [374, 0]
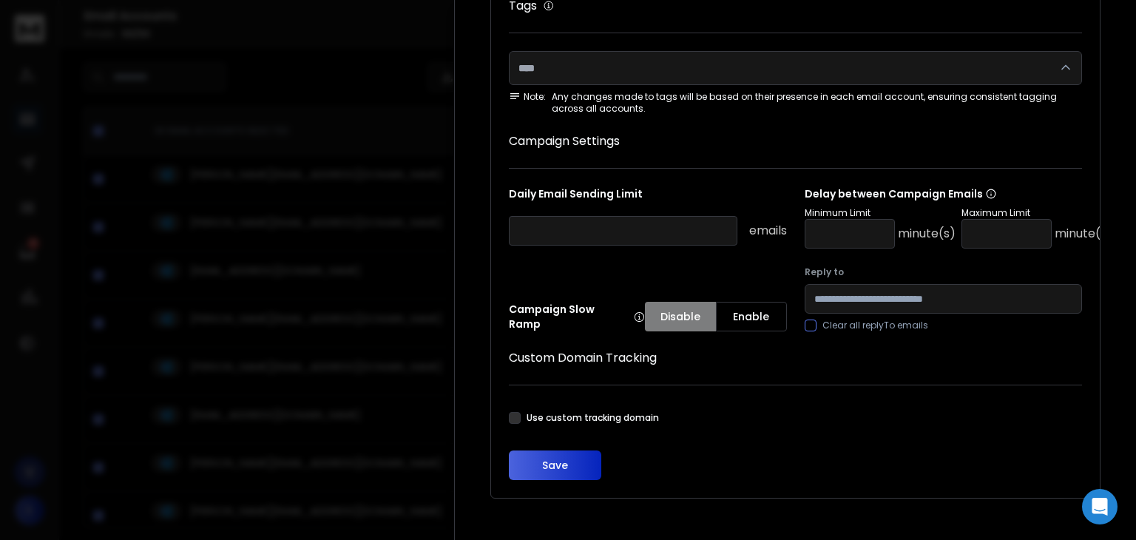
click at [577, 223] on input "number" at bounding box center [623, 231] width 228 height 30
type input "**"
click at [546, 452] on button "Save" at bounding box center [555, 466] width 92 height 30
click at [408, 349] on div at bounding box center [568, 270] width 1136 height 540
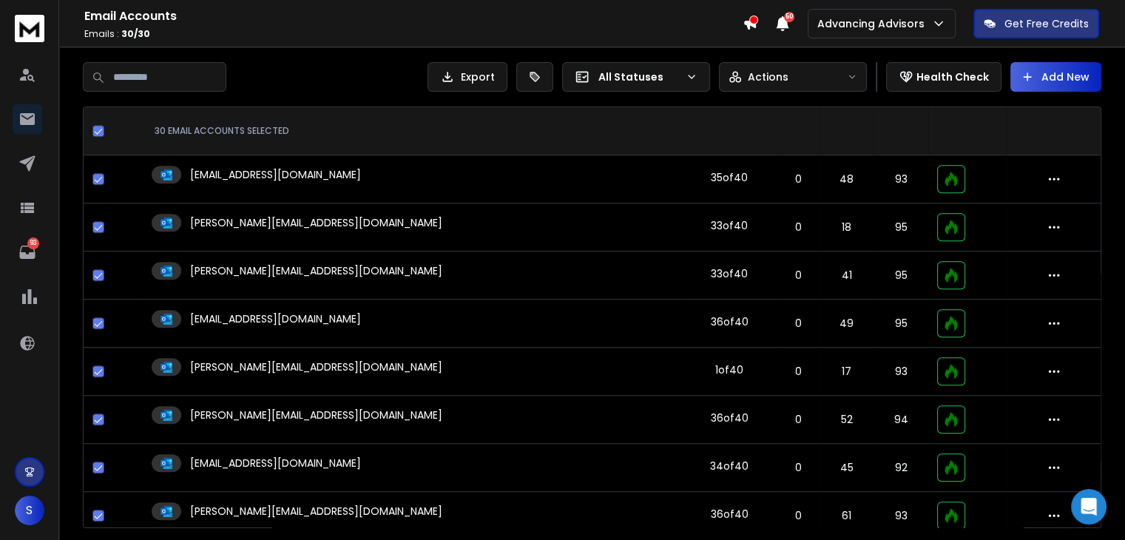
scroll to position [1077, 0]
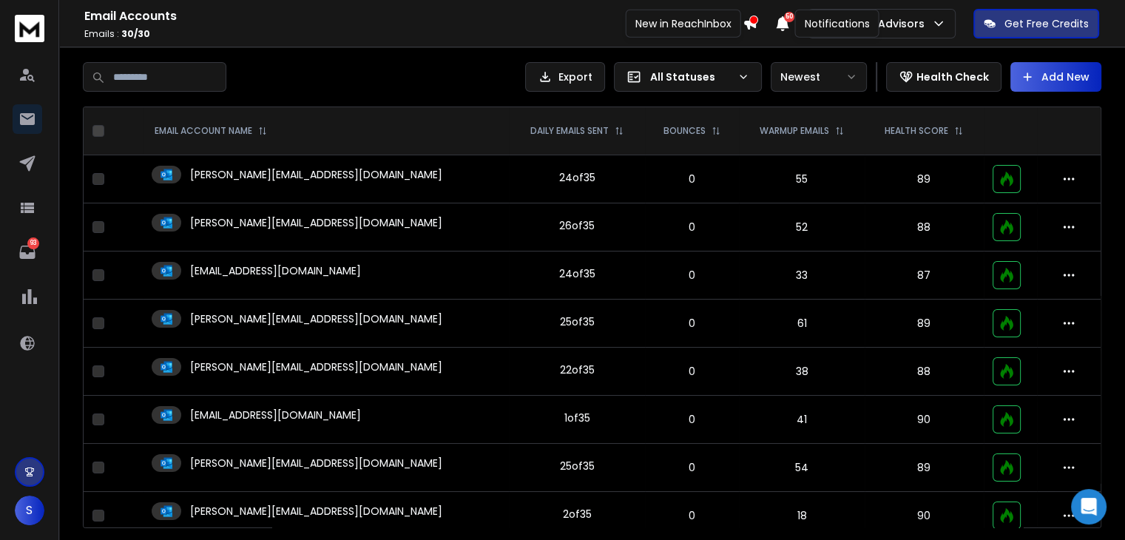
click at [870, 13] on div "Notifications" at bounding box center [836, 24] width 84 height 28
click at [885, 18] on p "Advancing Advisors" at bounding box center [873, 23] width 113 height 15
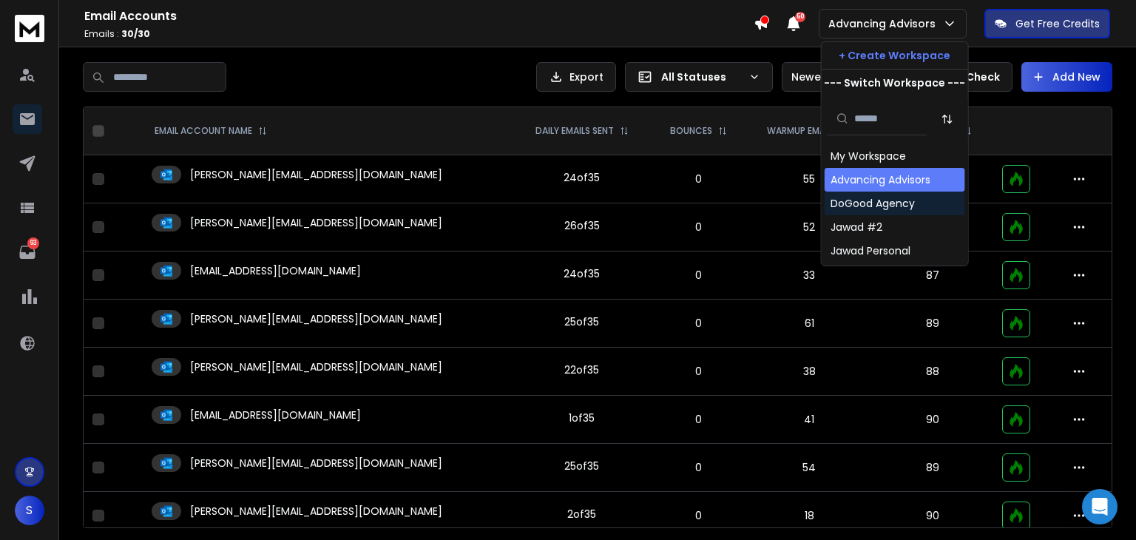
click at [885, 208] on div "DoGood Agency" at bounding box center [873, 203] width 84 height 15
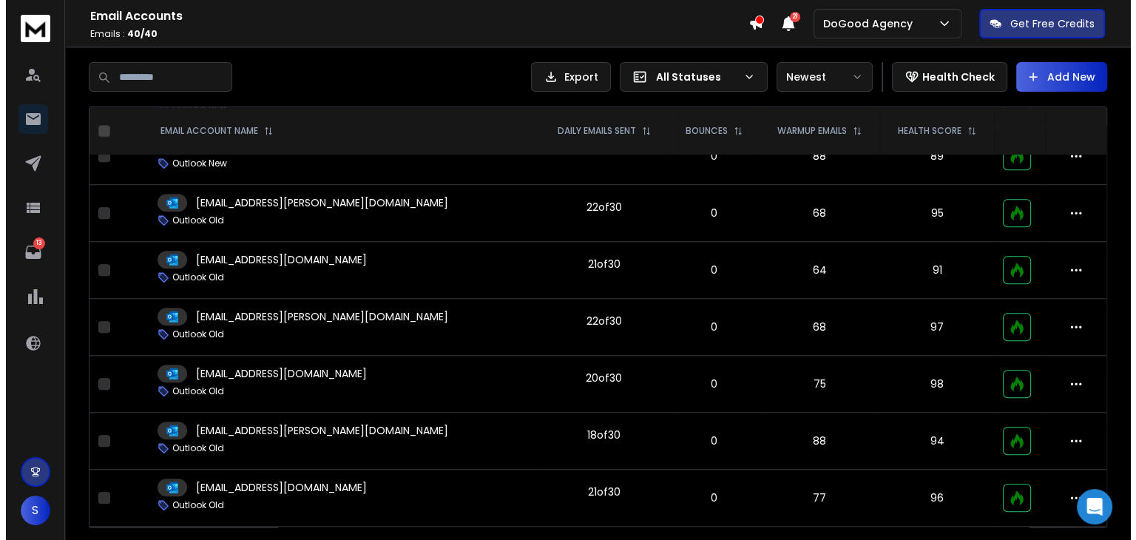
scroll to position [814, 0]
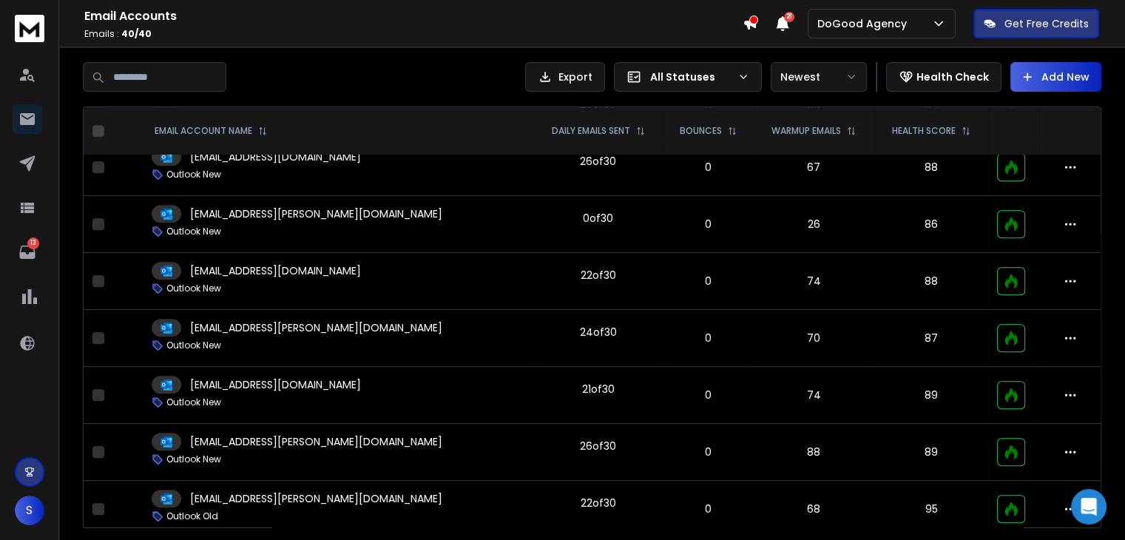
click at [550, 226] on td "0 of 30" at bounding box center [598, 215] width 131 height 38
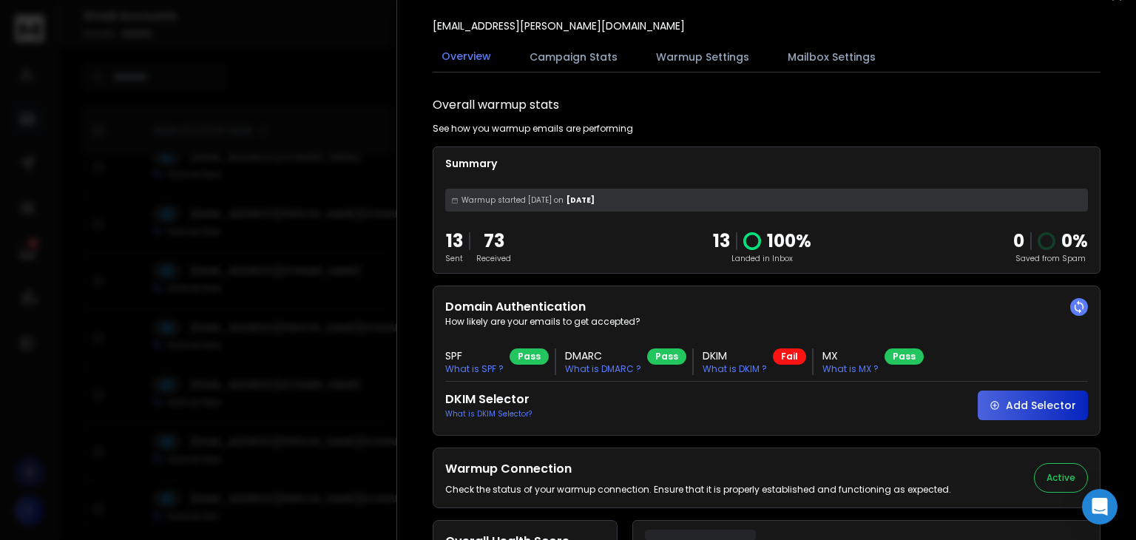
scroll to position [0, 0]
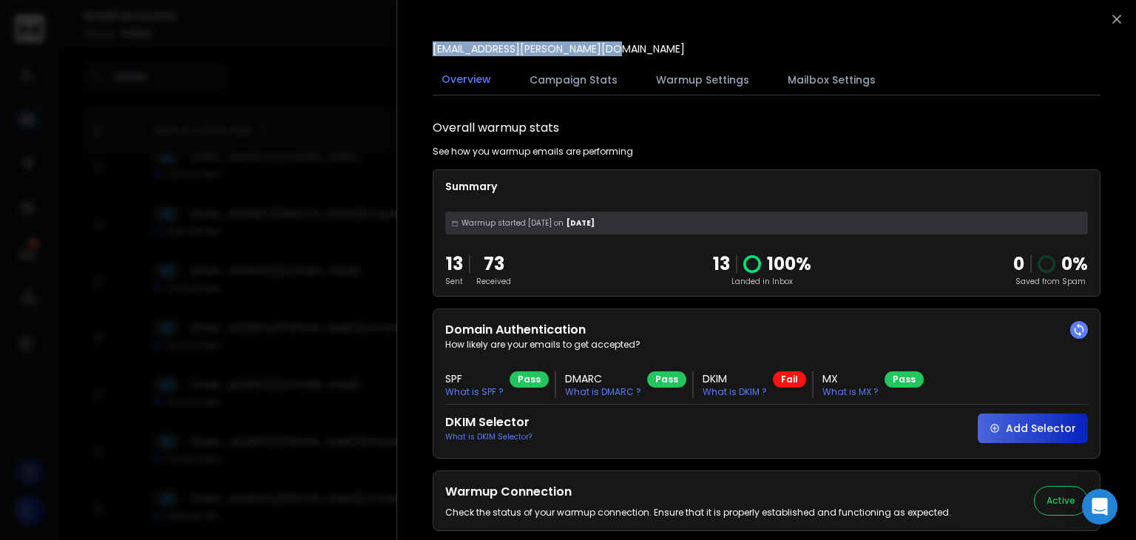
drag, startPoint x: 638, startPoint y: 46, endPoint x: 255, endPoint y: 59, distance: 382.7
click at [255, 60] on body "Your warmest leads are on your site – Turn visits into conversations Reach Out …" at bounding box center [562, 270] width 1125 height 540
copy body "Multi Select Table Sheet seb.wichmann@dogoodstrategy.com"
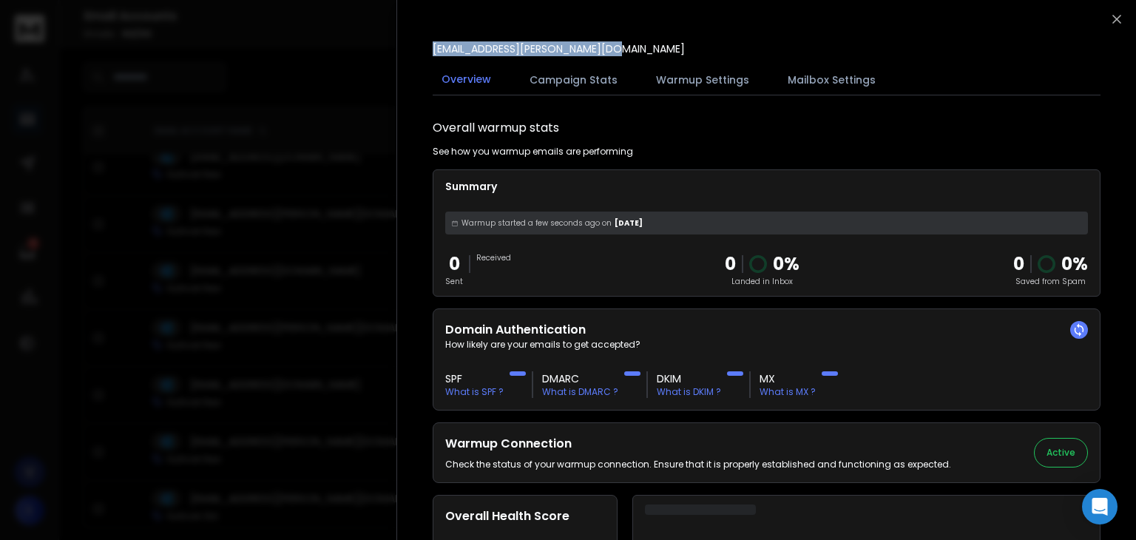
click at [237, 125] on div at bounding box center [568, 270] width 1136 height 540
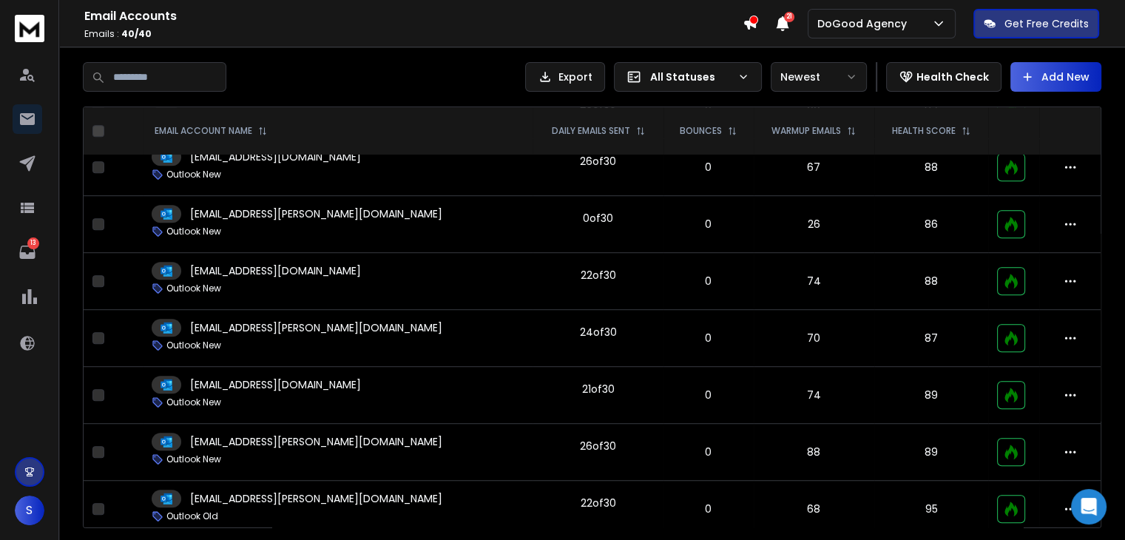
click at [1072, 66] on button "Add New" at bounding box center [1055, 77] width 91 height 30
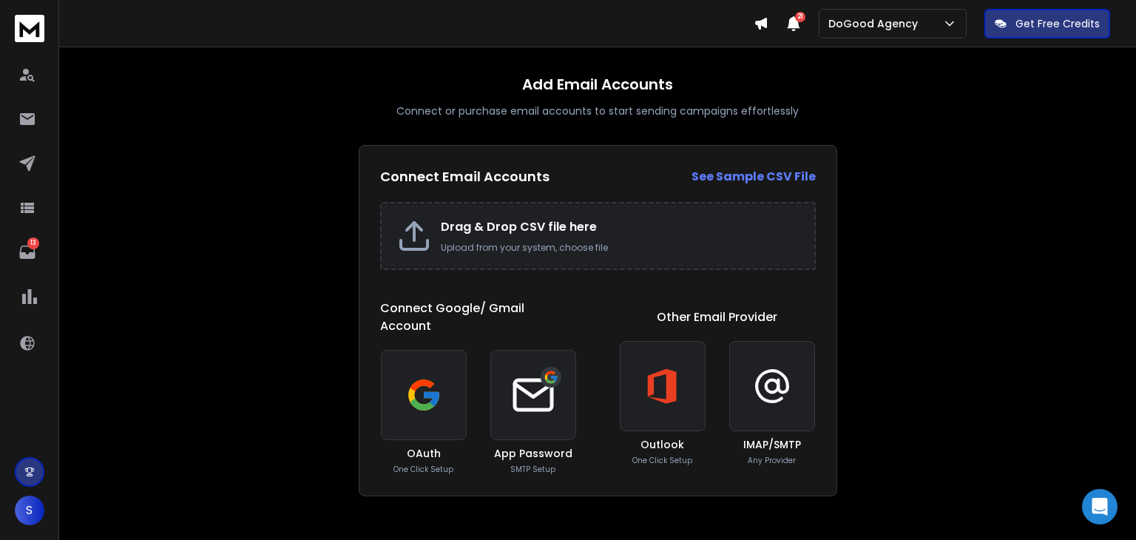
click at [689, 334] on div "Other Email Provider Outlook One Click Setup IMAP/SMTP Any Provider" at bounding box center [717, 387] width 197 height 158
click at [688, 375] on div at bounding box center [663, 386] width 86 height 90
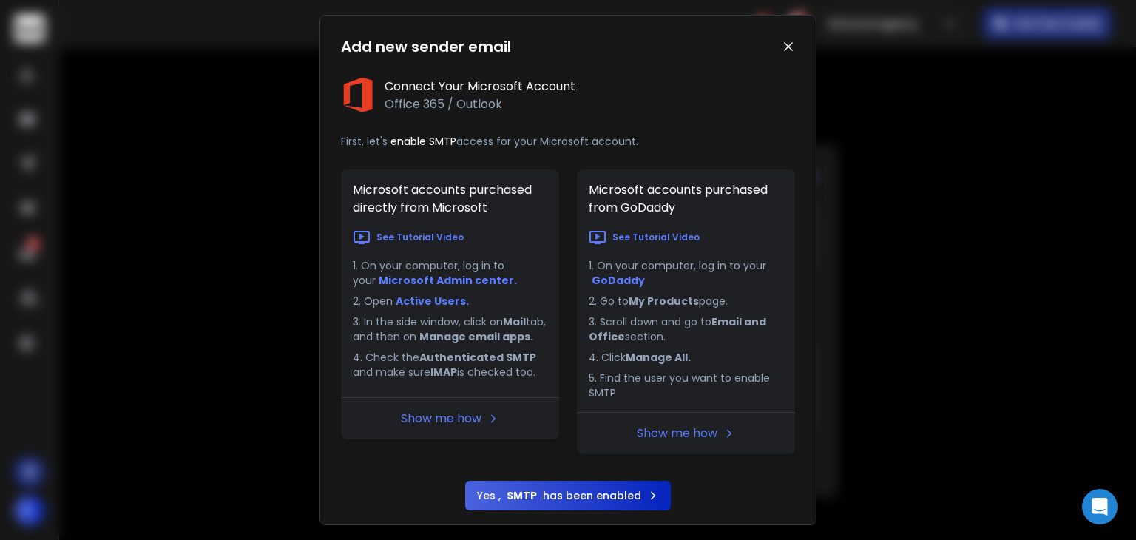
click at [615, 502] on button "Yes , SMTP has been enabled" at bounding box center [568, 496] width 206 height 30
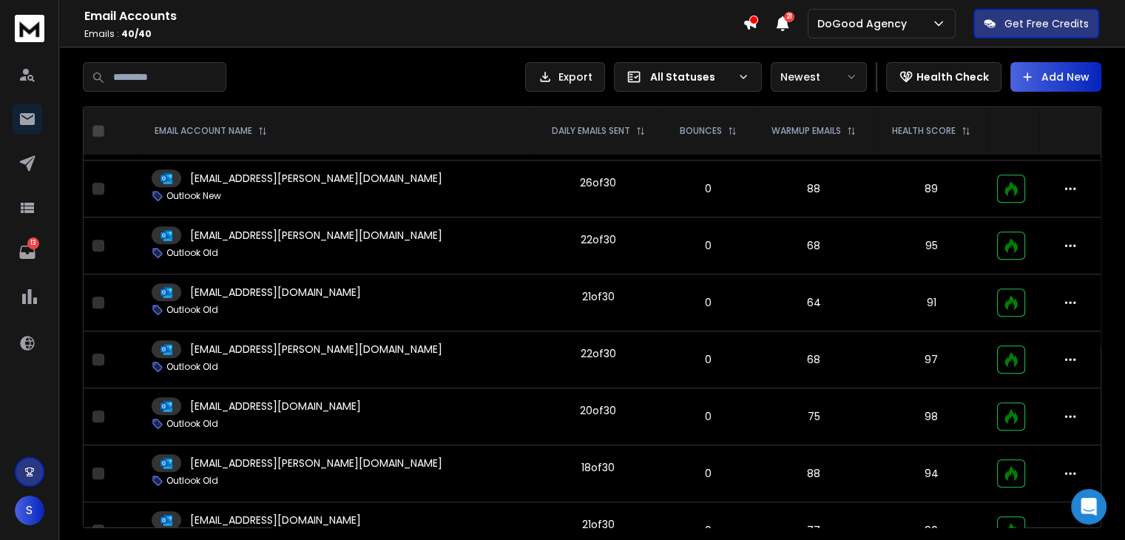
scroll to position [1110, 0]
